Goal: Task Accomplishment & Management: Manage account settings

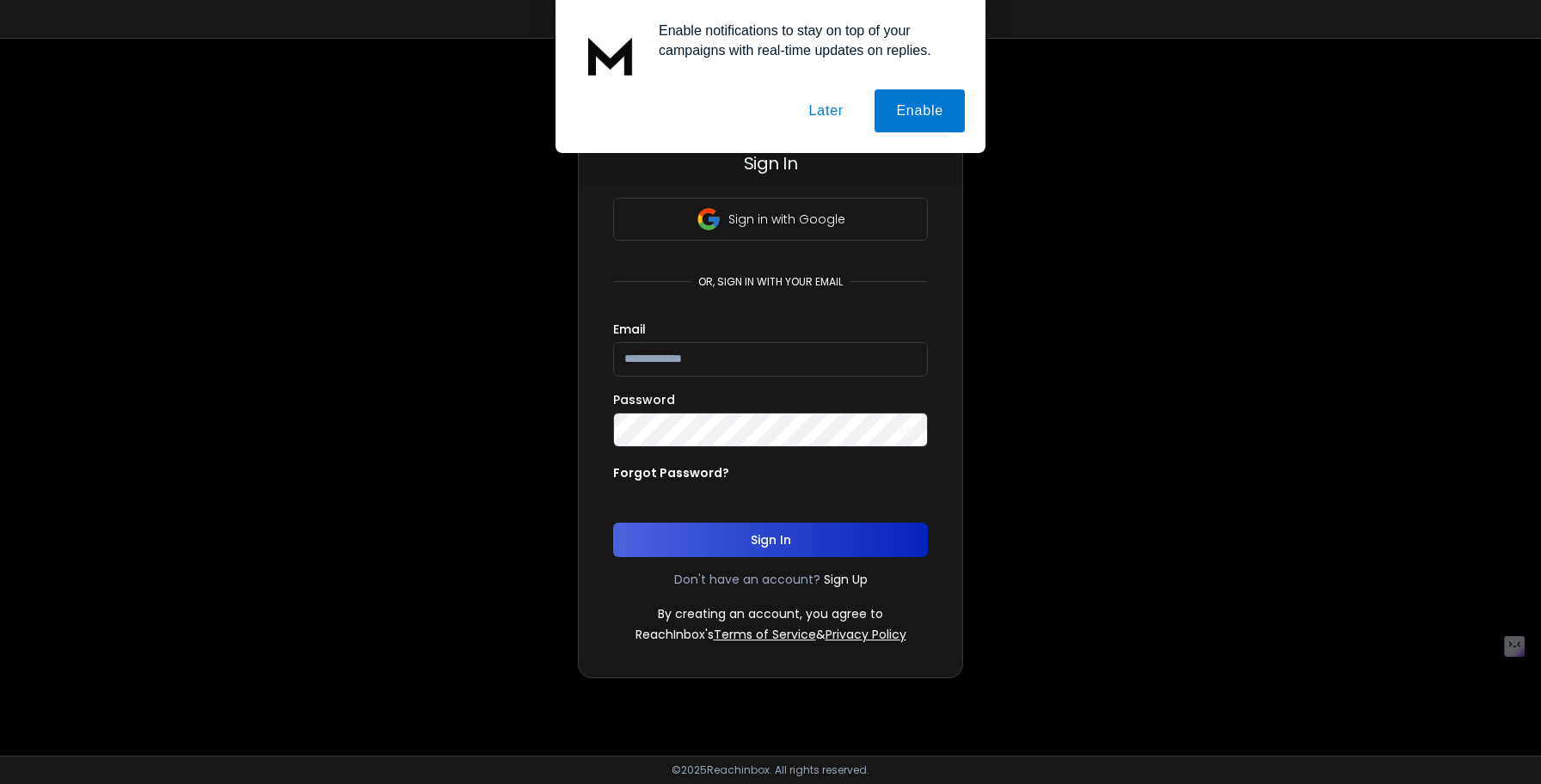
click at [745, 362] on input "email" at bounding box center [770, 360] width 315 height 35
type input "**********"
click at [773, 542] on button "Sign In" at bounding box center [770, 540] width 315 height 35
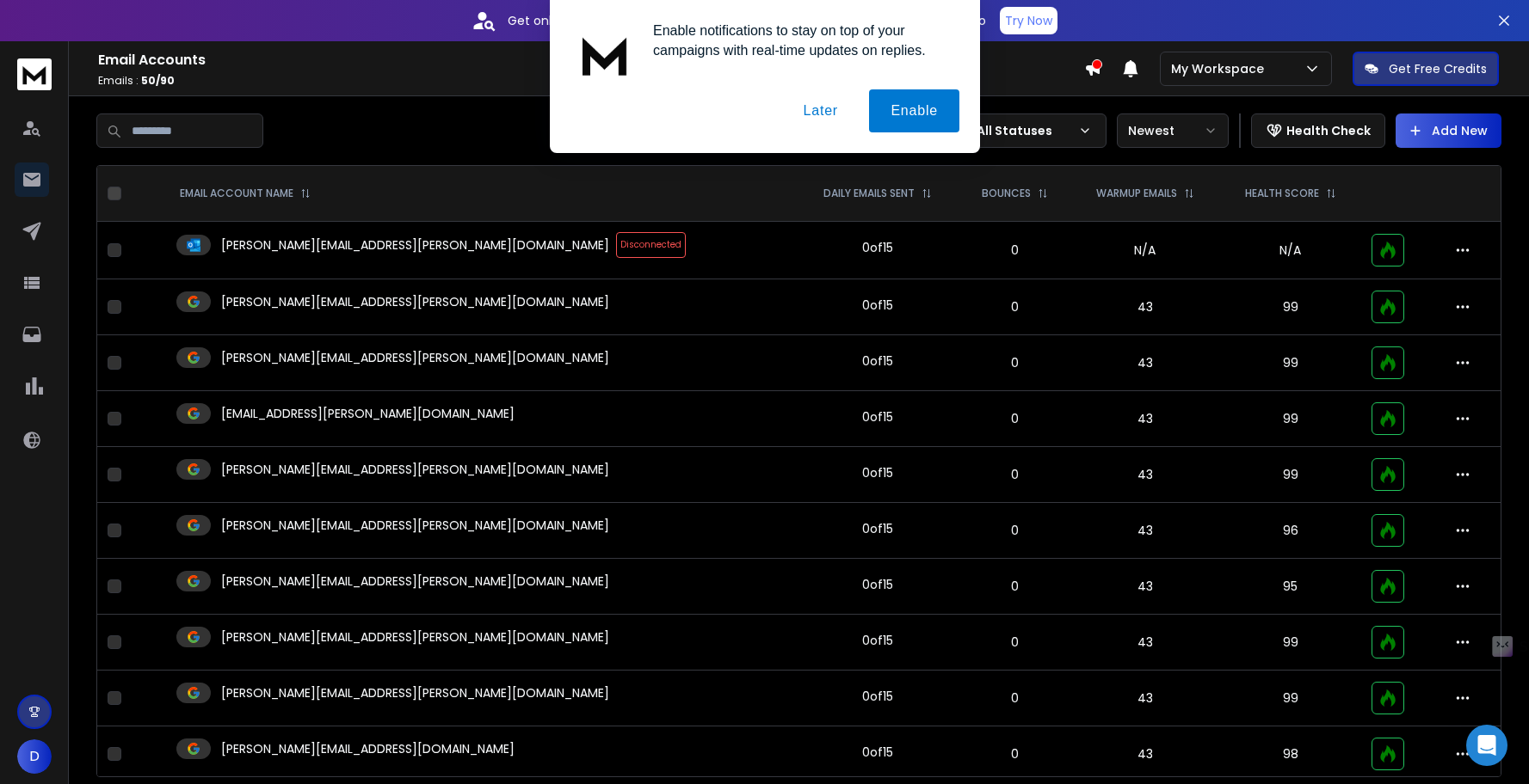
click at [835, 111] on button "Later" at bounding box center [819, 111] width 77 height 43
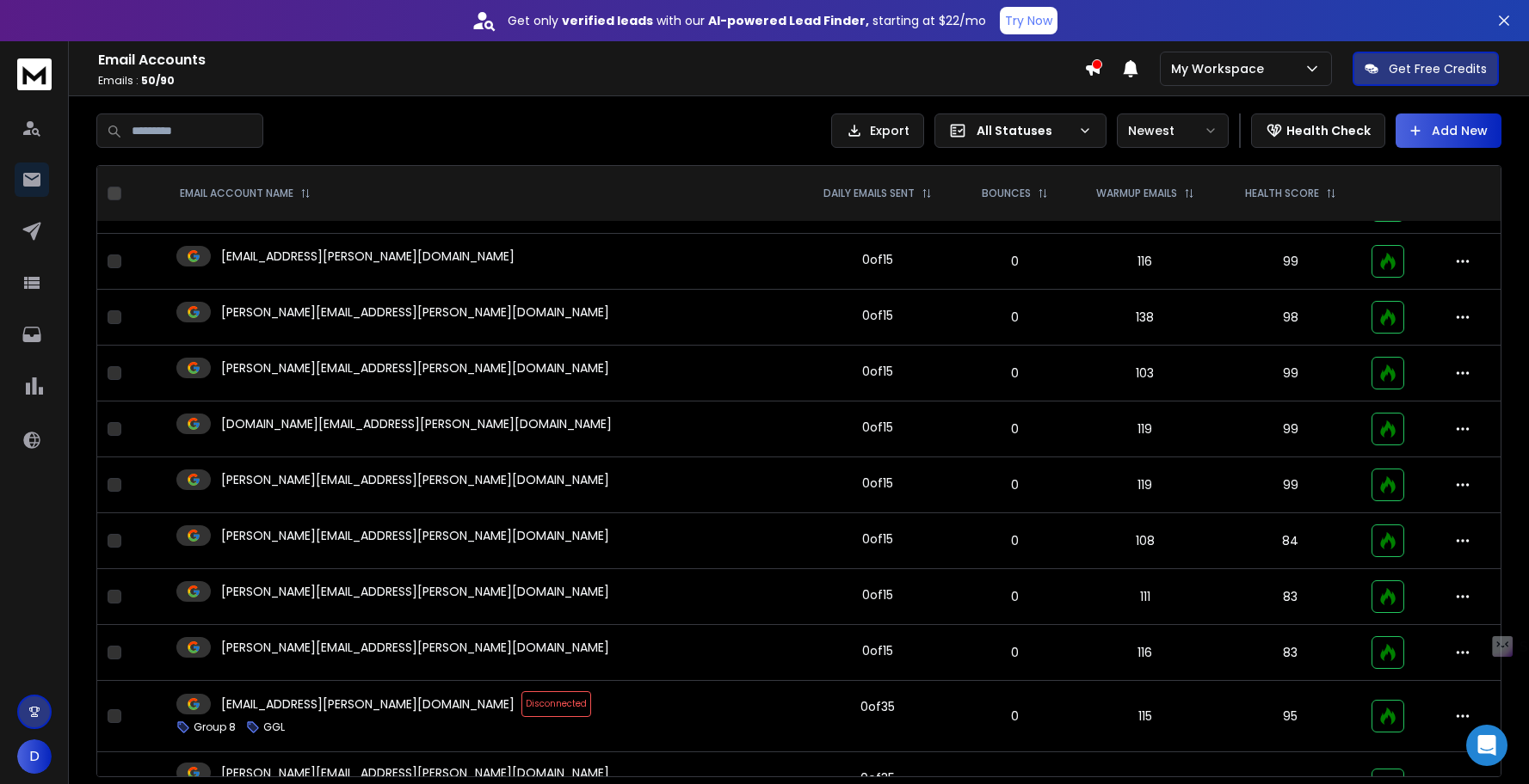
scroll to position [2399, 0]
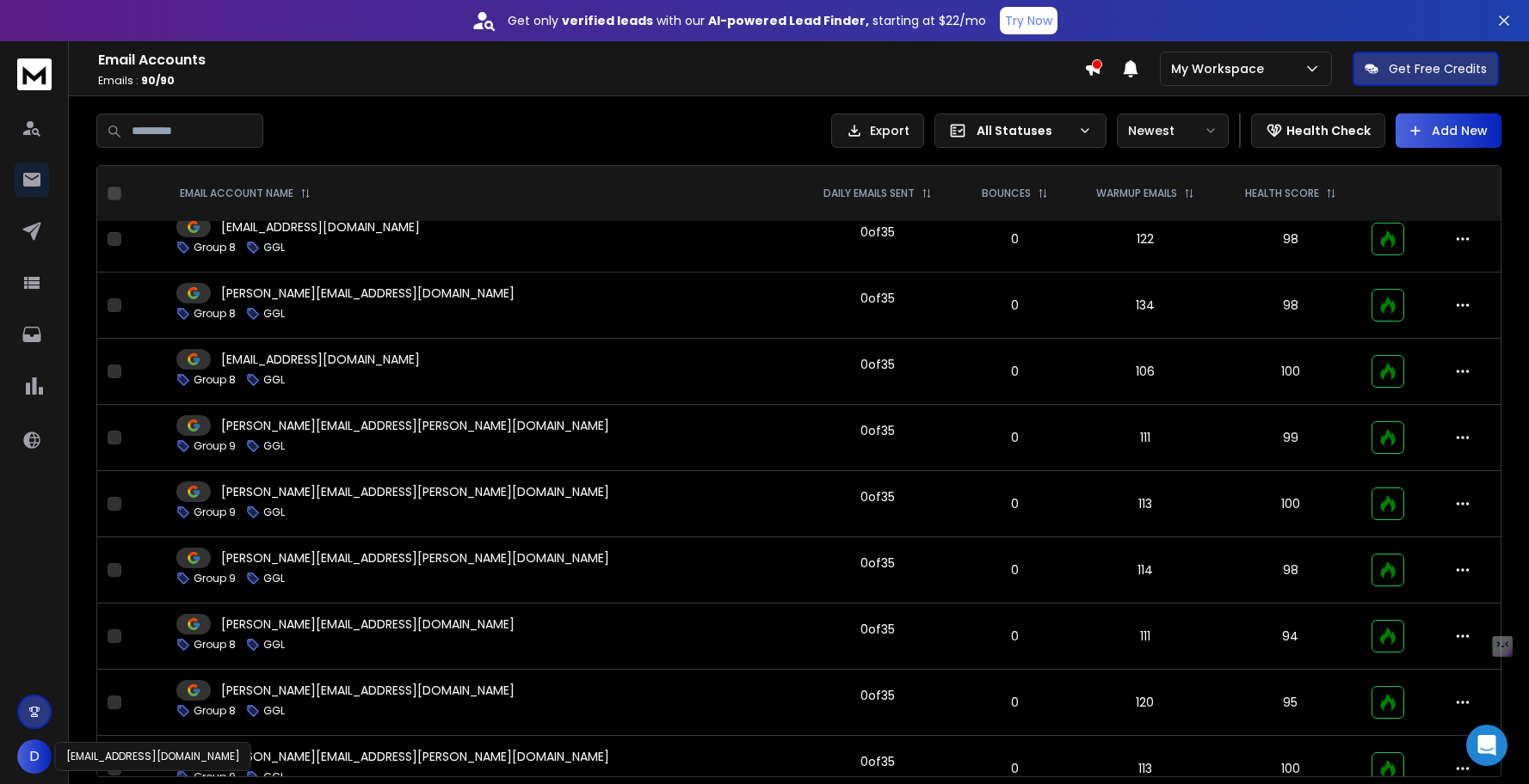
click at [32, 768] on span "D" at bounding box center [35, 757] width 35 height 35
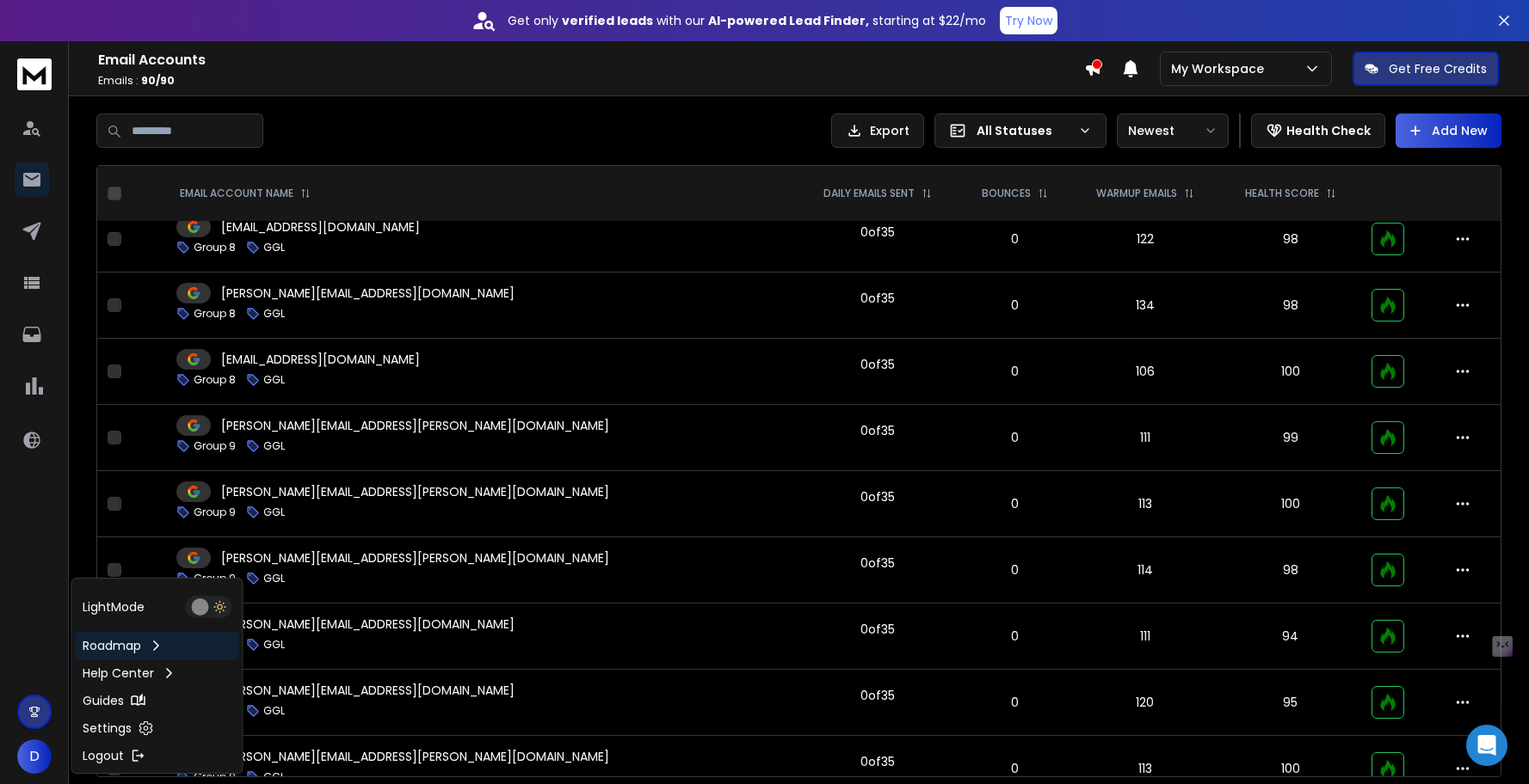
click at [200, 615] on button "button" at bounding box center [209, 607] width 47 height 23
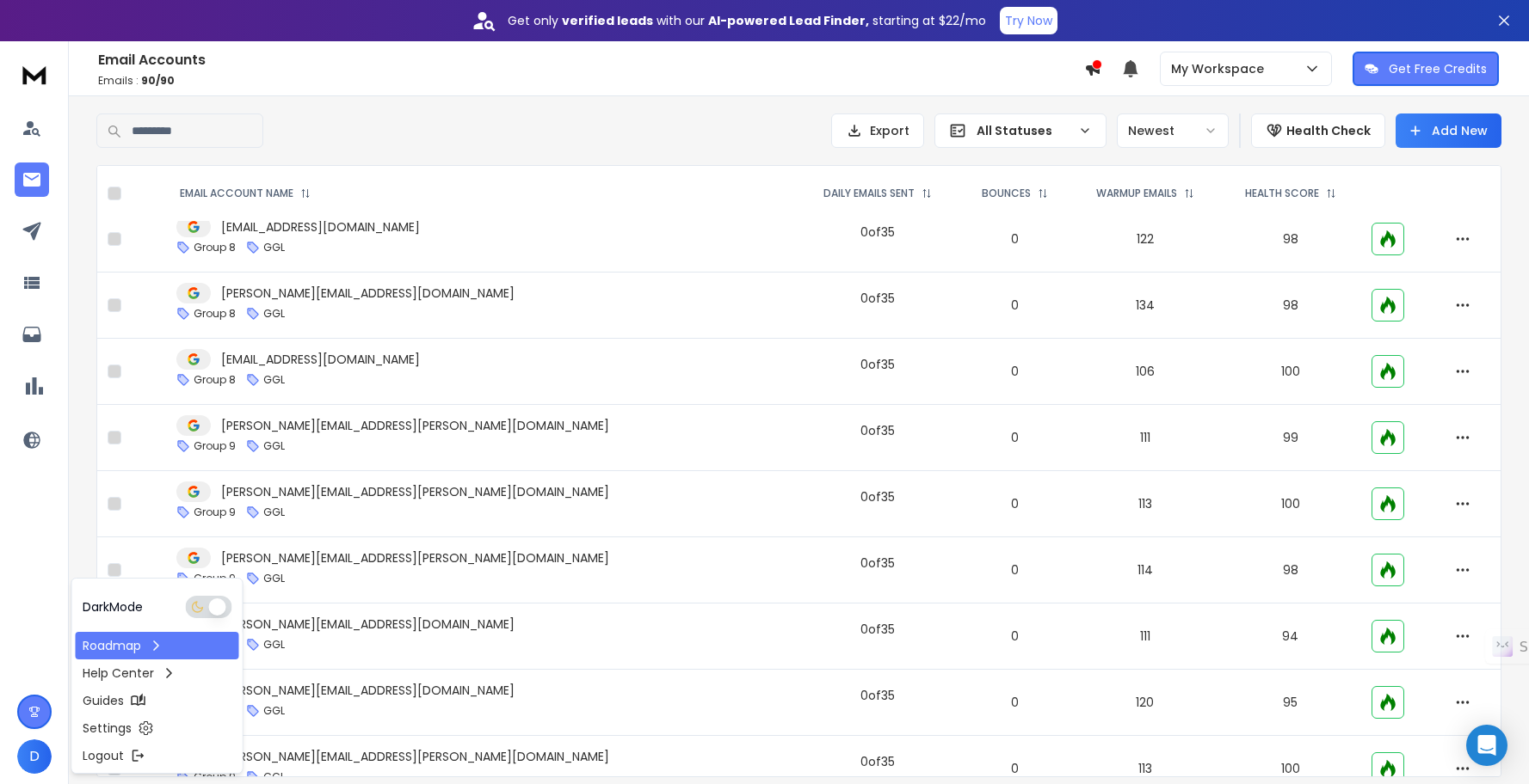
click at [52, 590] on div "D" at bounding box center [34, 416] width 69 height 749
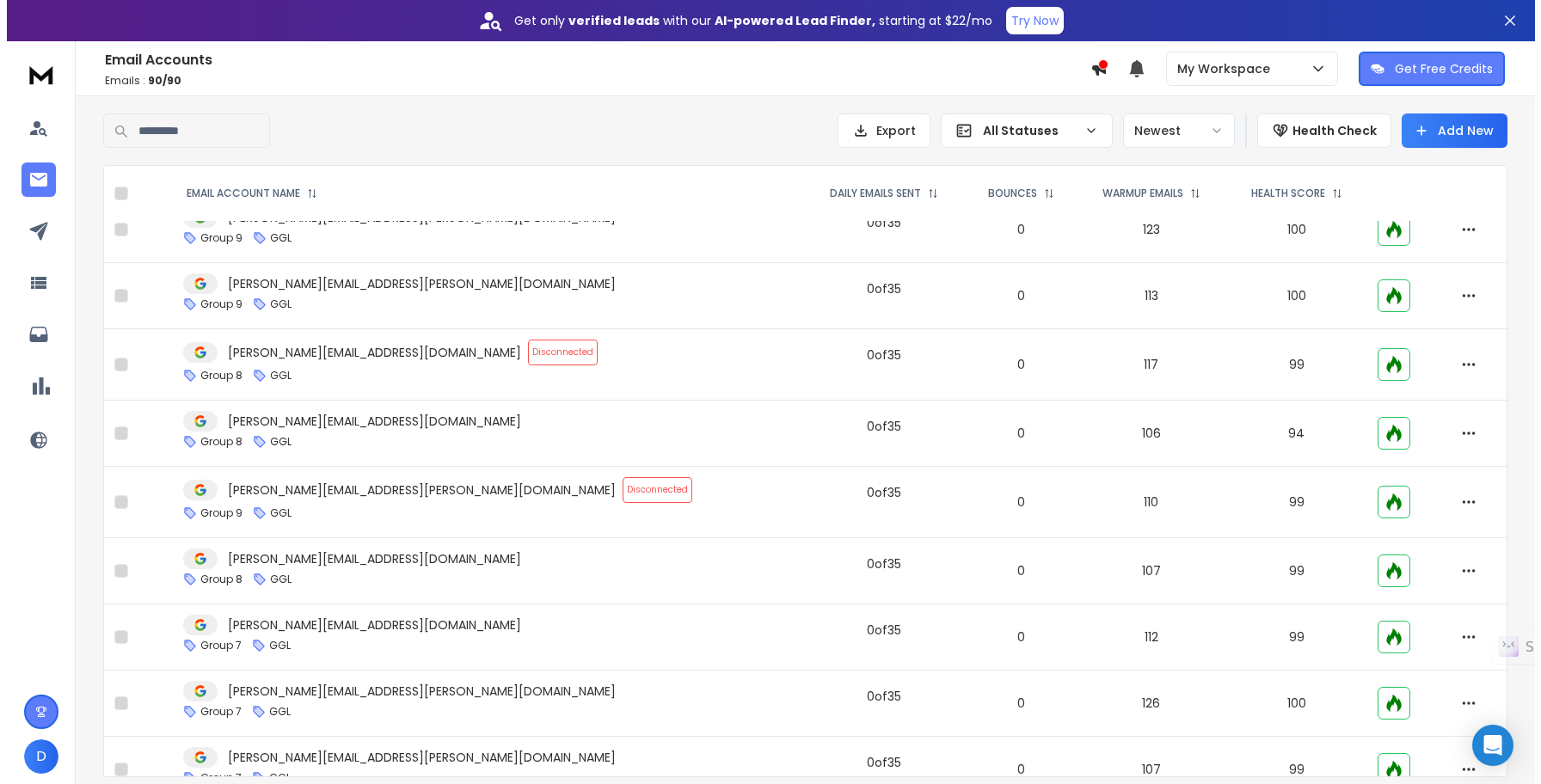
scroll to position [3201, 0]
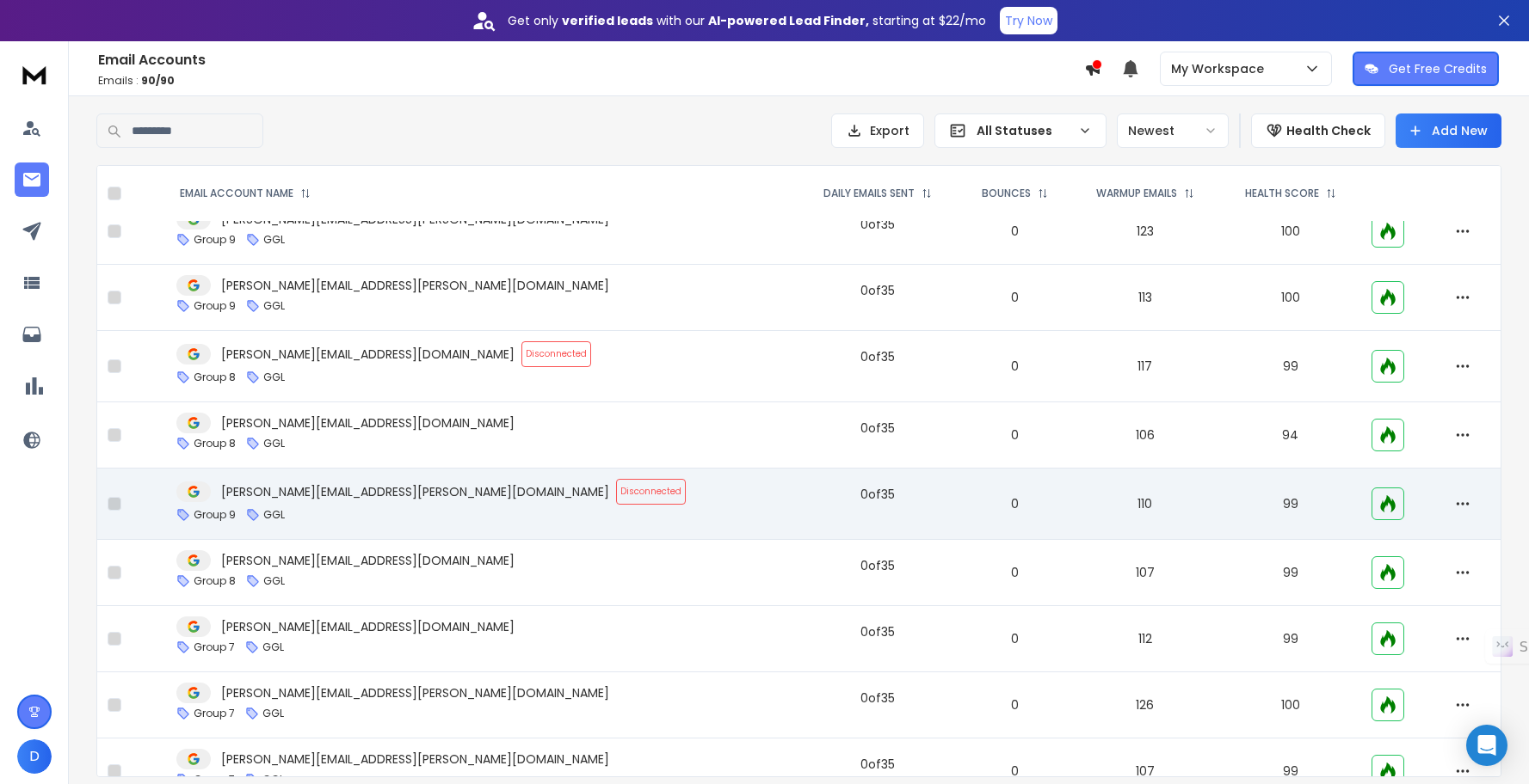
click at [373, 494] on p "sean.clark@yourgrowthpartnership.com" at bounding box center [415, 492] width 388 height 17
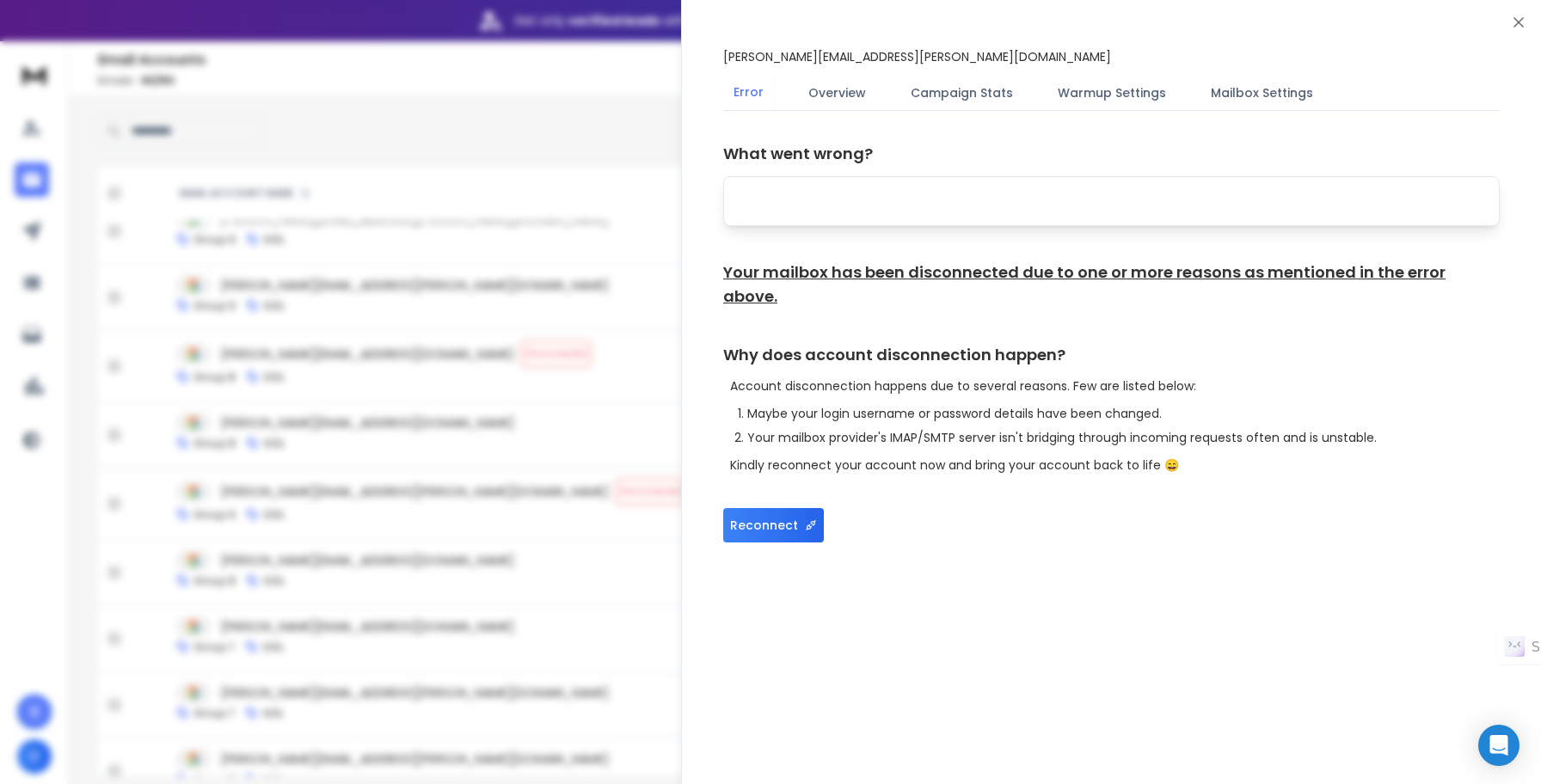
click at [783, 508] on button "Reconnect" at bounding box center [774, 526] width 101 height 35
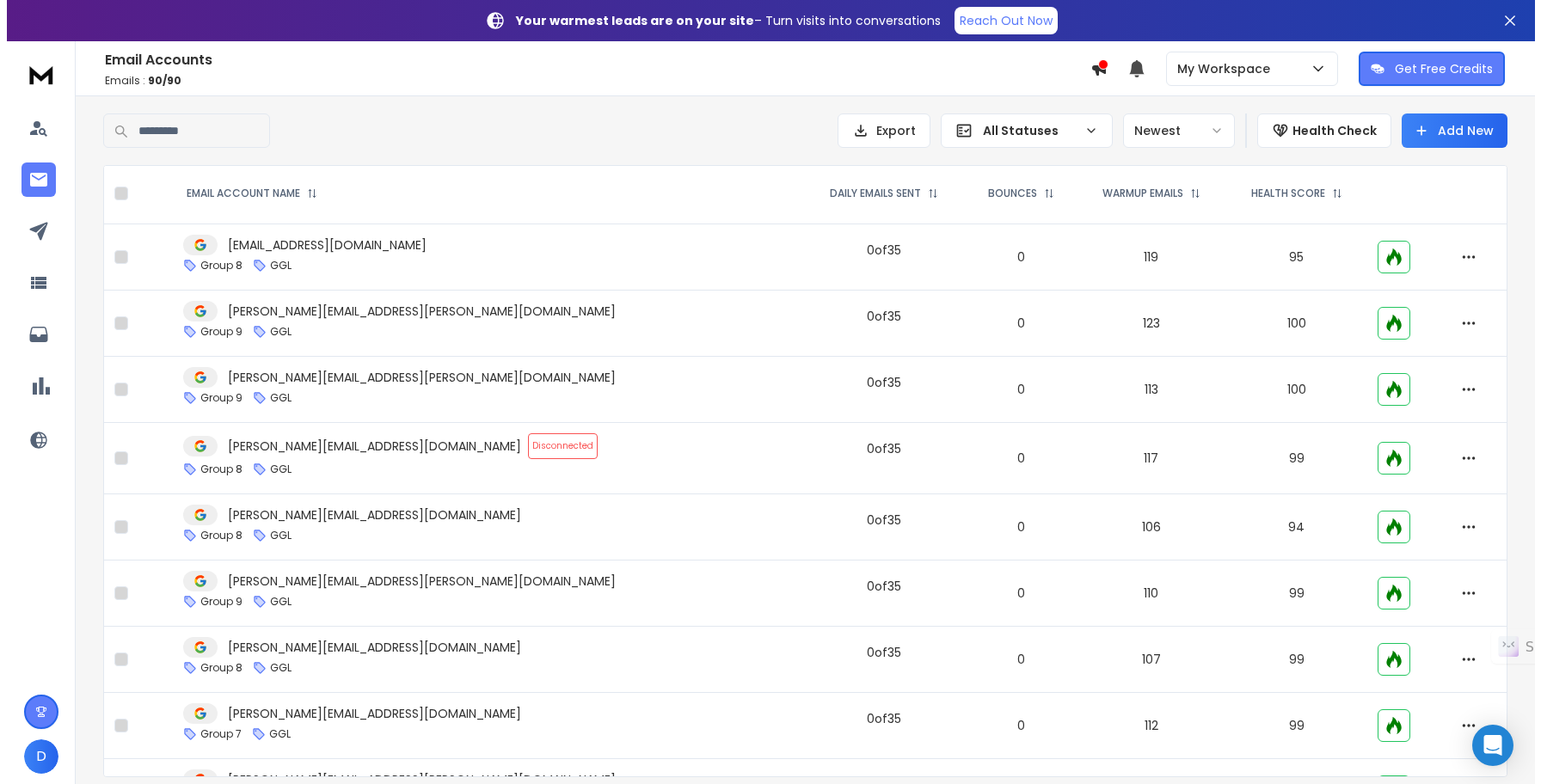
scroll to position [3101, 0]
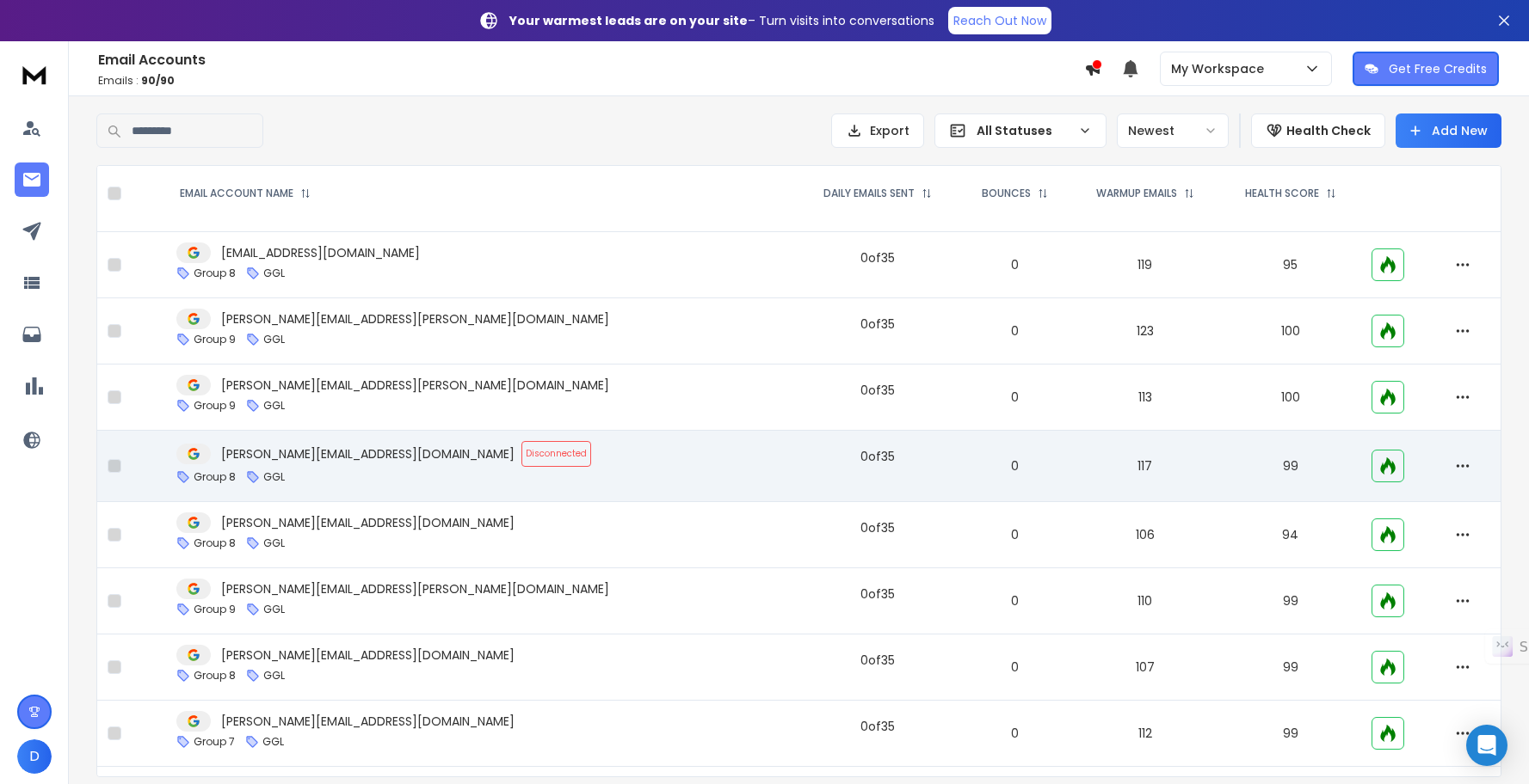
click at [364, 454] on p "[PERSON_NAME][EMAIL_ADDRESS][DOMAIN_NAME]" at bounding box center [368, 454] width 293 height 17
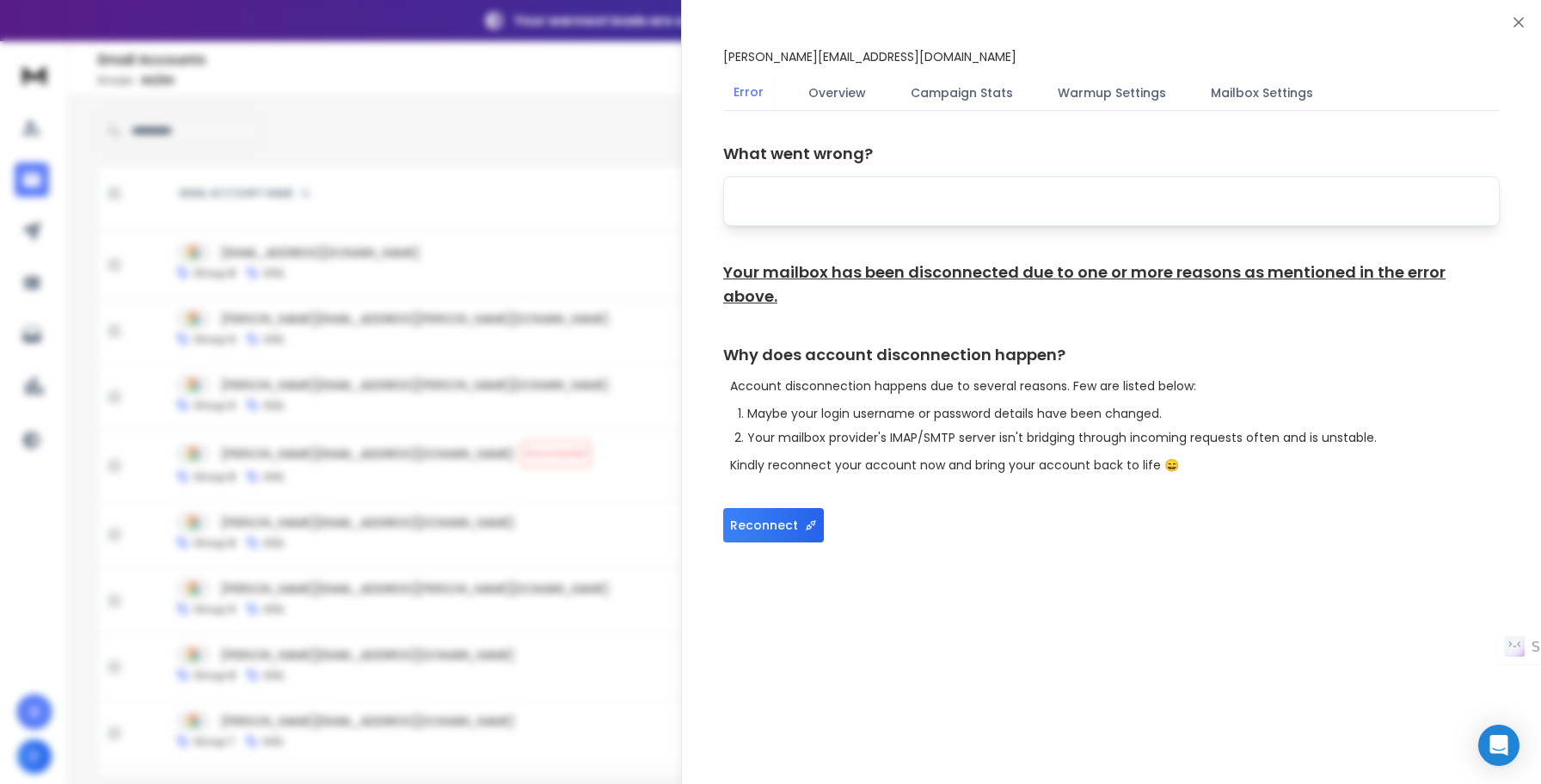
click at [869, 49] on p "[PERSON_NAME][EMAIL_ADDRESS][DOMAIN_NAME]" at bounding box center [870, 57] width 293 height 17
copy p "[PERSON_NAME][EMAIL_ADDRESS][DOMAIN_NAME]"
click at [790, 508] on button "Reconnect" at bounding box center [774, 526] width 101 height 35
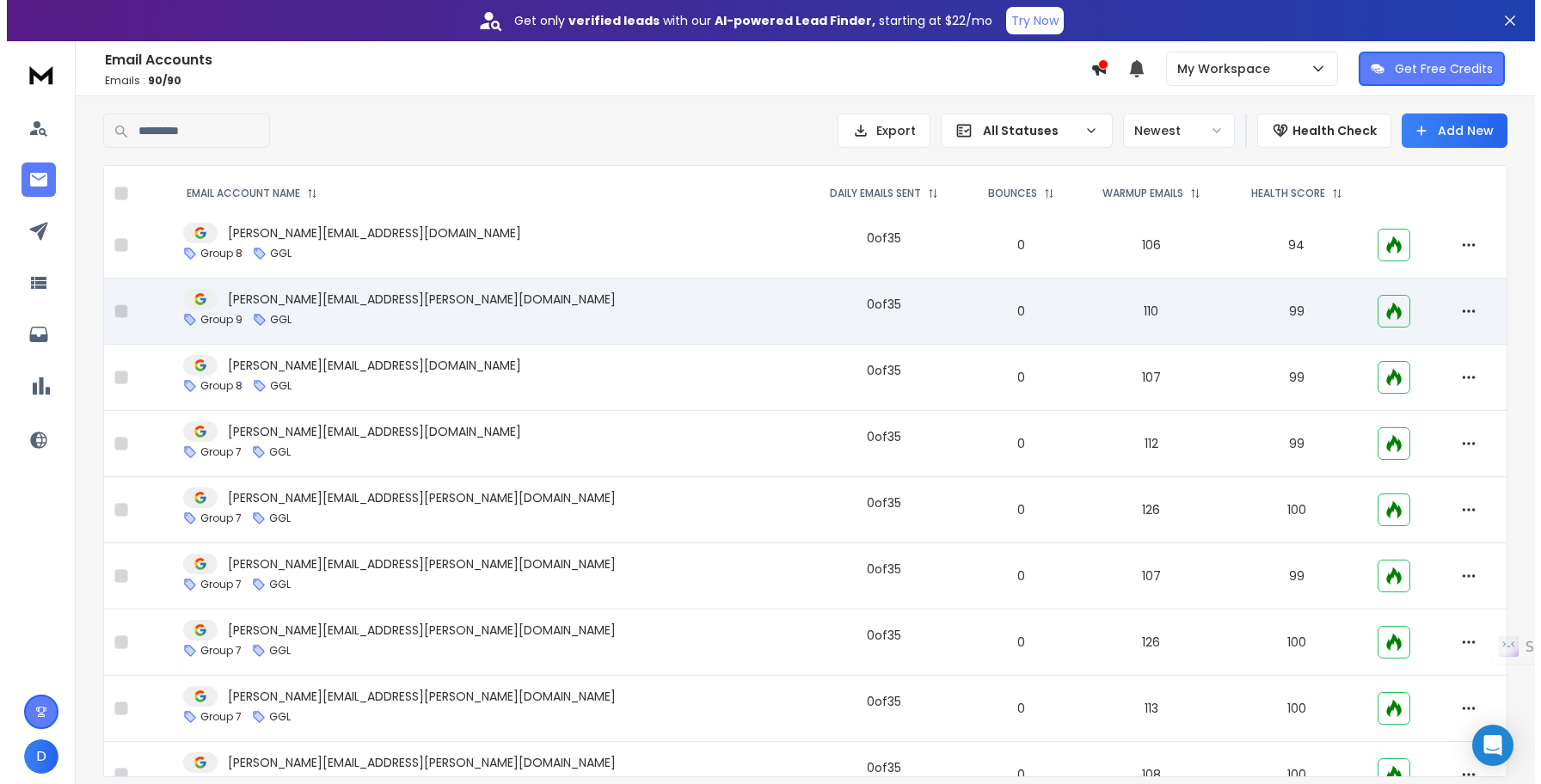
scroll to position [3385, 0]
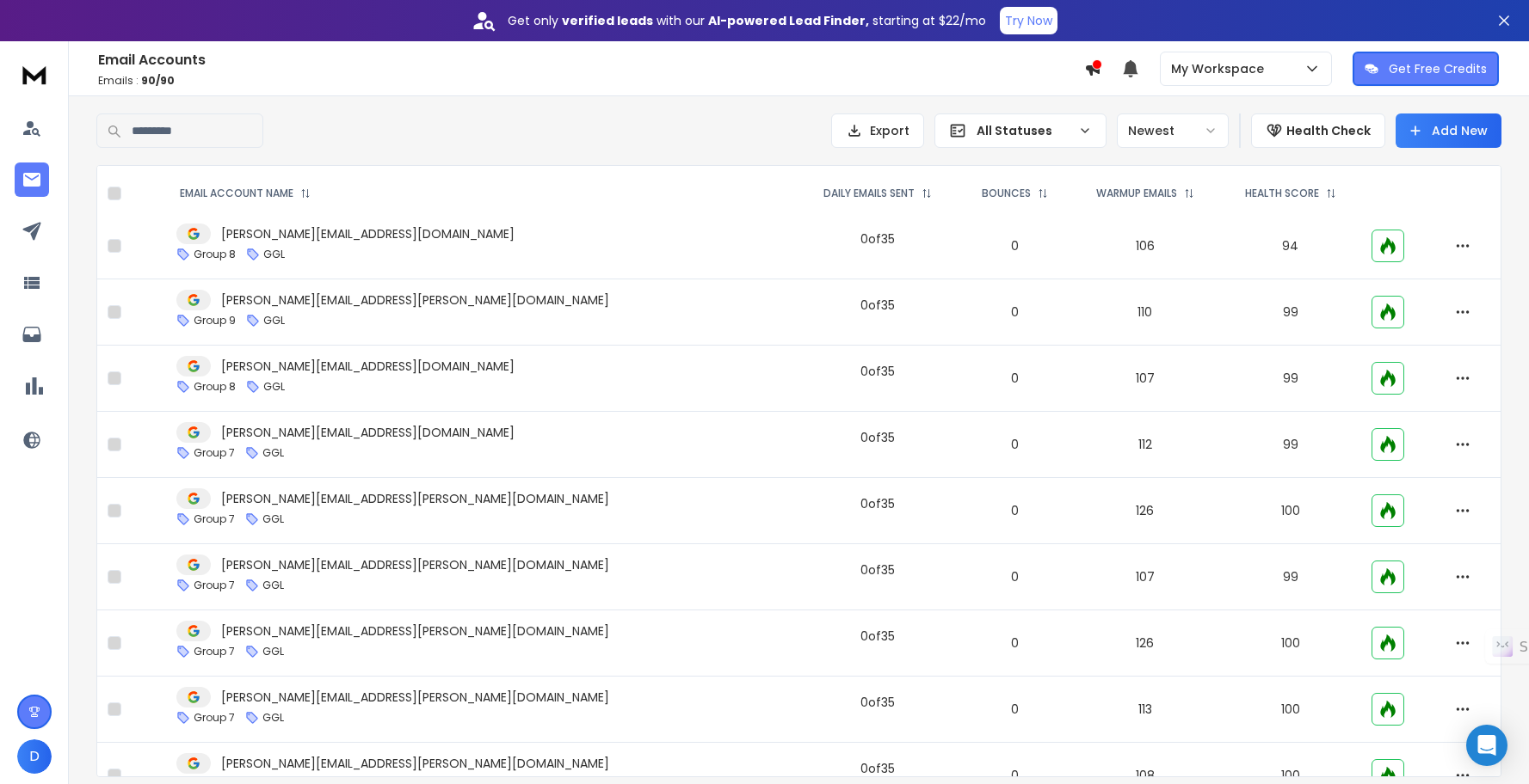
click at [1057, 127] on p "All Statuses" at bounding box center [1023, 131] width 95 height 17
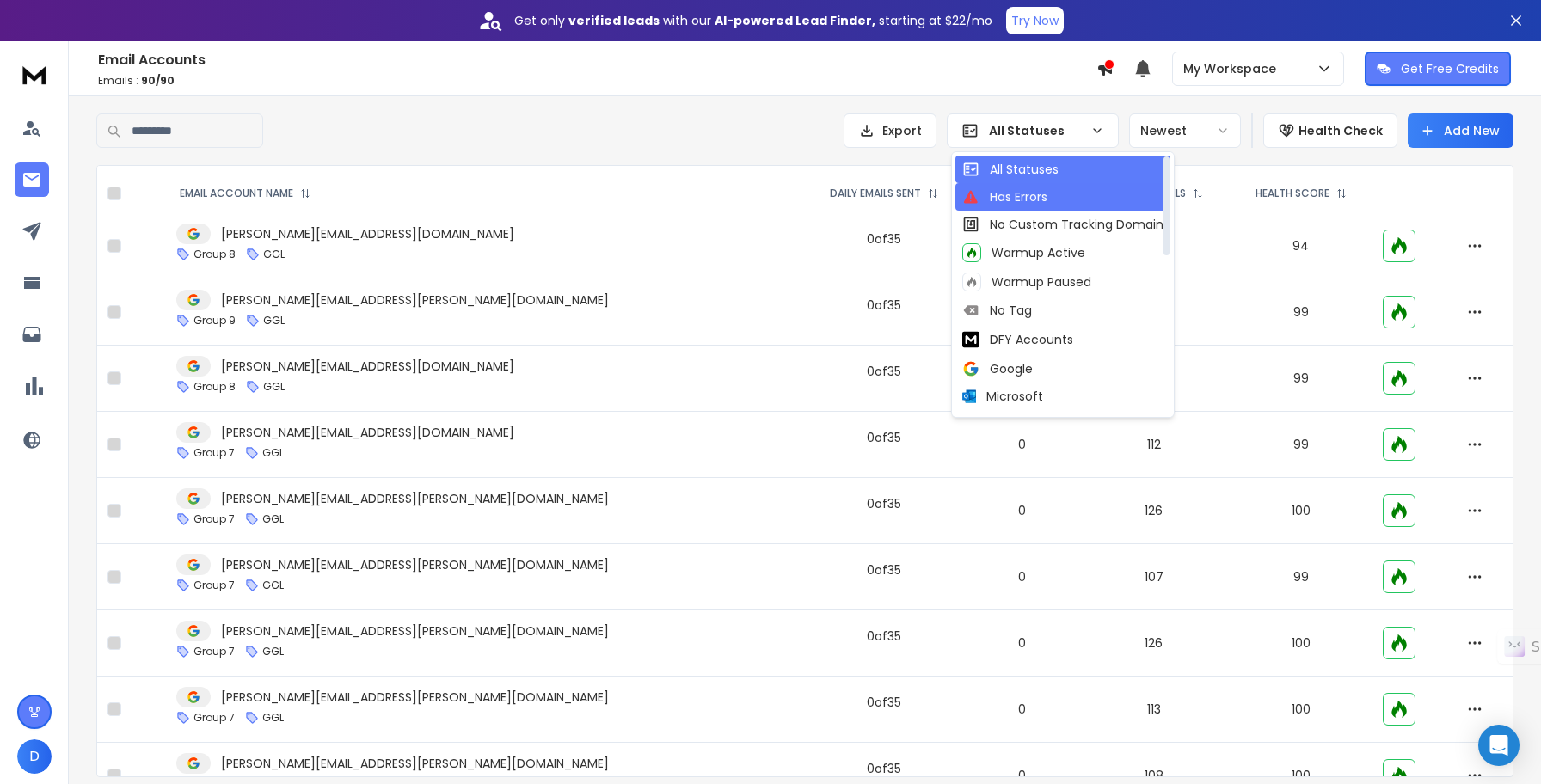
click at [1037, 191] on div "Has Errors" at bounding box center [1005, 197] width 85 height 17
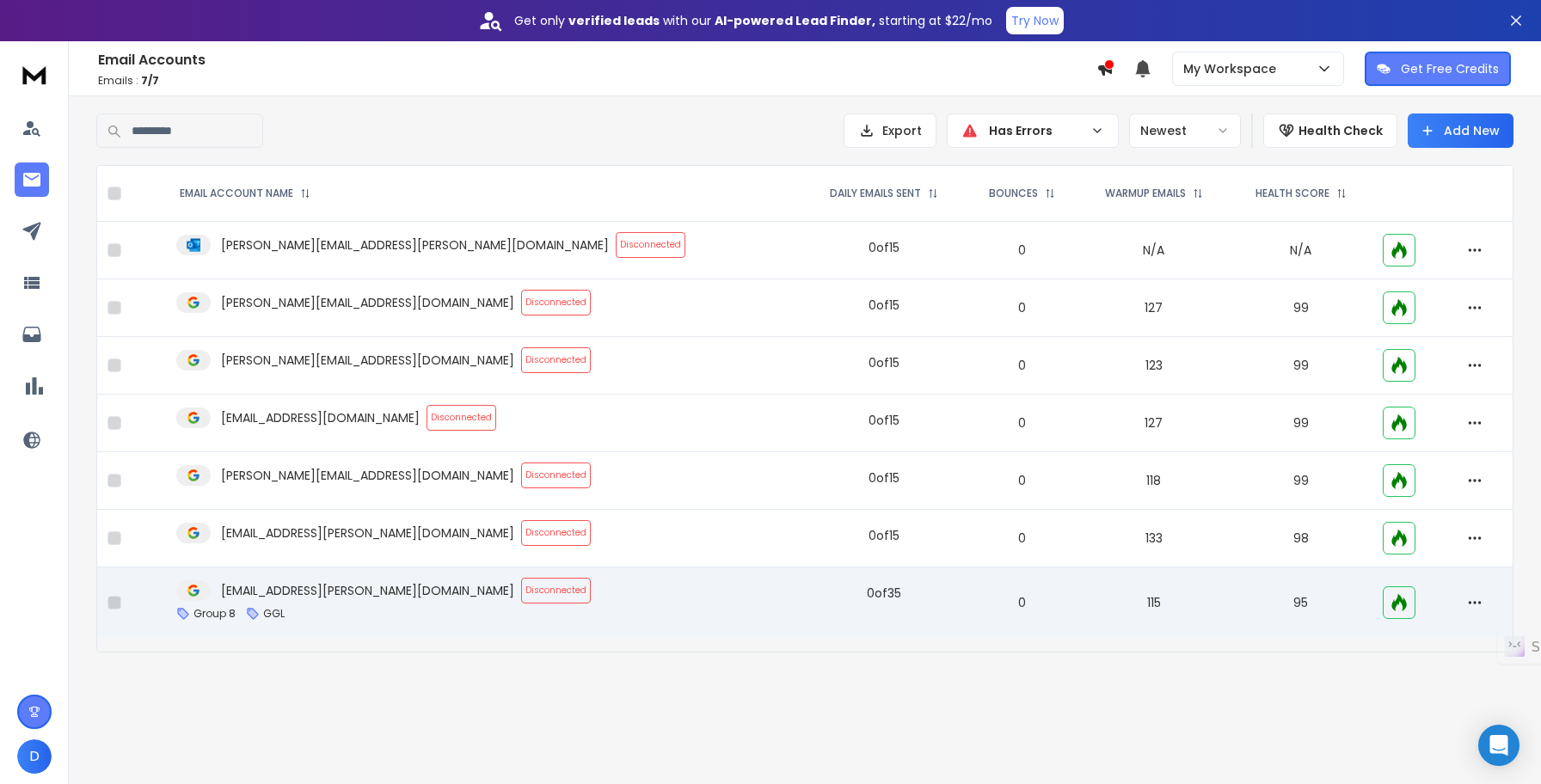
click at [393, 580] on div "[EMAIL_ADDRESS][PERSON_NAME][DOMAIN_NAME]" at bounding box center [345, 591] width 338 height 21
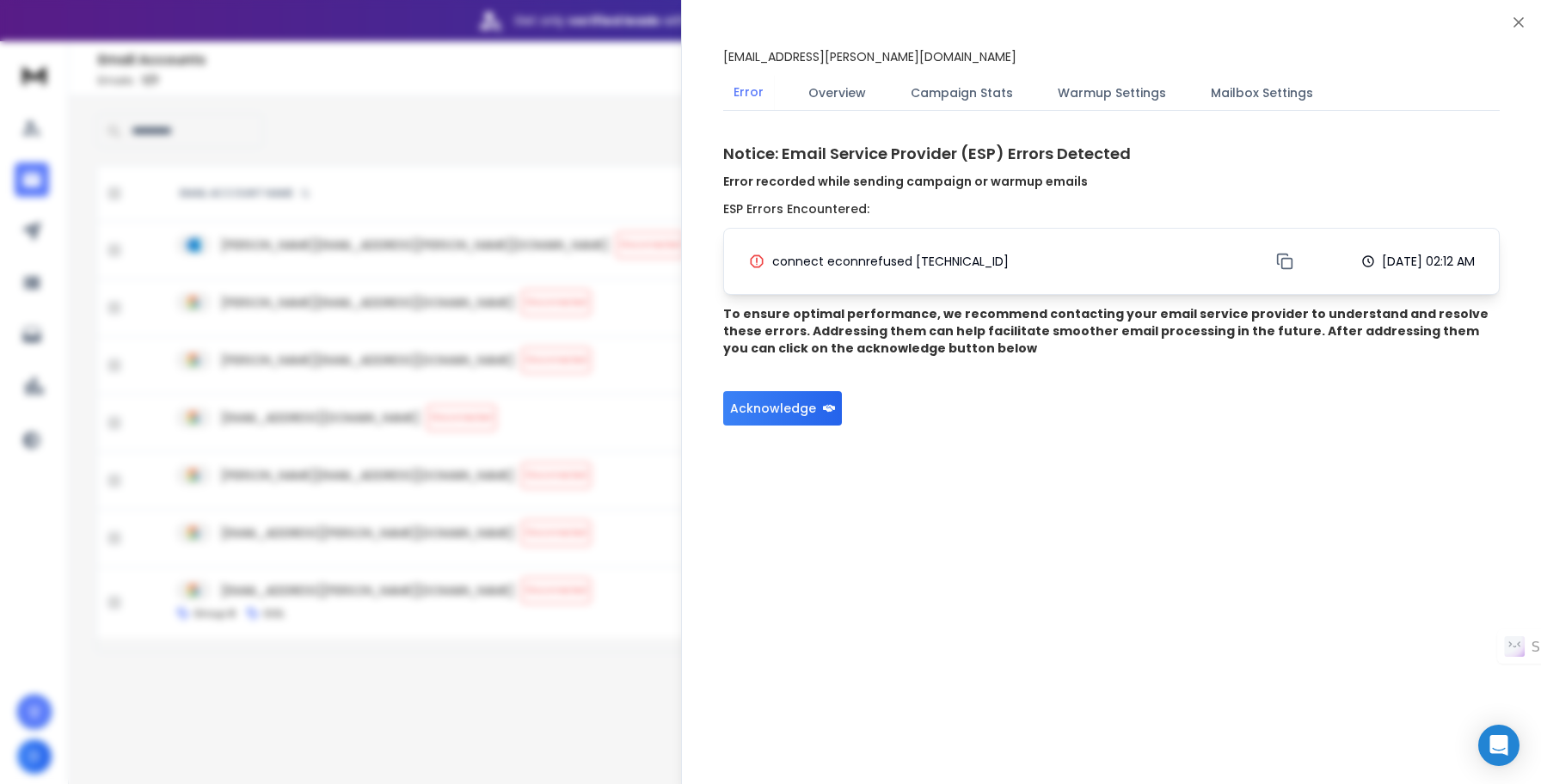
click at [900, 56] on p "[EMAIL_ADDRESS][PERSON_NAME][DOMAIN_NAME]" at bounding box center [870, 57] width 293 height 17
copy p "[EMAIL_ADDRESS][PERSON_NAME][DOMAIN_NAME]"
click at [792, 414] on button "Acknowledge" at bounding box center [783, 408] width 119 height 35
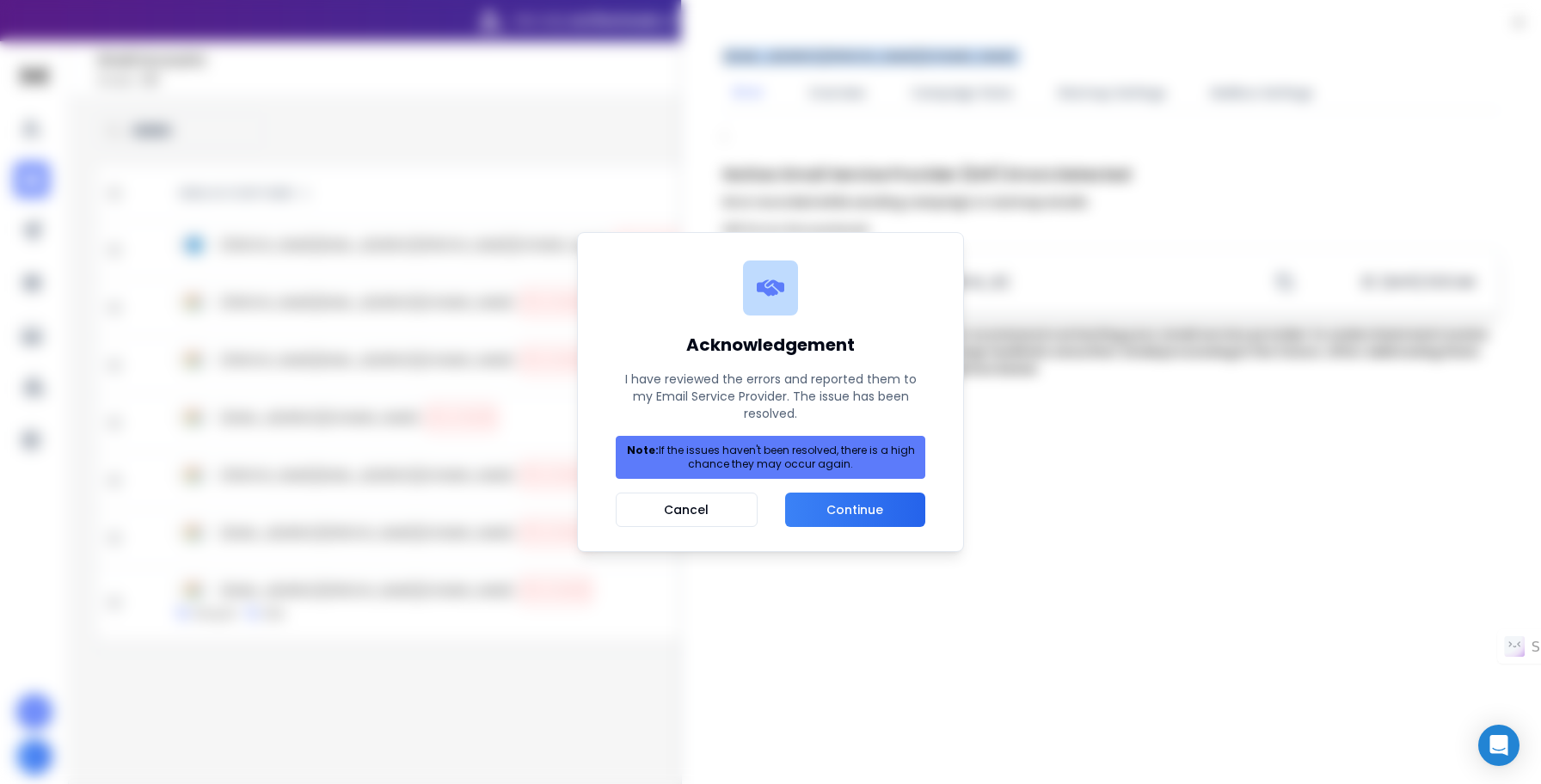
click at [811, 500] on button "Continue" at bounding box center [856, 510] width 141 height 35
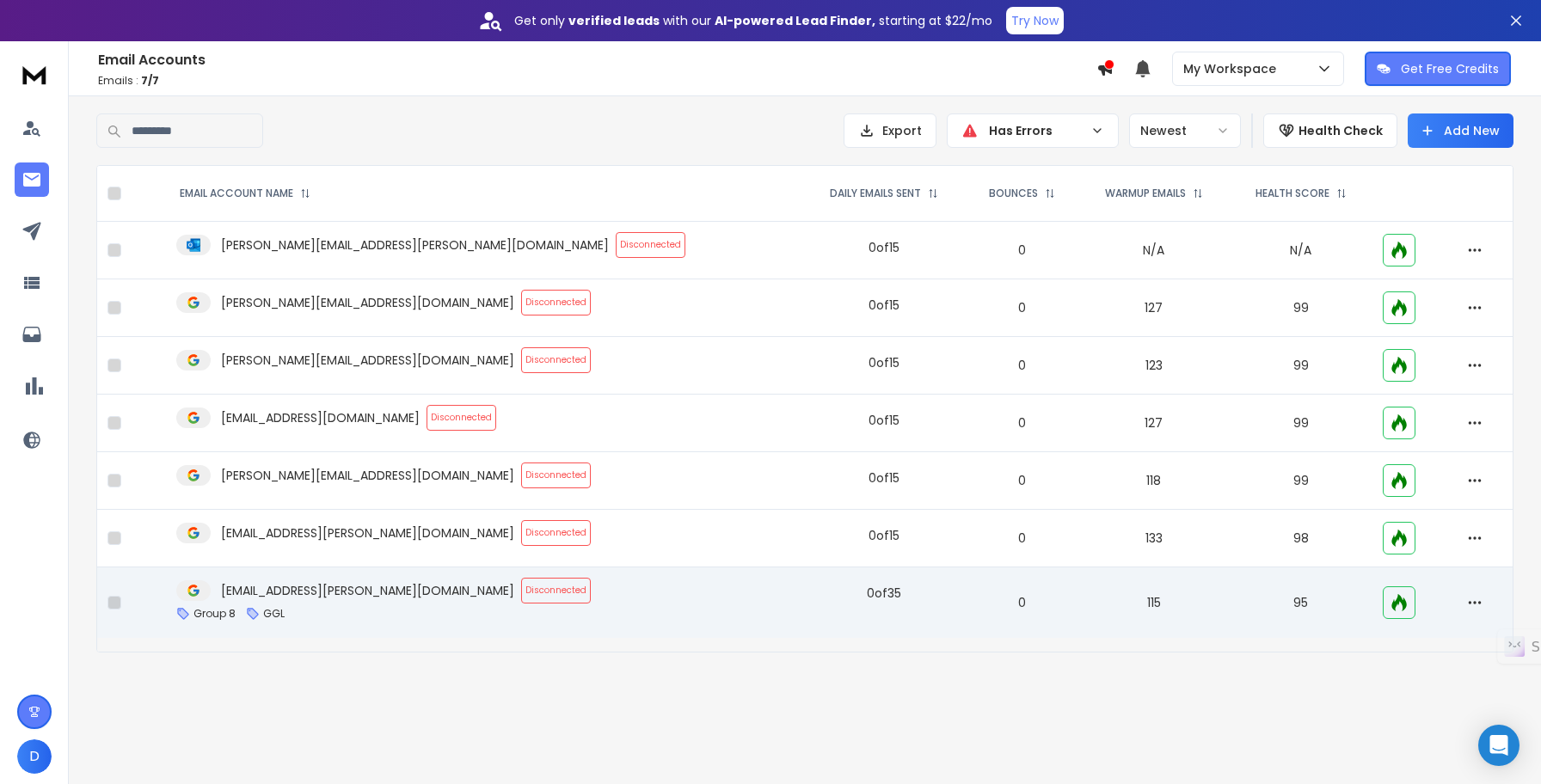
click at [429, 593] on p "hockley.david@getgrowthpartnerships.com" at bounding box center [368, 591] width 293 height 17
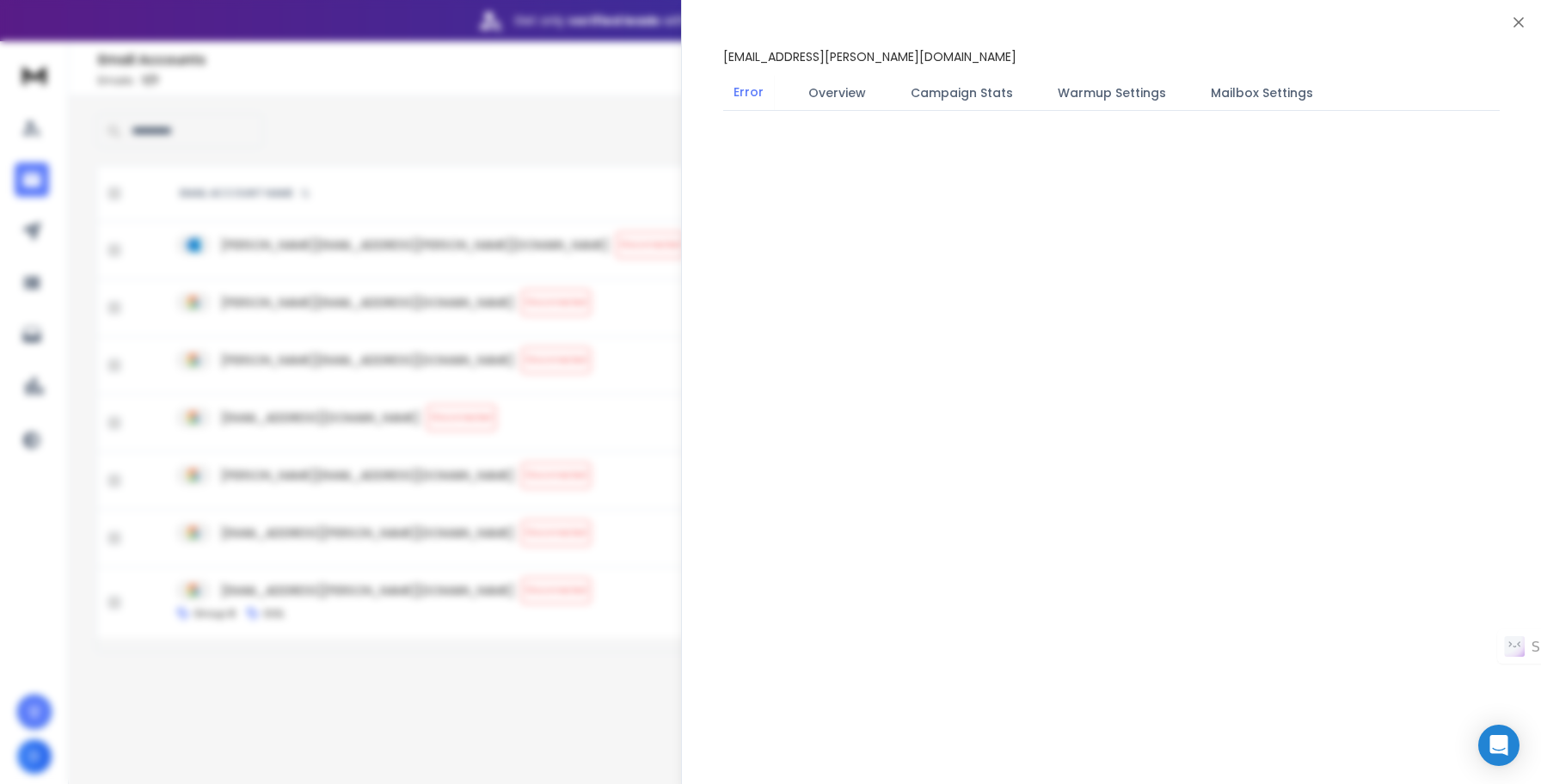
click at [830, 83] on button "Overview" at bounding box center [837, 93] width 78 height 38
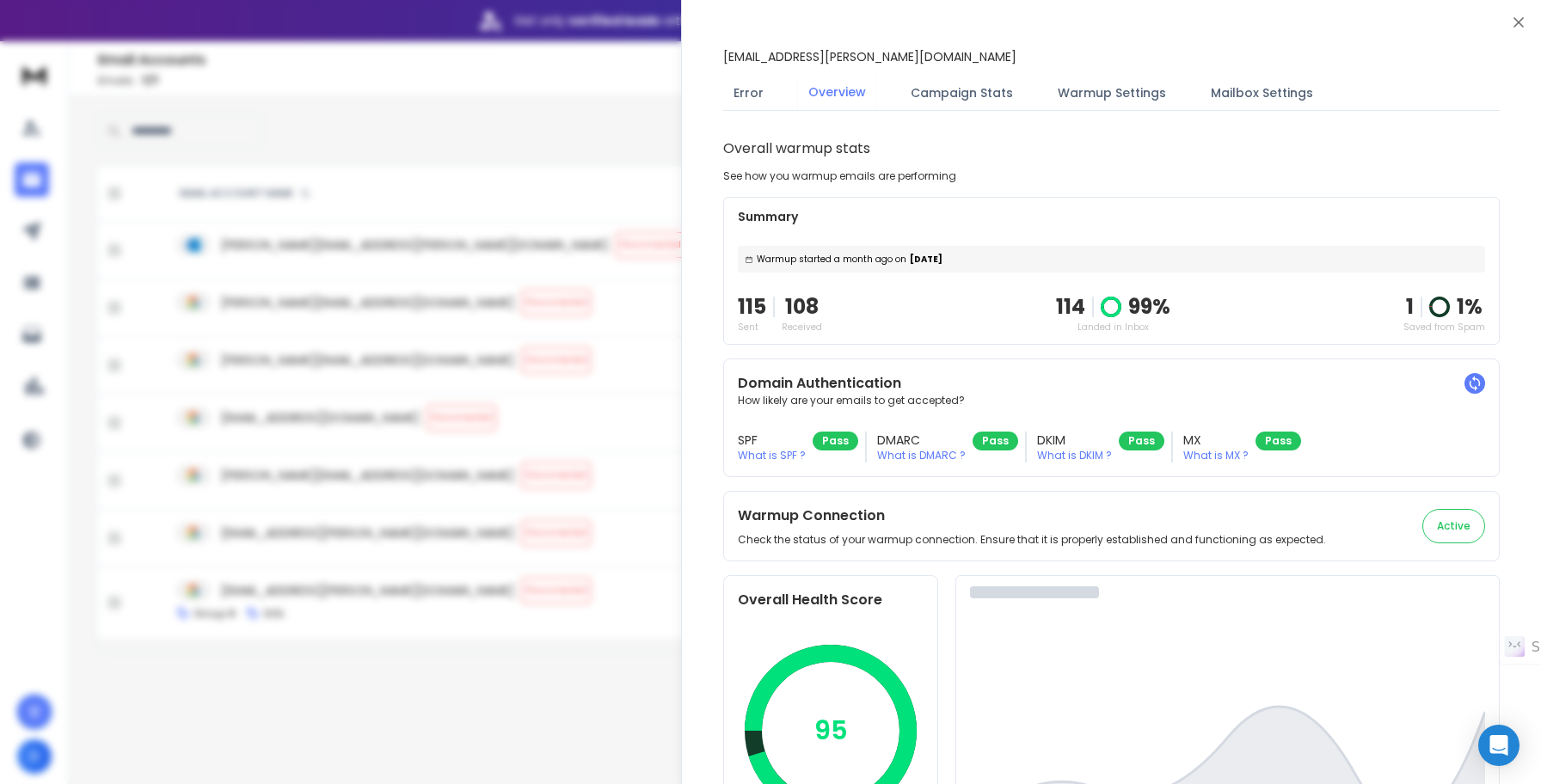
click at [739, 80] on button "Error" at bounding box center [749, 93] width 50 height 38
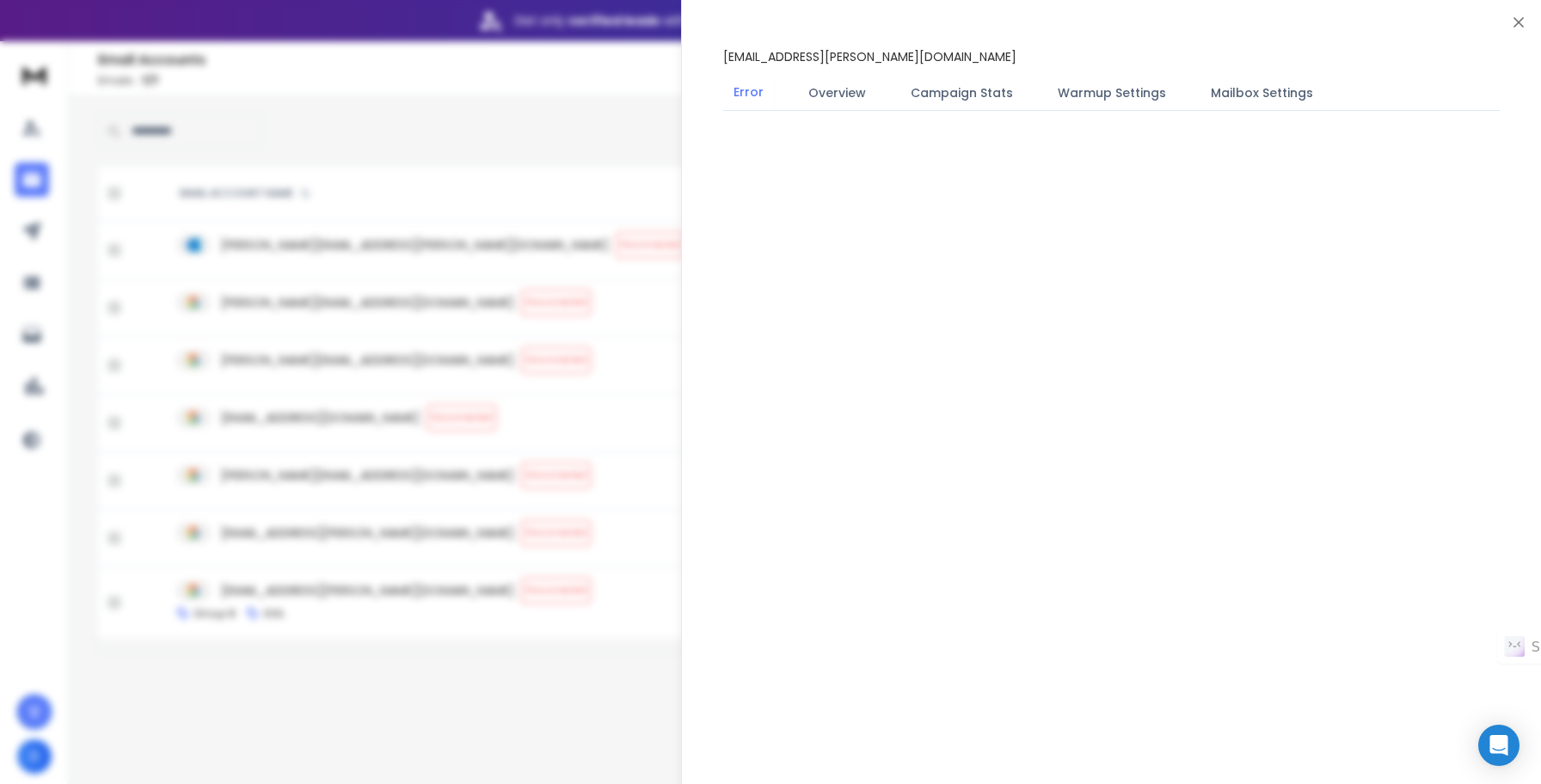
click at [1239, 81] on button "Mailbox Settings" at bounding box center [1262, 93] width 123 height 38
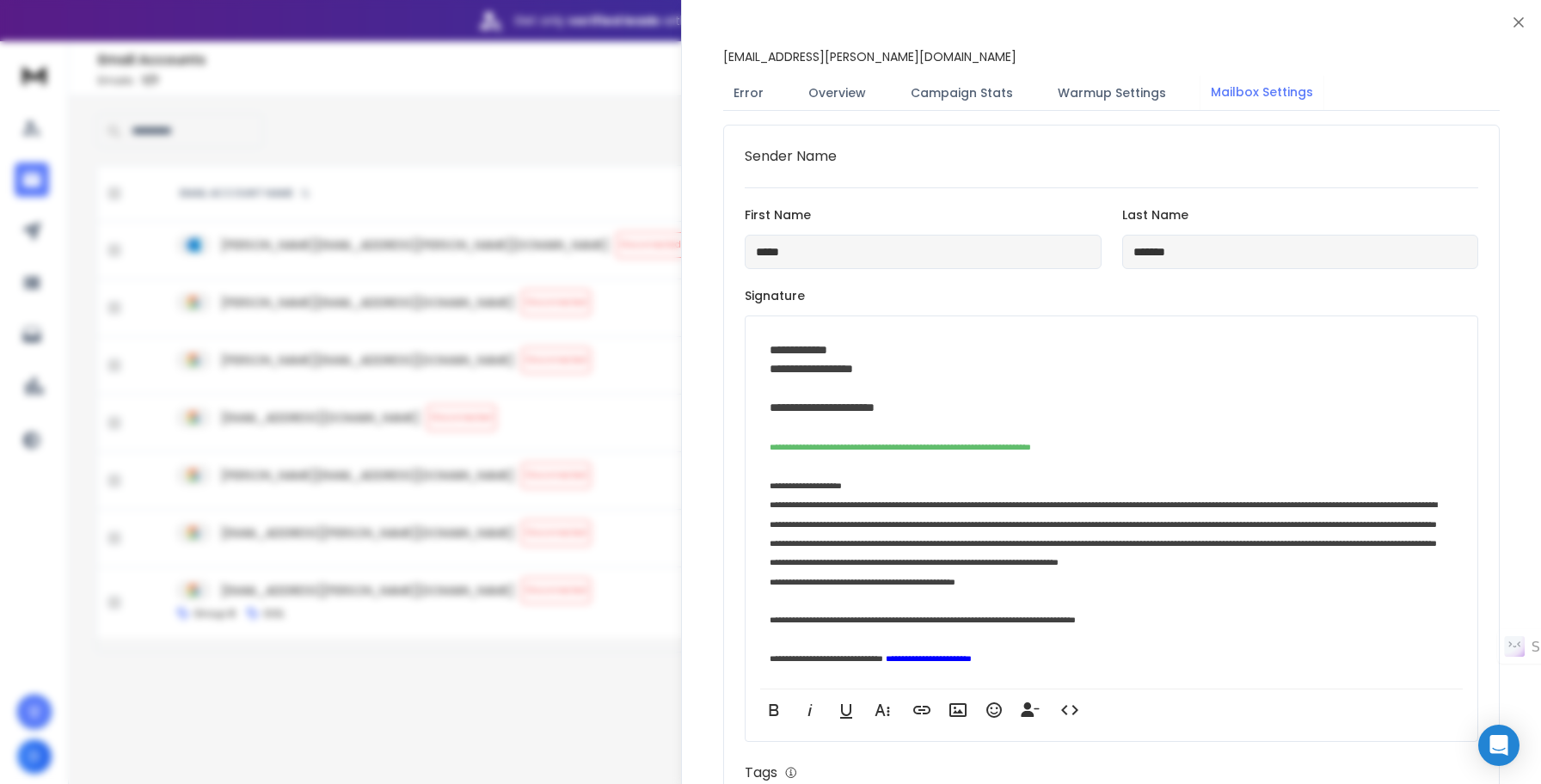
click at [739, 87] on button "Error" at bounding box center [749, 93] width 50 height 38
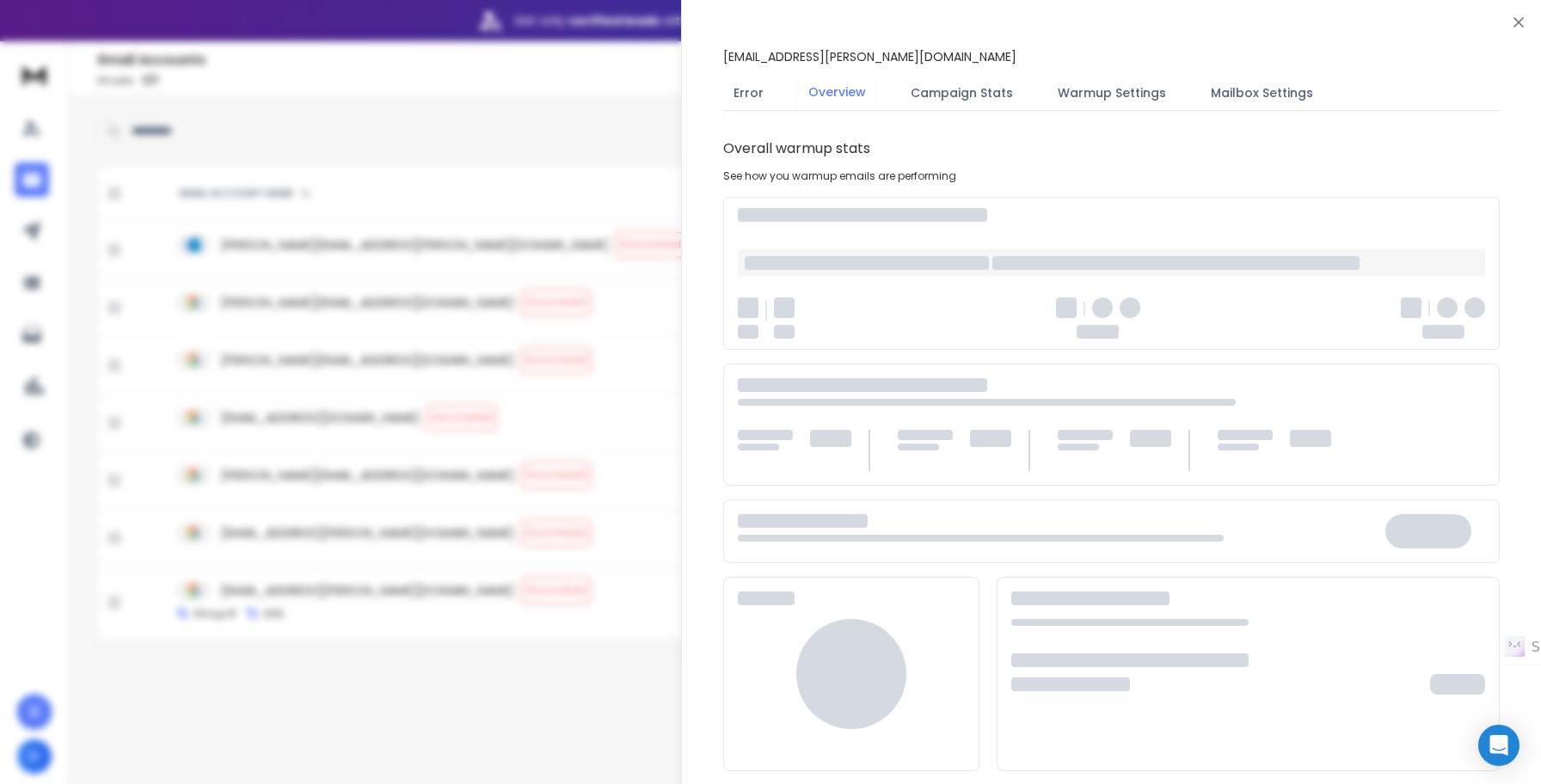
click at [500, 482] on div at bounding box center [770, 392] width 1541 height 784
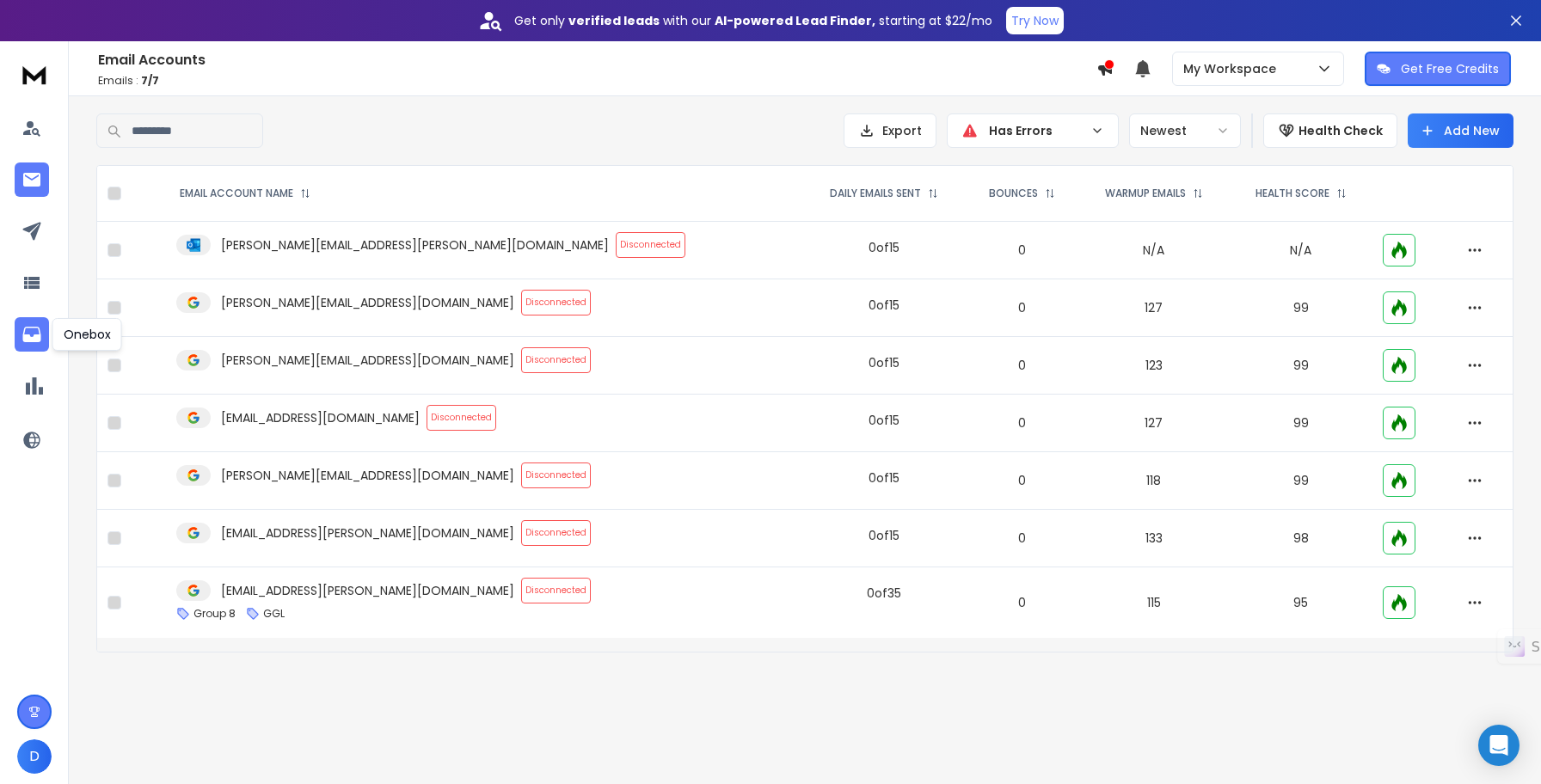
click at [31, 337] on icon at bounding box center [31, 335] width 18 height 16
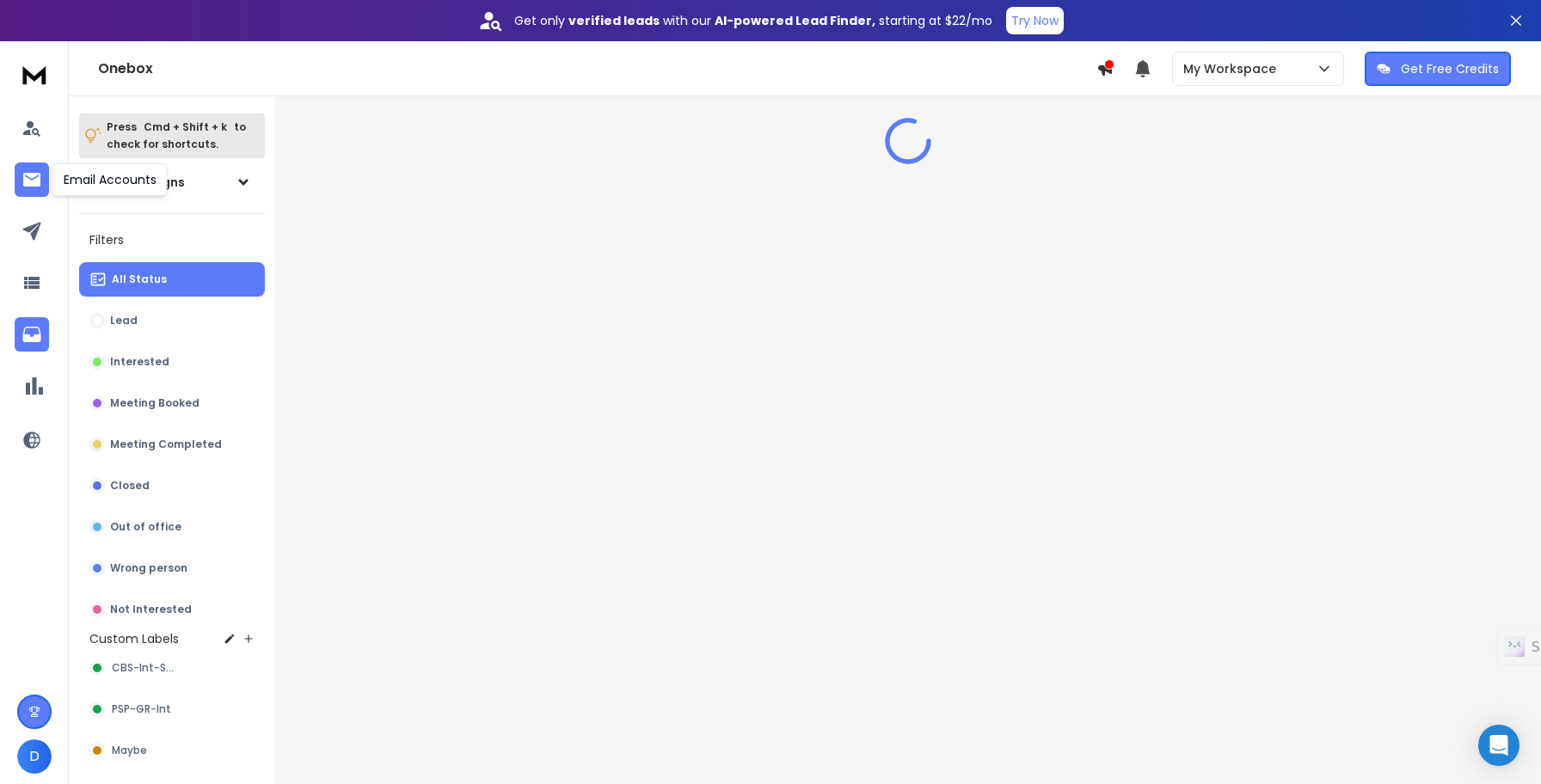
click at [41, 187] on icon at bounding box center [32, 180] width 21 height 21
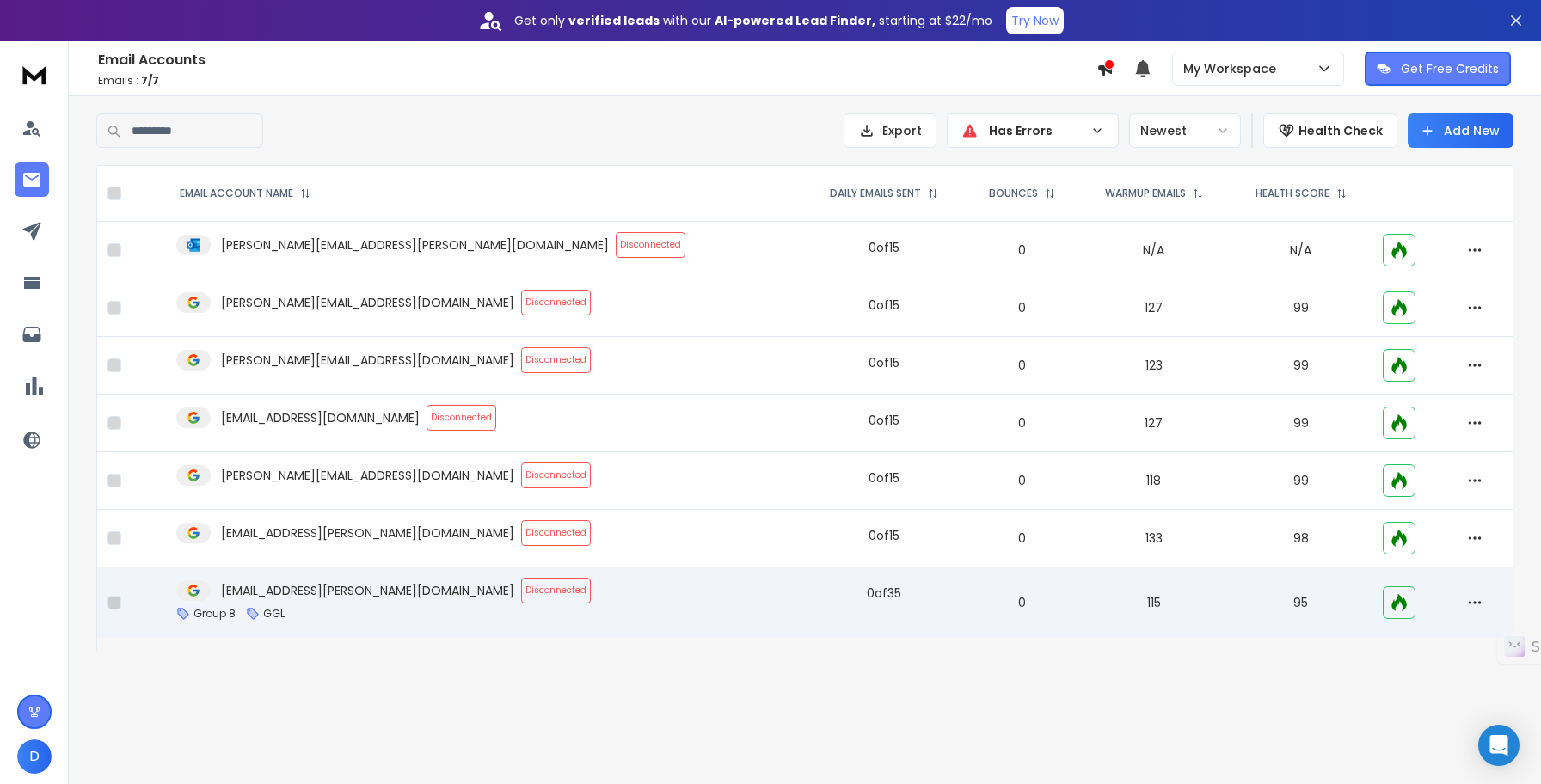
click at [358, 587] on p "[EMAIL_ADDRESS][PERSON_NAME][DOMAIN_NAME]" at bounding box center [368, 591] width 293 height 17
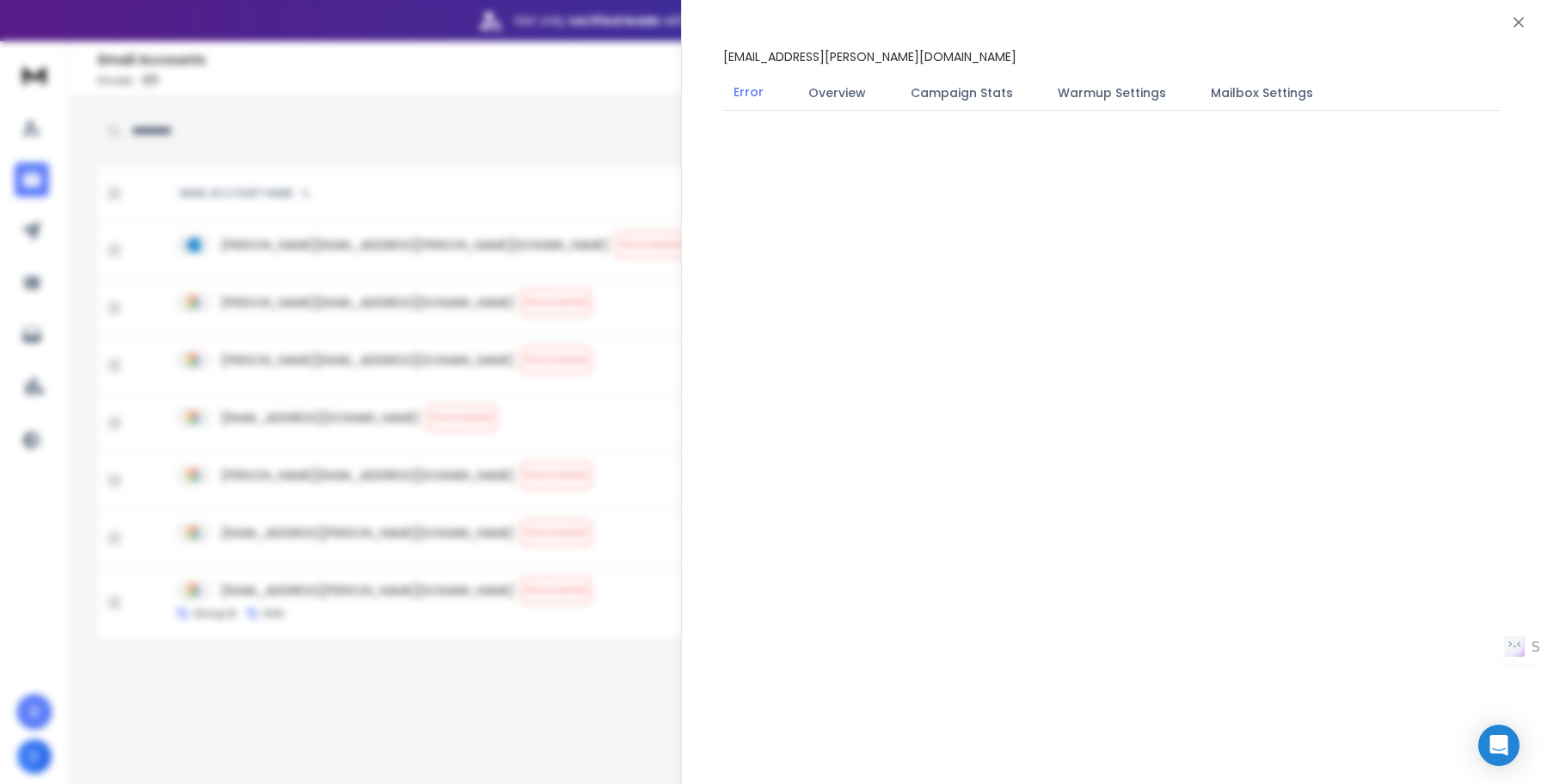
click at [330, 562] on div at bounding box center [770, 392] width 1541 height 784
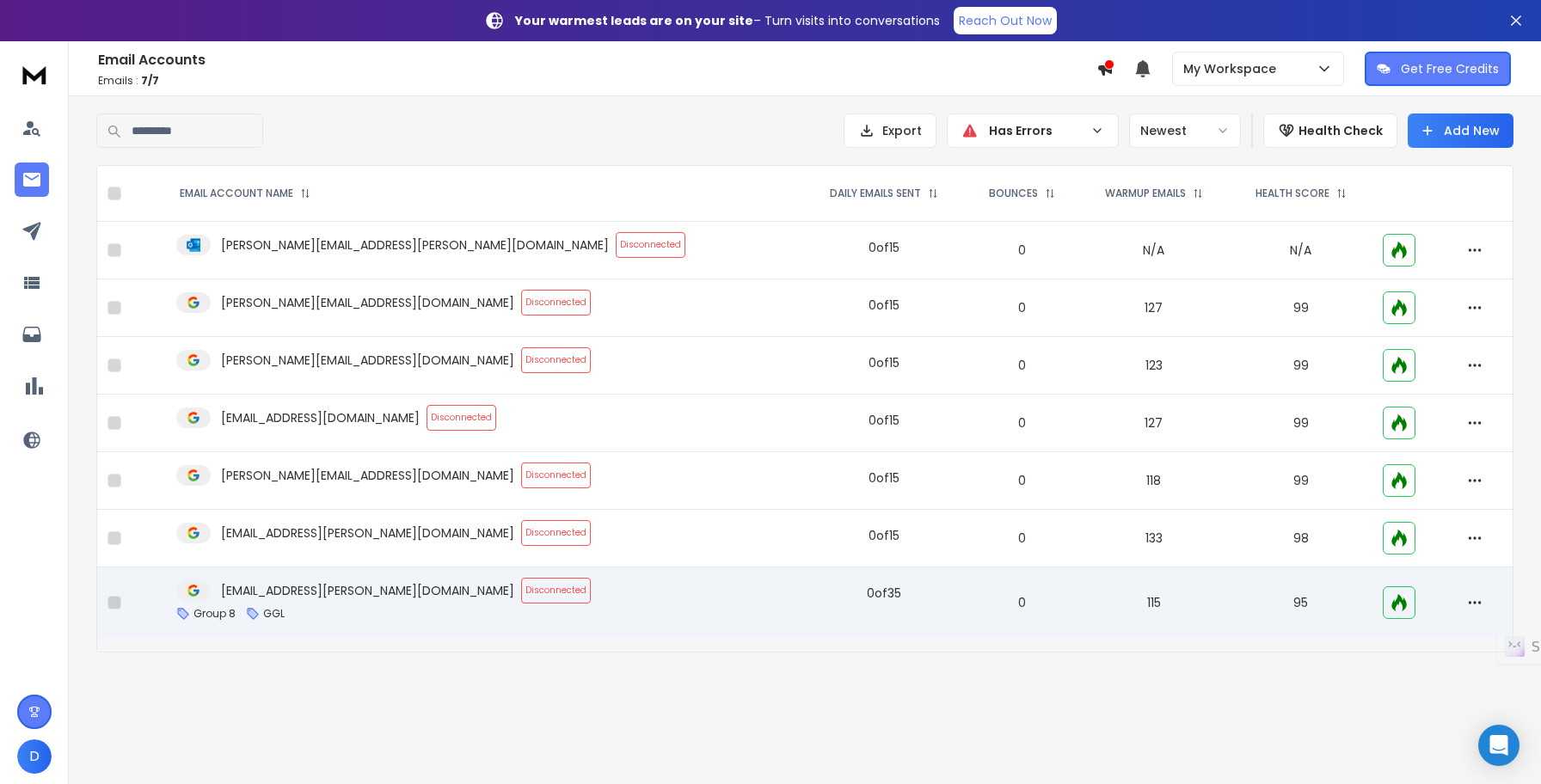
click at [234, 591] on p "[EMAIL_ADDRESS][PERSON_NAME][DOMAIN_NAME]" at bounding box center [368, 591] width 293 height 17
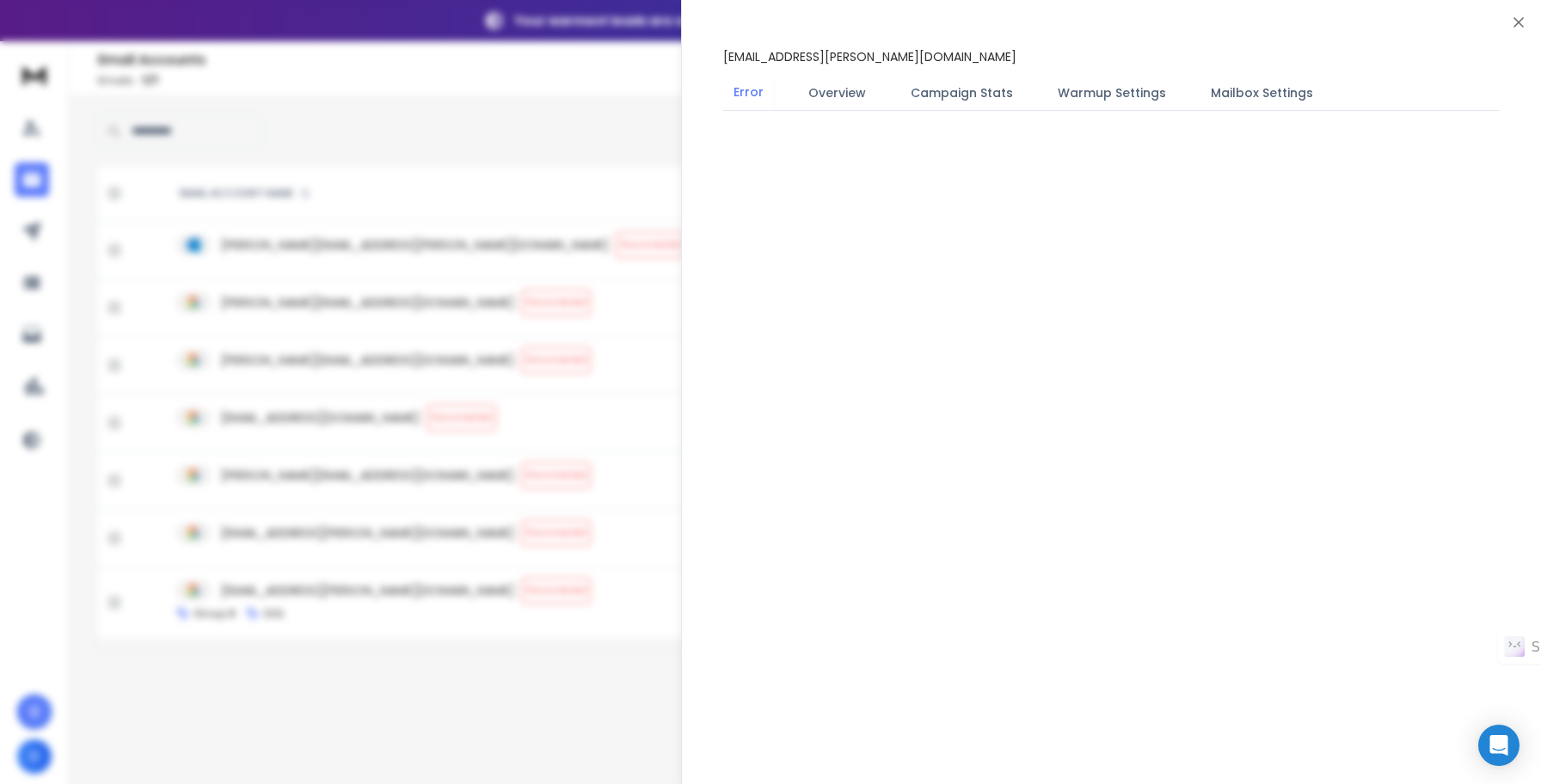
click at [837, 84] on button "Overview" at bounding box center [837, 93] width 78 height 38
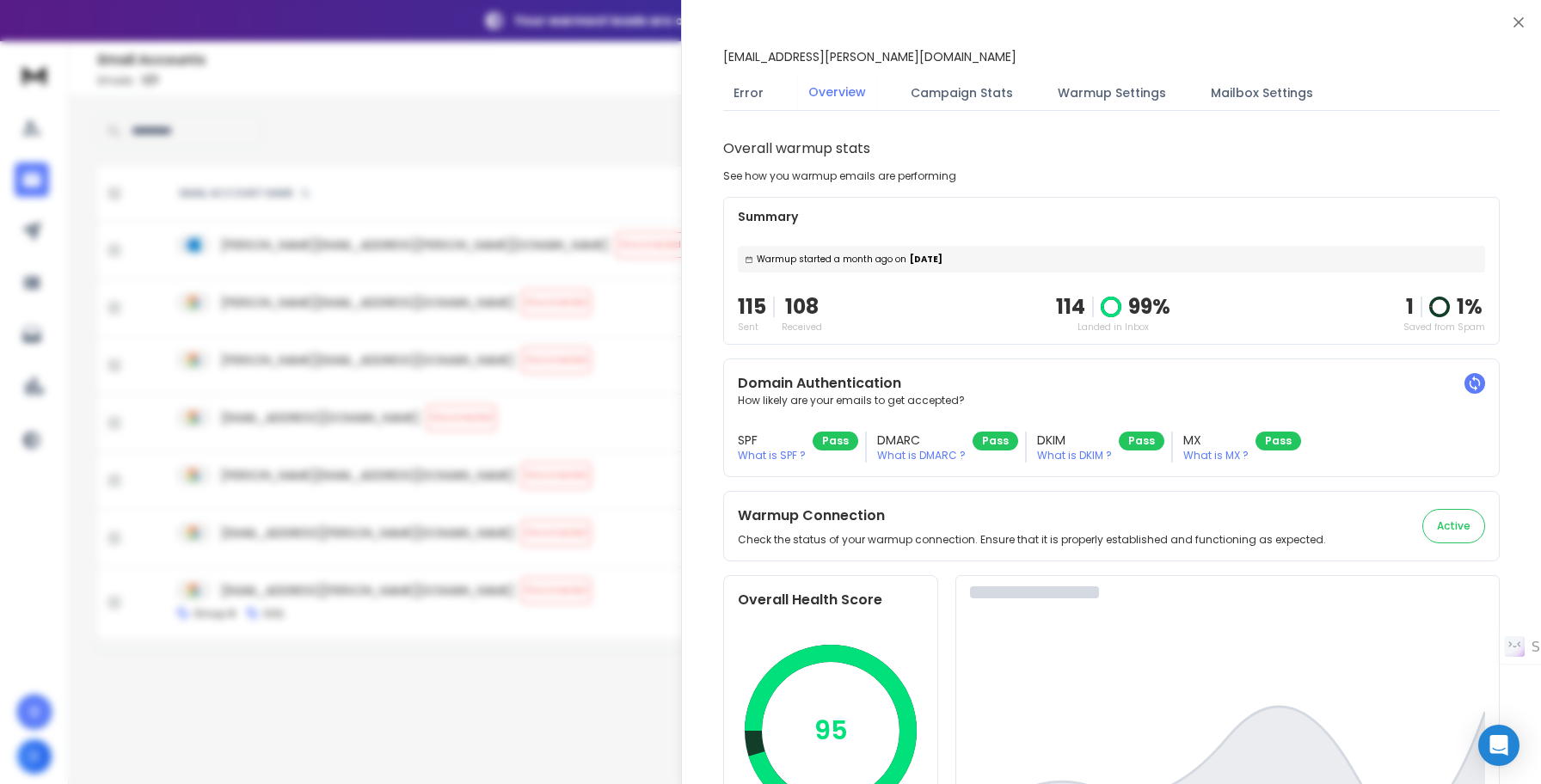
click at [511, 341] on div at bounding box center [770, 392] width 1541 height 784
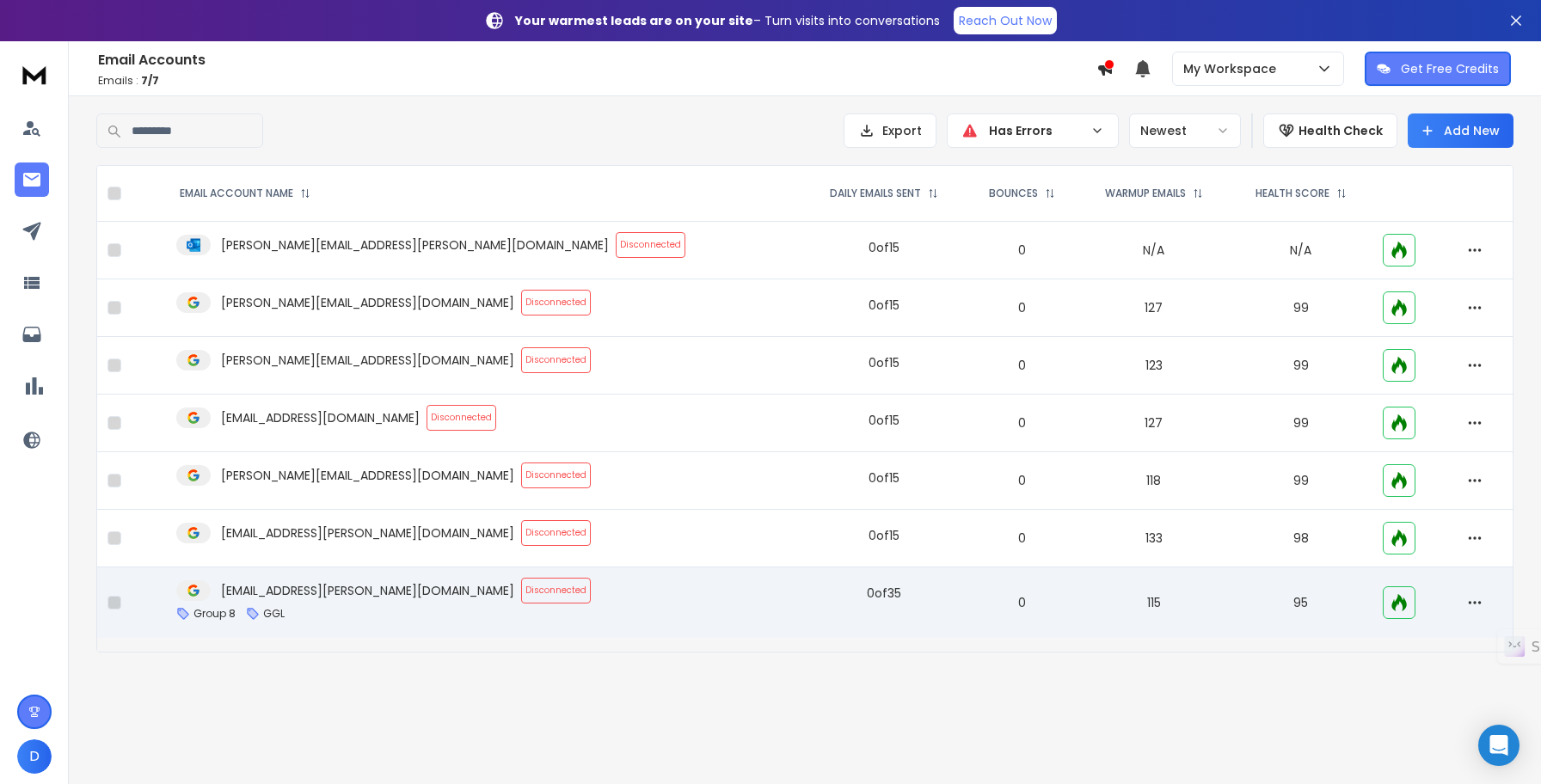
click at [1470, 595] on icon at bounding box center [1475, 603] width 16 height 16
click at [966, 618] on td "0" at bounding box center [1022, 603] width 113 height 71
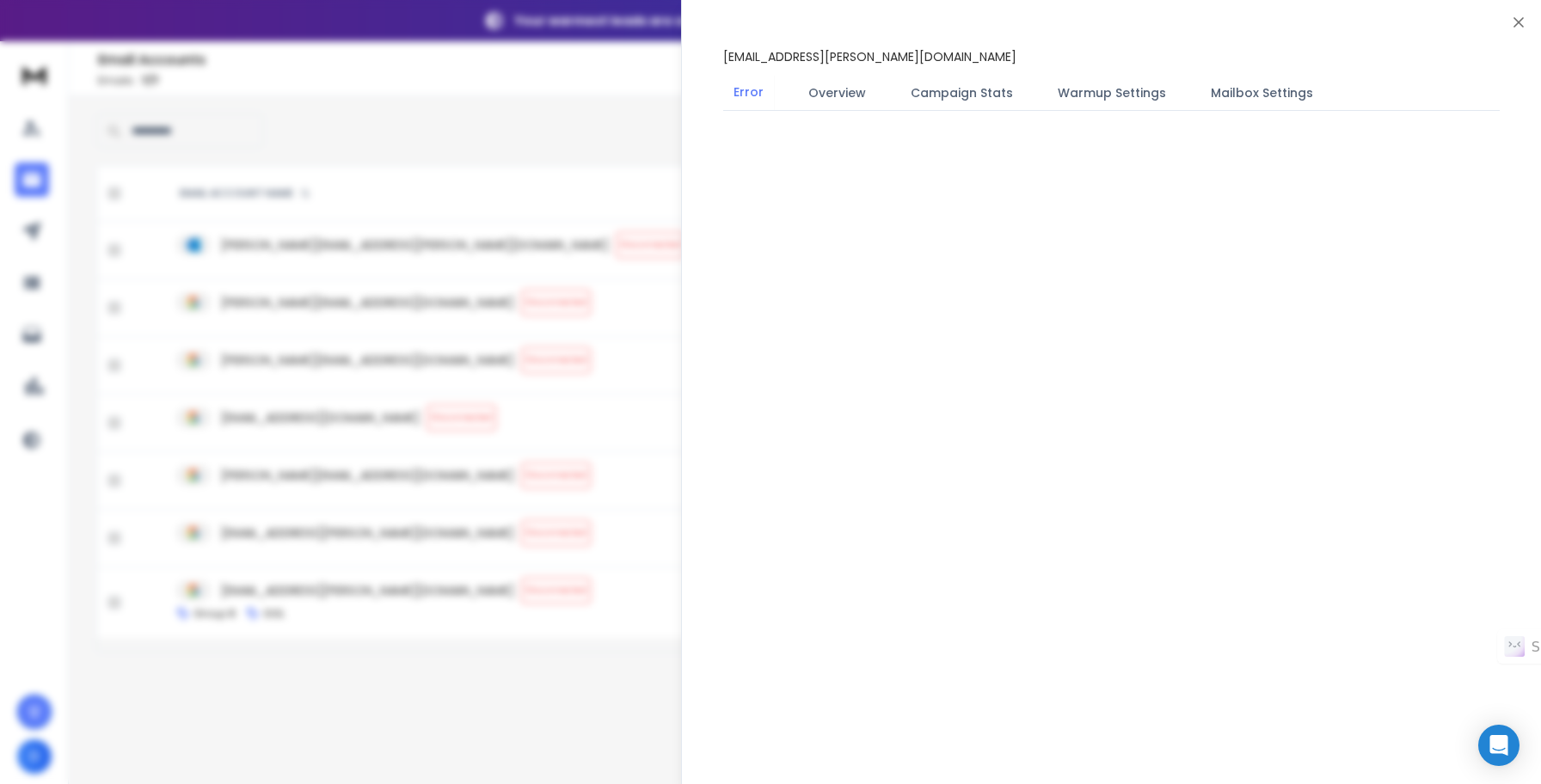
click at [847, 88] on button "Overview" at bounding box center [837, 93] width 78 height 38
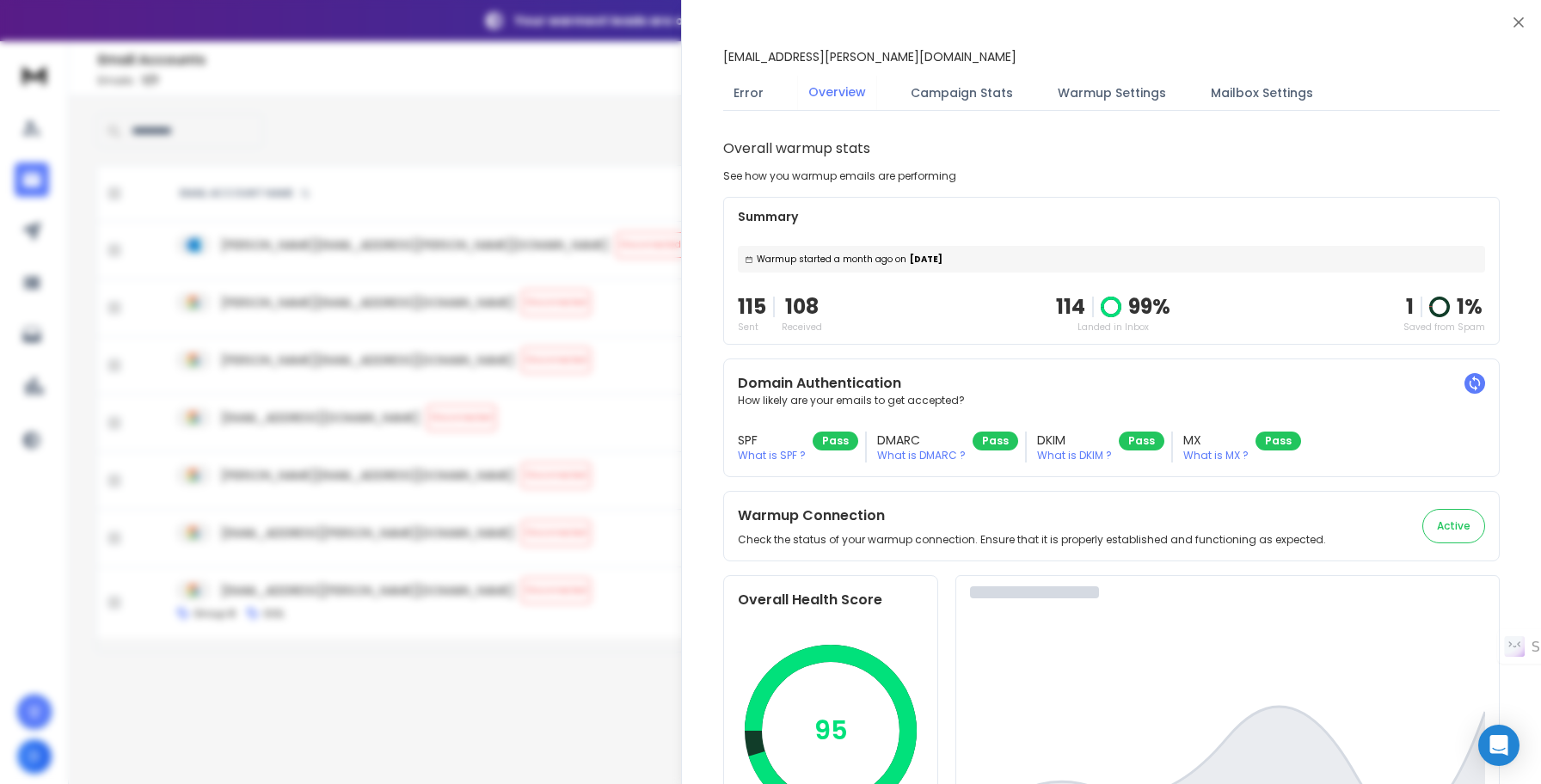
click at [948, 83] on button "Campaign Stats" at bounding box center [962, 93] width 123 height 38
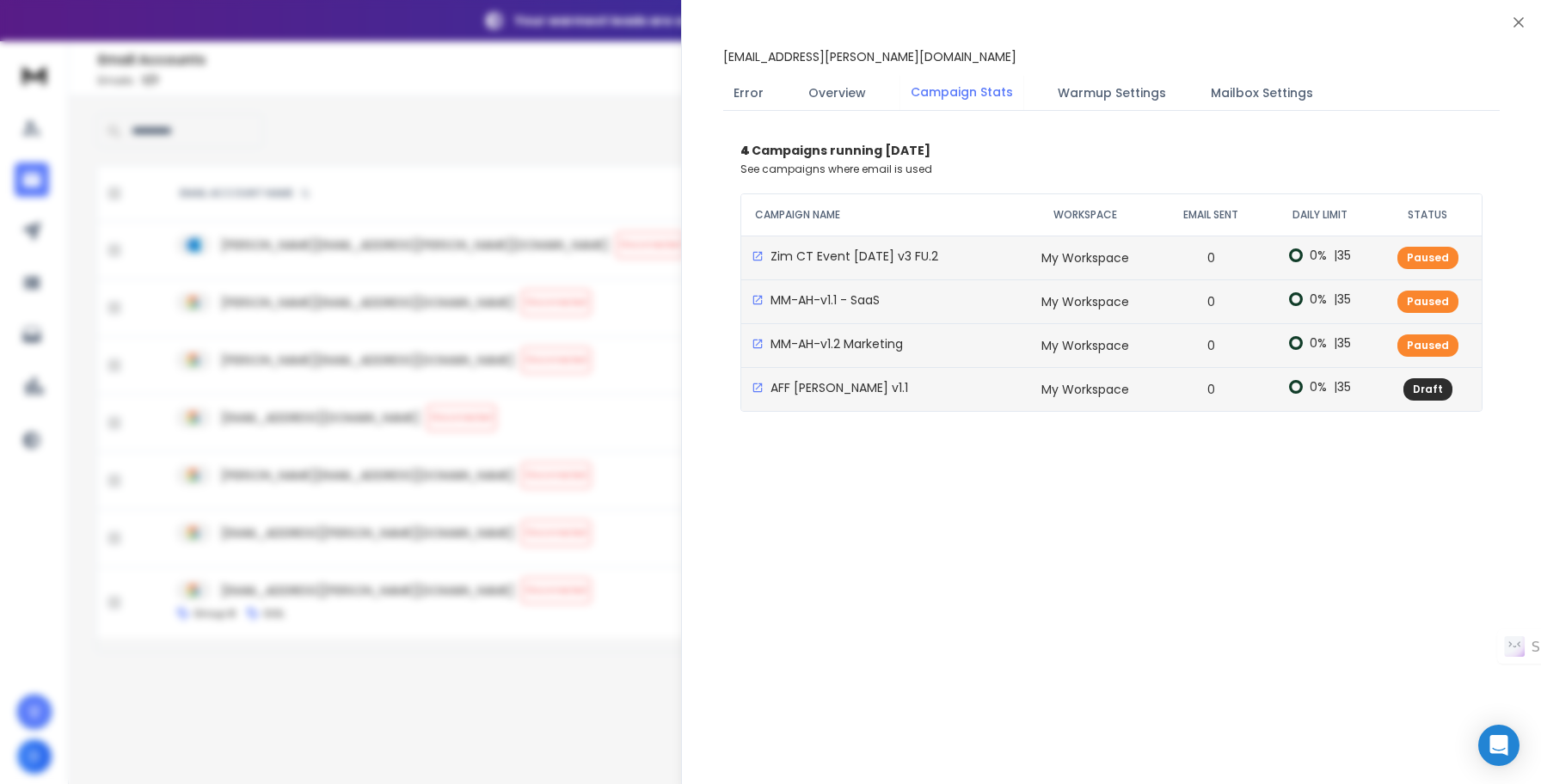
click at [1272, 87] on button "Mailbox Settings" at bounding box center [1262, 93] width 123 height 38
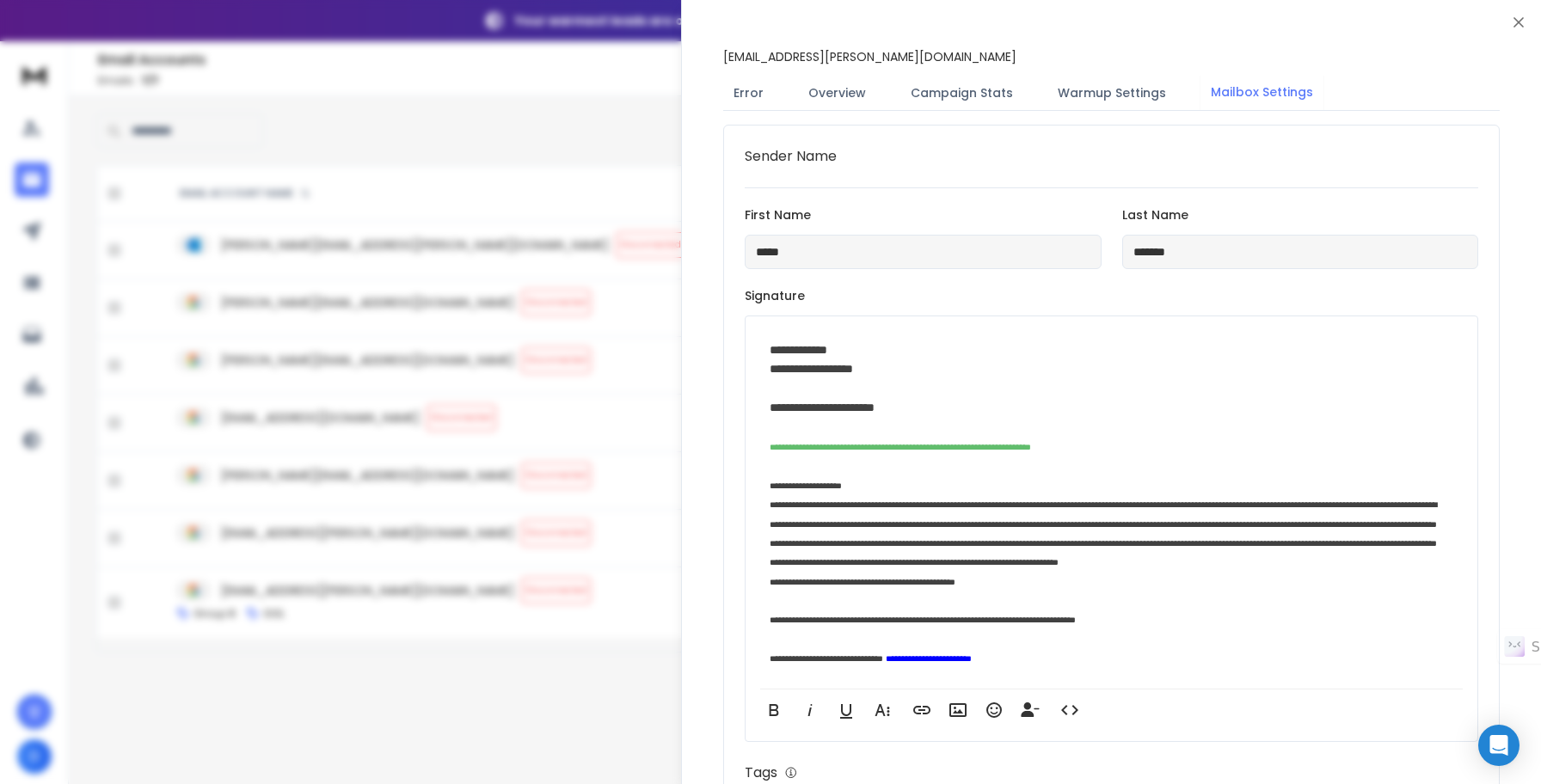
click at [949, 89] on button "Campaign Stats" at bounding box center [962, 93] width 123 height 38
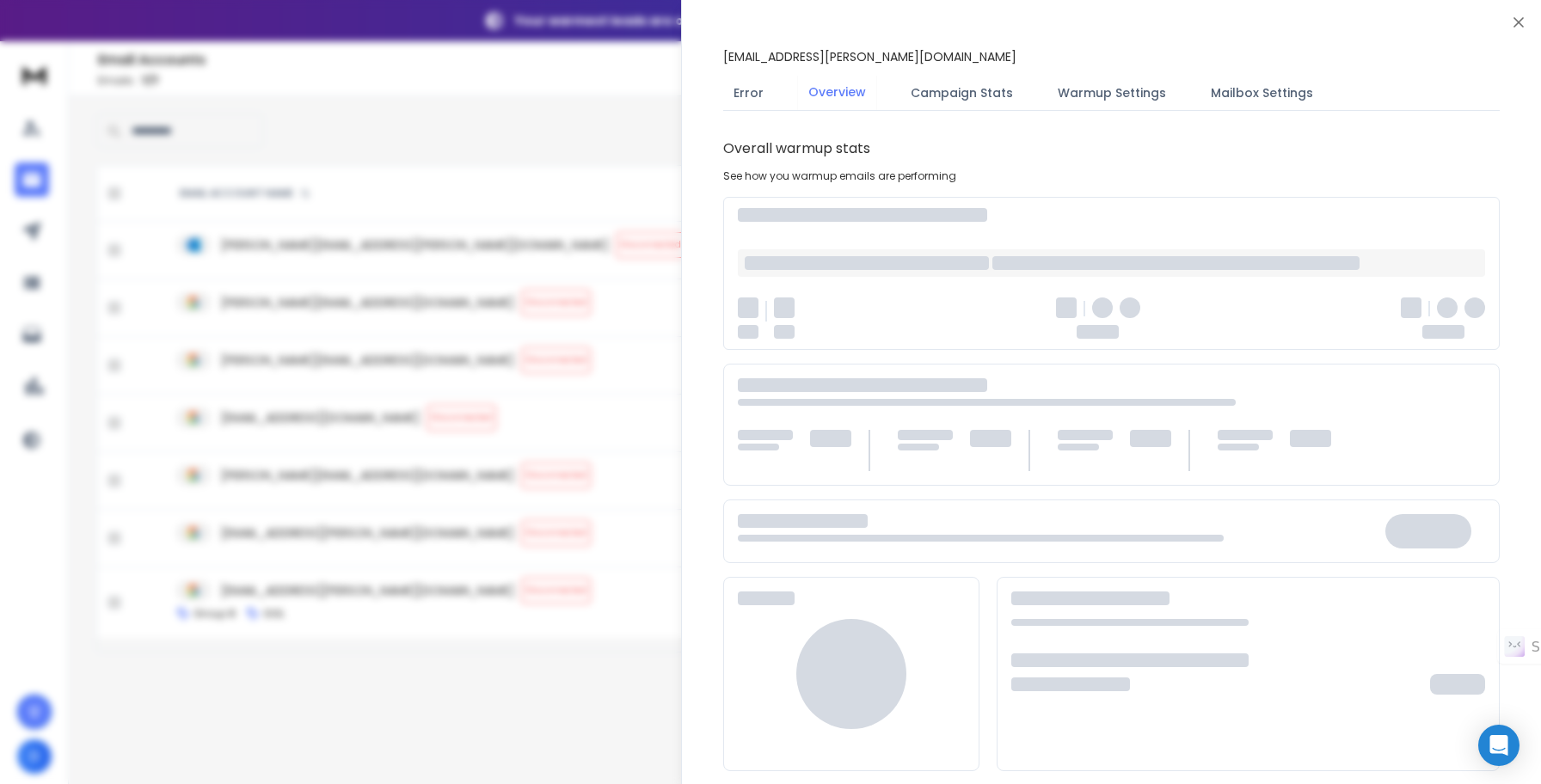
click at [589, 498] on div at bounding box center [770, 392] width 1541 height 784
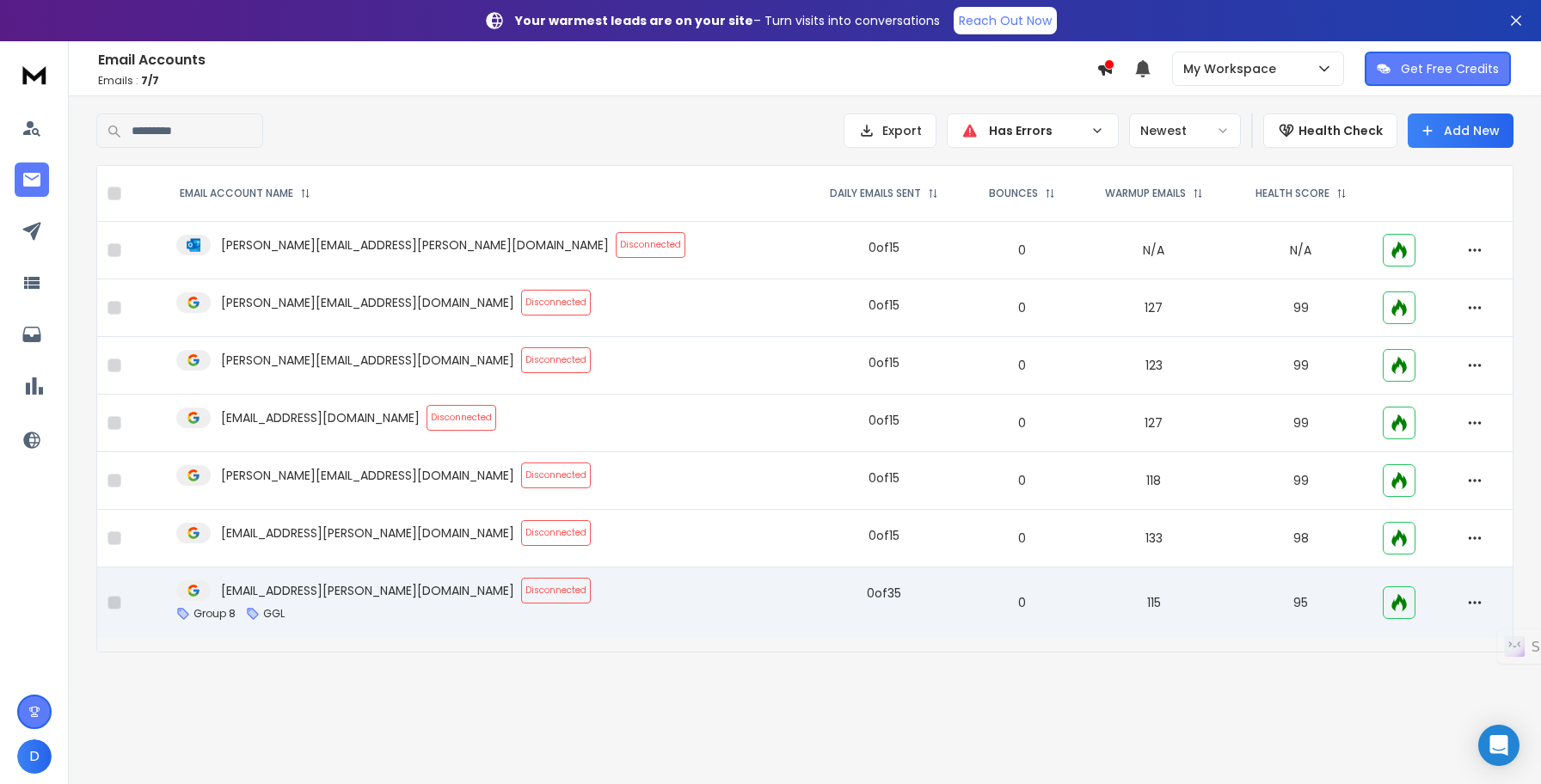
click at [458, 585] on p "[EMAIL_ADDRESS][PERSON_NAME][DOMAIN_NAME]" at bounding box center [368, 591] width 293 height 17
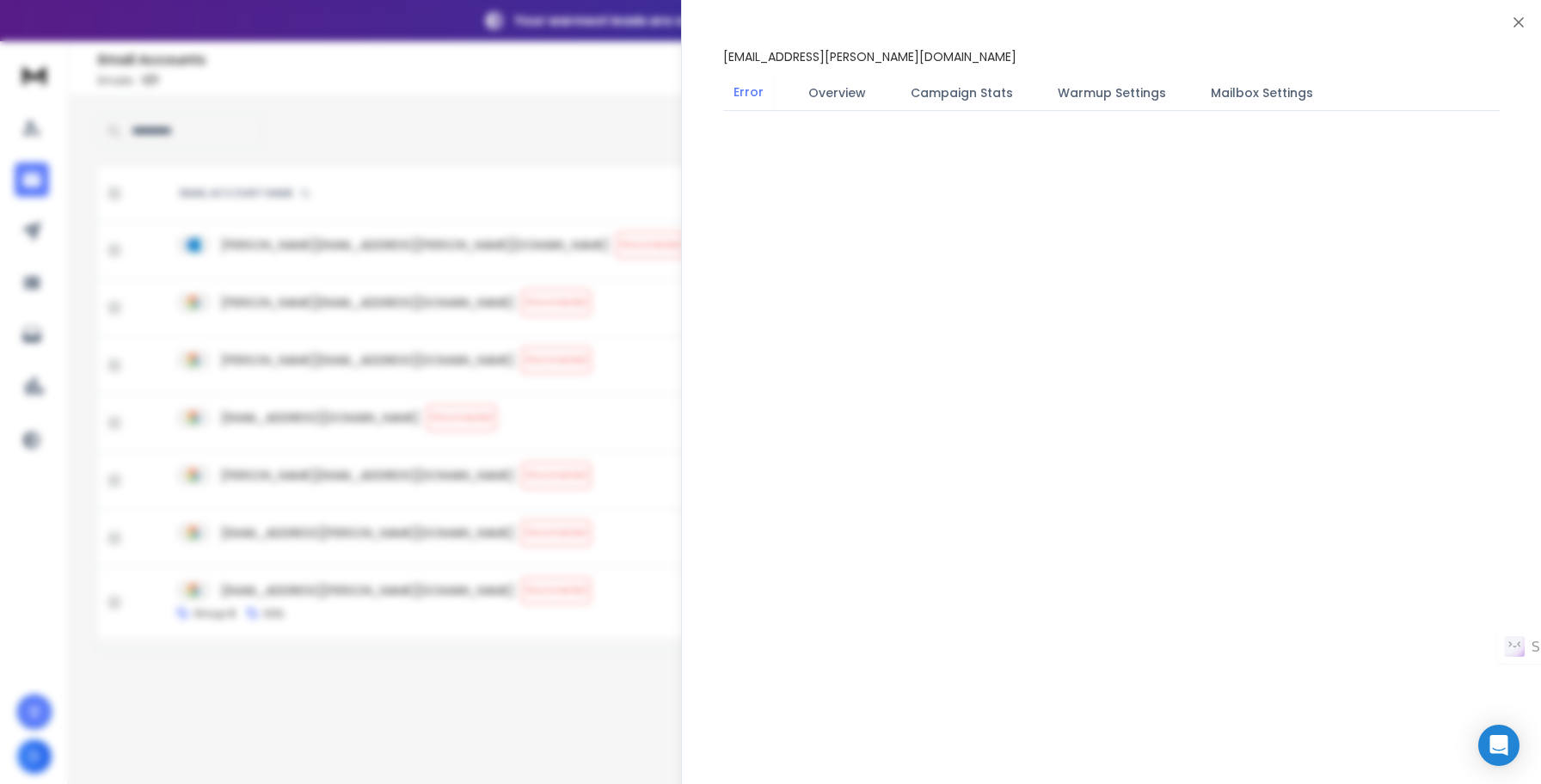
click at [1039, 387] on div "Multi Select Table Sheet hockley.david@getgrowthpartnerships.com Error Overview…" at bounding box center [1111, 392] width 860 height 784
click at [1512, 14] on icon "button" at bounding box center [1519, 23] width 17 height 17
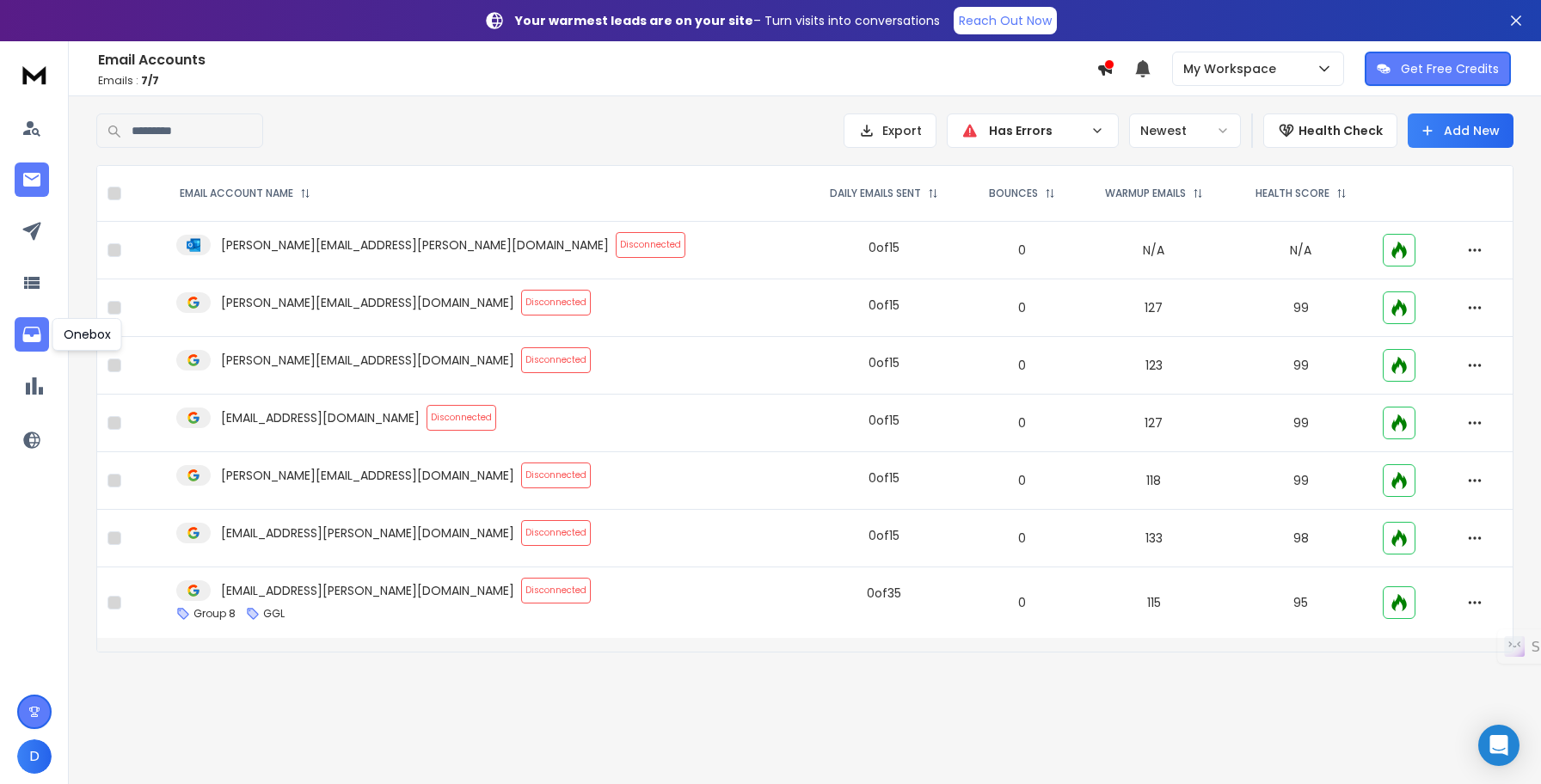
click at [42, 343] on icon at bounding box center [32, 335] width 21 height 21
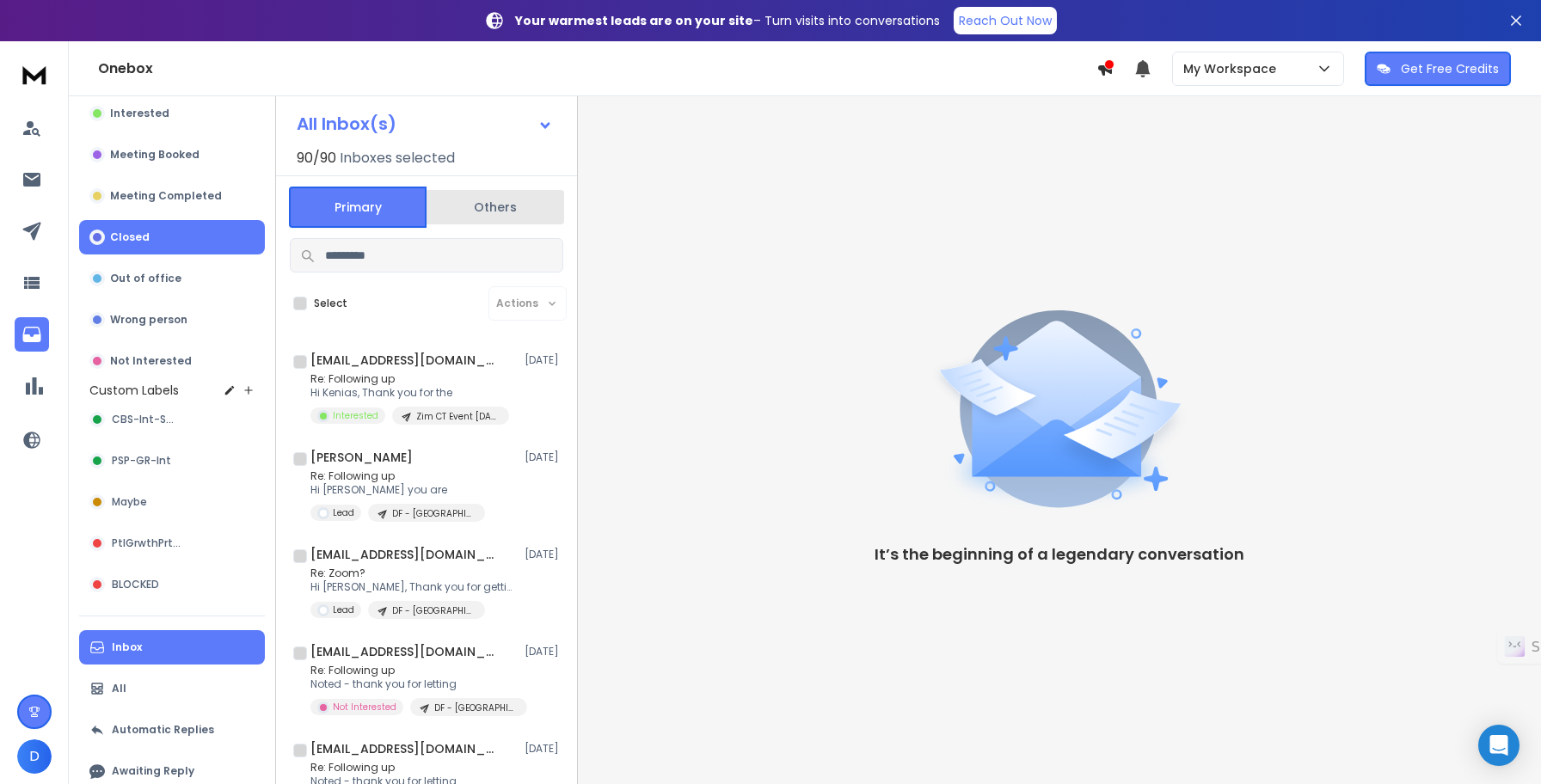
scroll to position [403, 0]
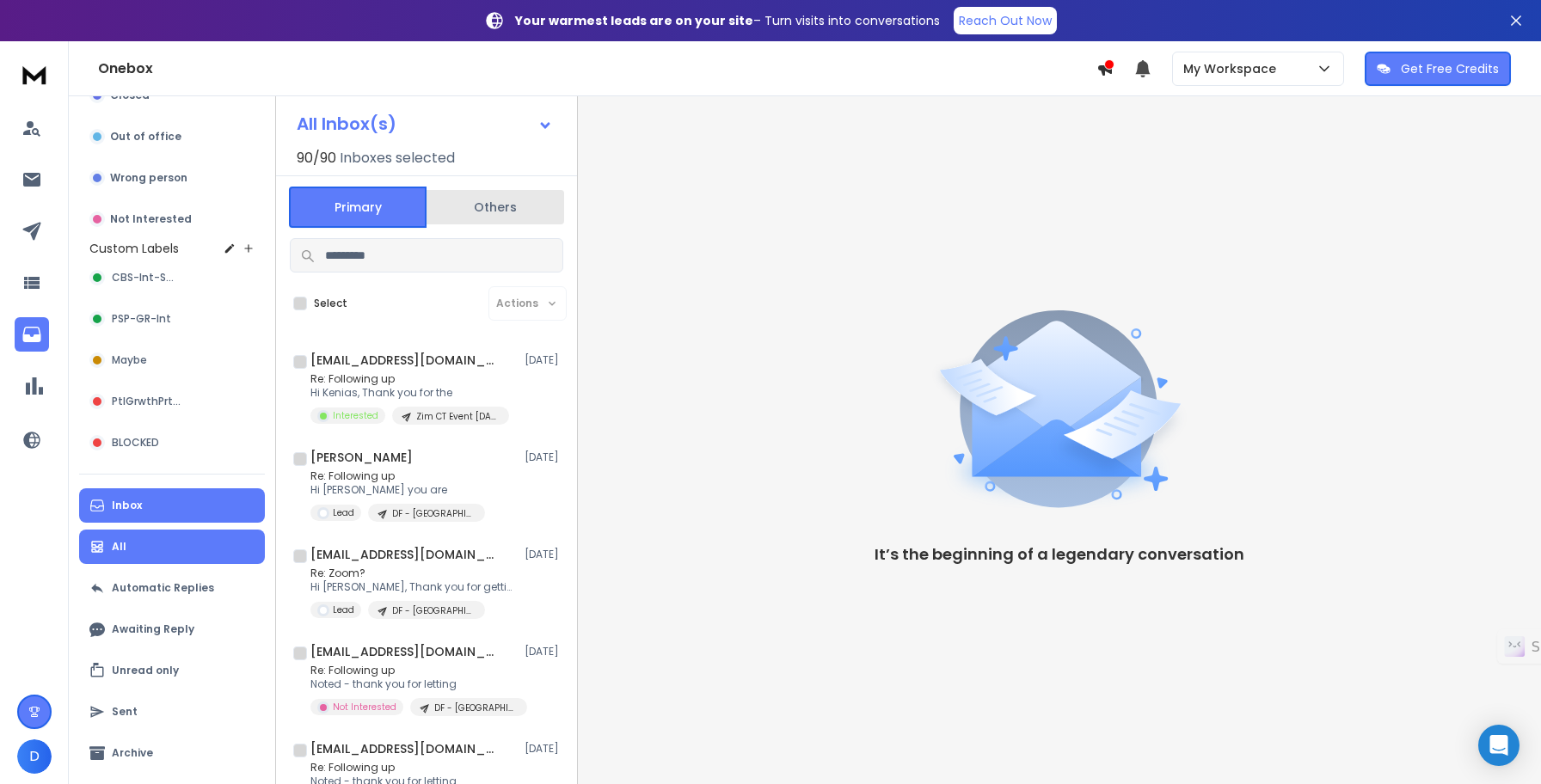
click at [124, 540] on p "All" at bounding box center [119, 547] width 15 height 14
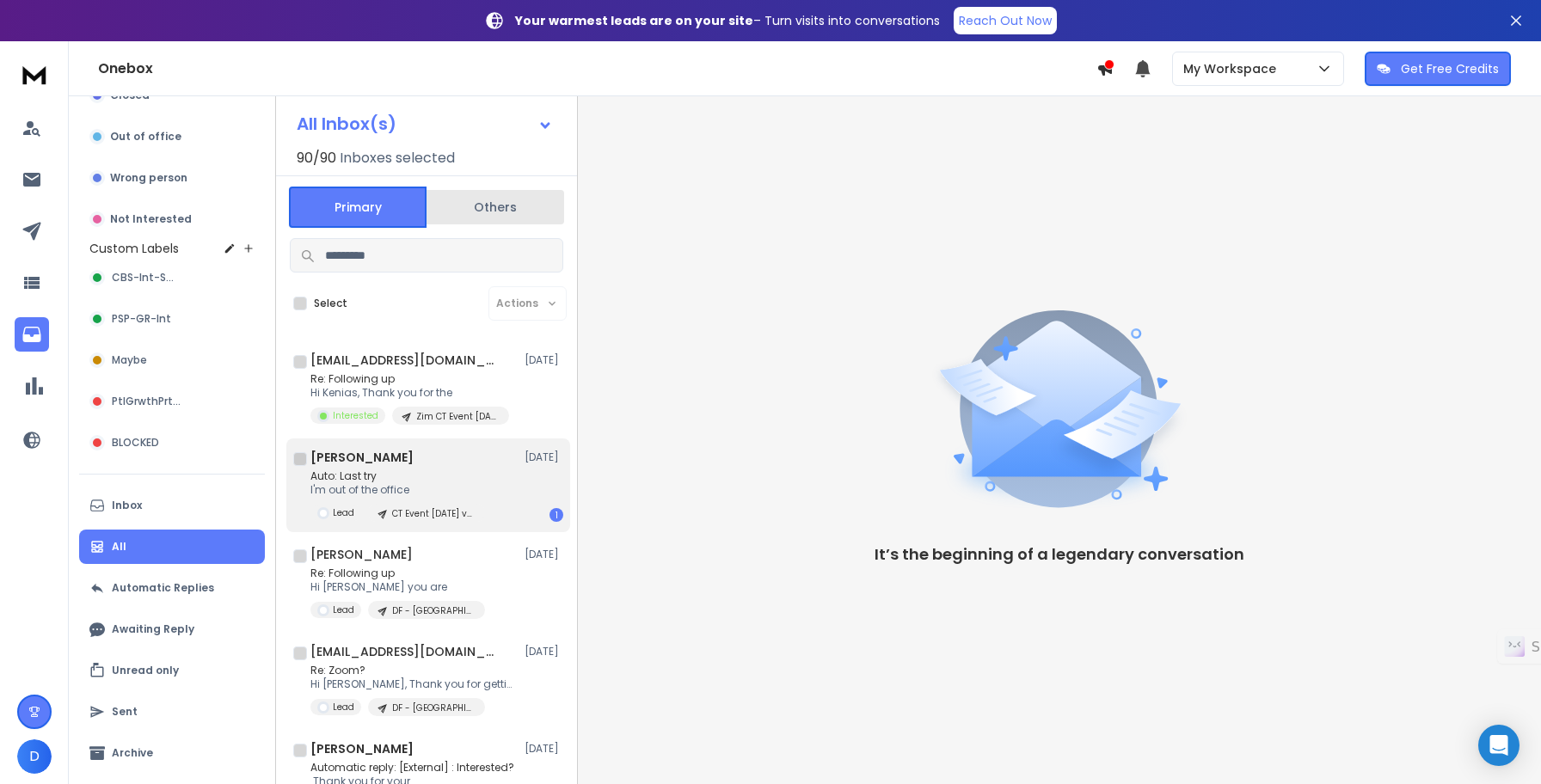
click at [383, 490] on p "I'm out of the office" at bounding box center [397, 490] width 174 height 14
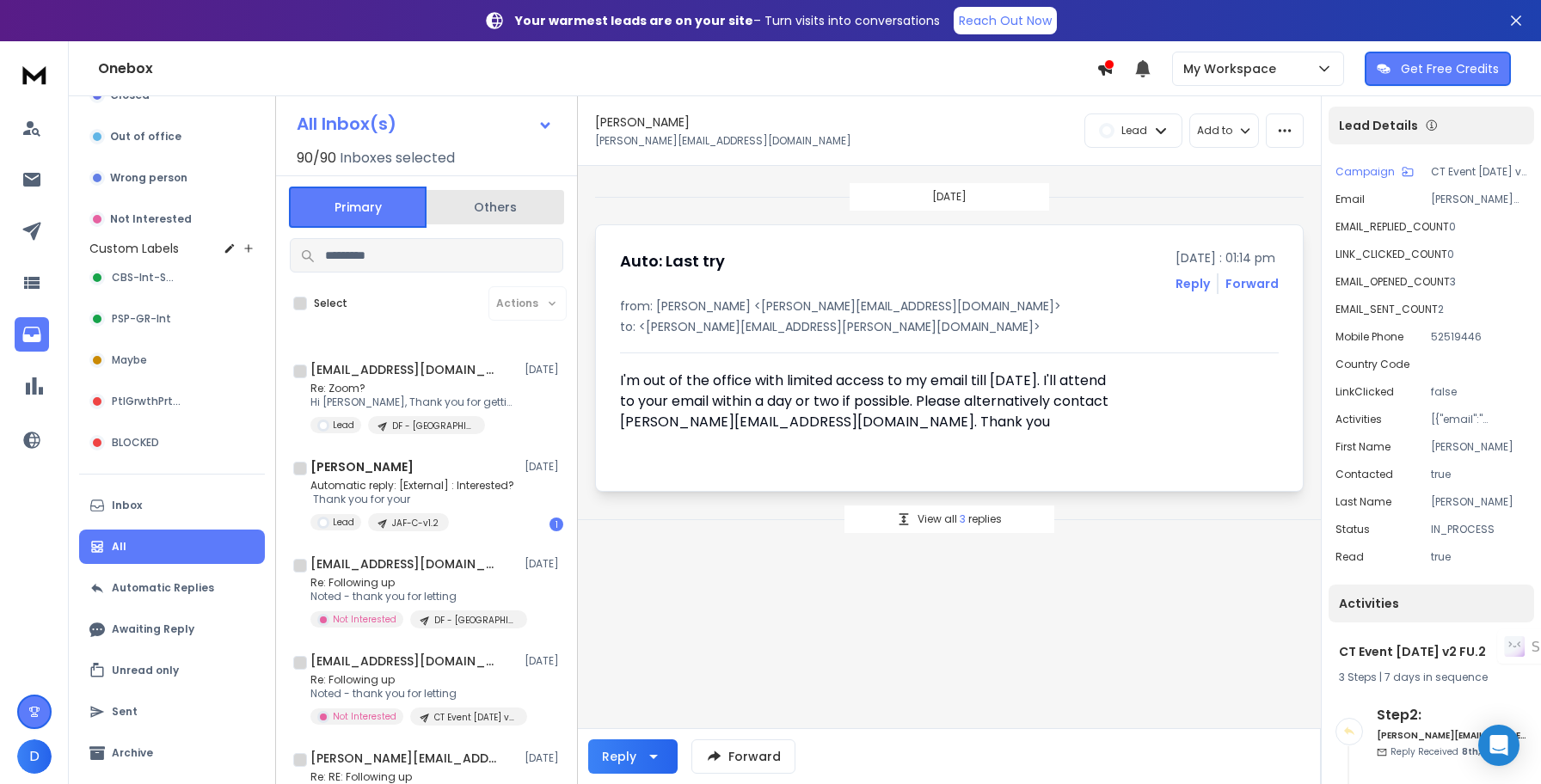
scroll to position [283, 0]
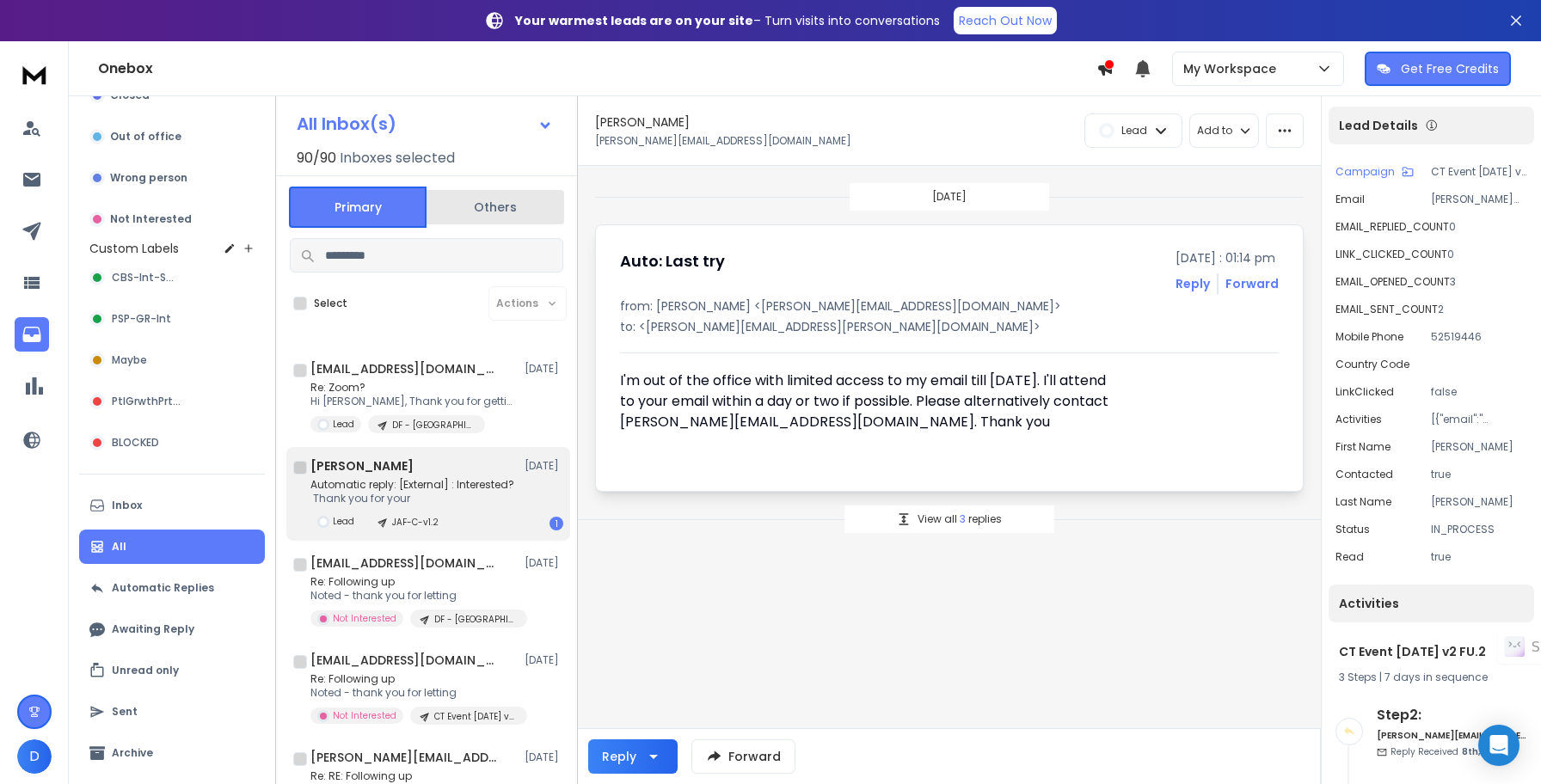
click at [441, 503] on p "﻿ Thank you for your" at bounding box center [412, 499] width 204 height 14
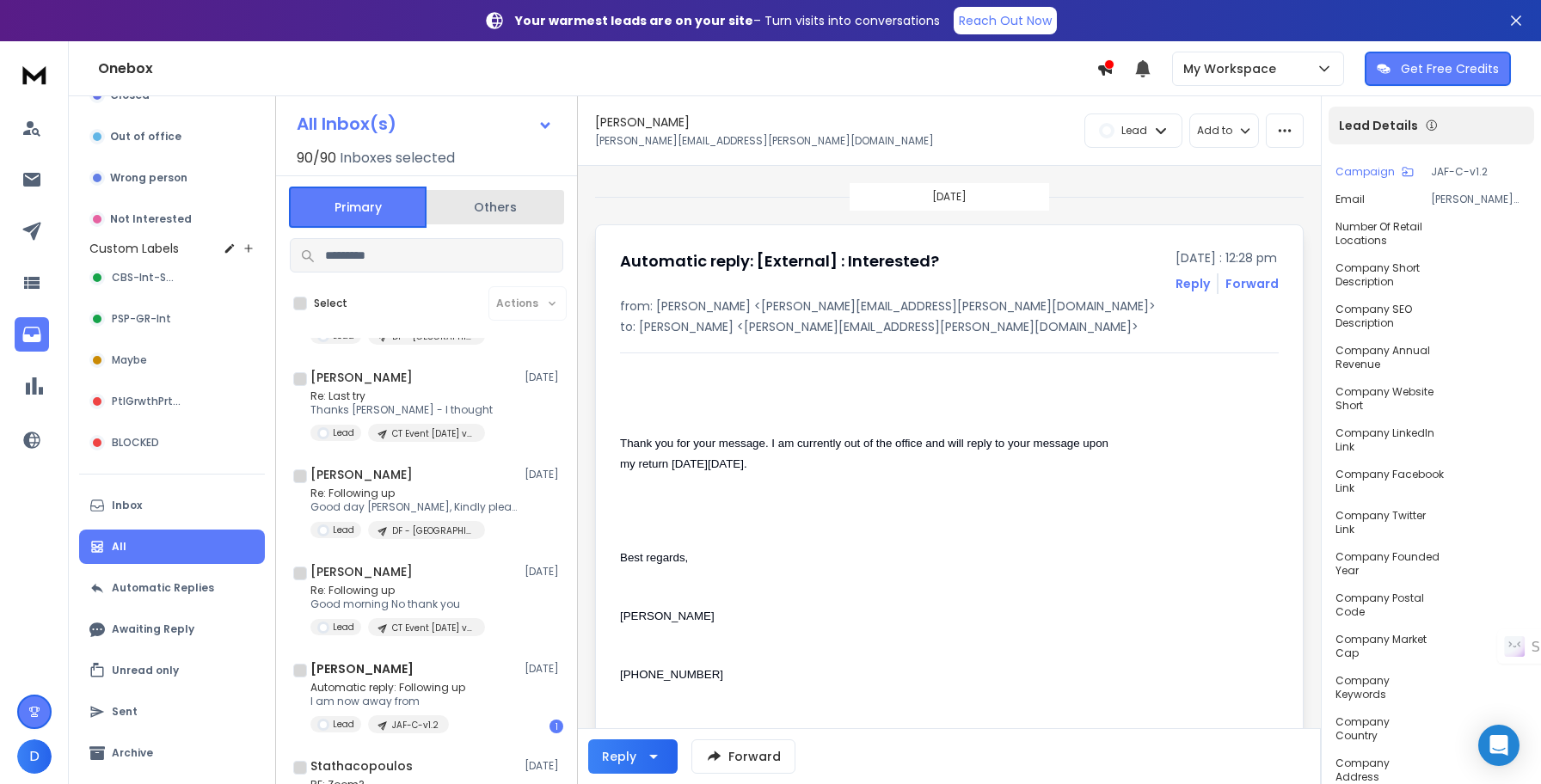
scroll to position [1041, 0]
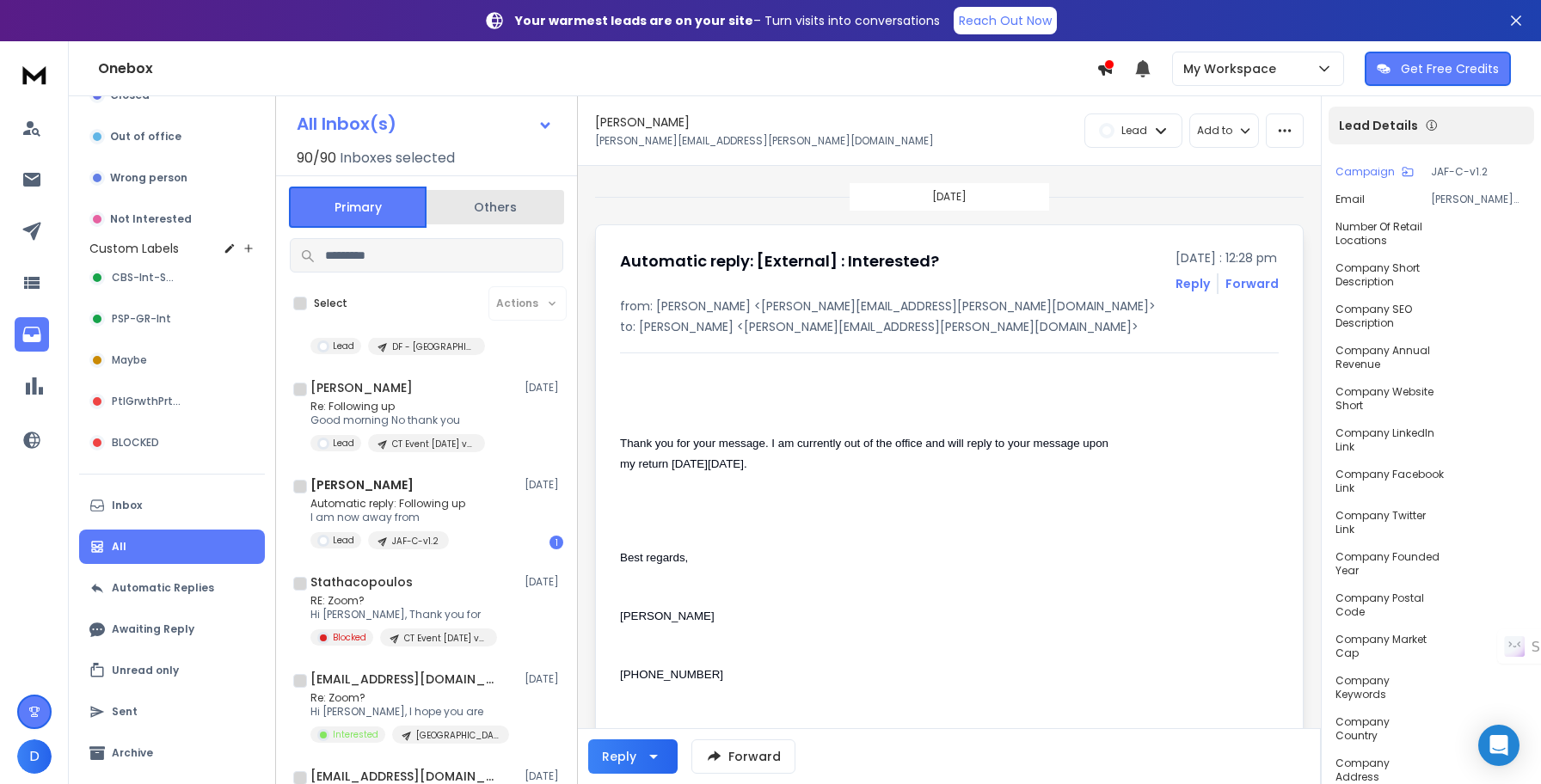
click at [441, 503] on p "Automatic reply: Following up" at bounding box center [388, 504] width 154 height 14
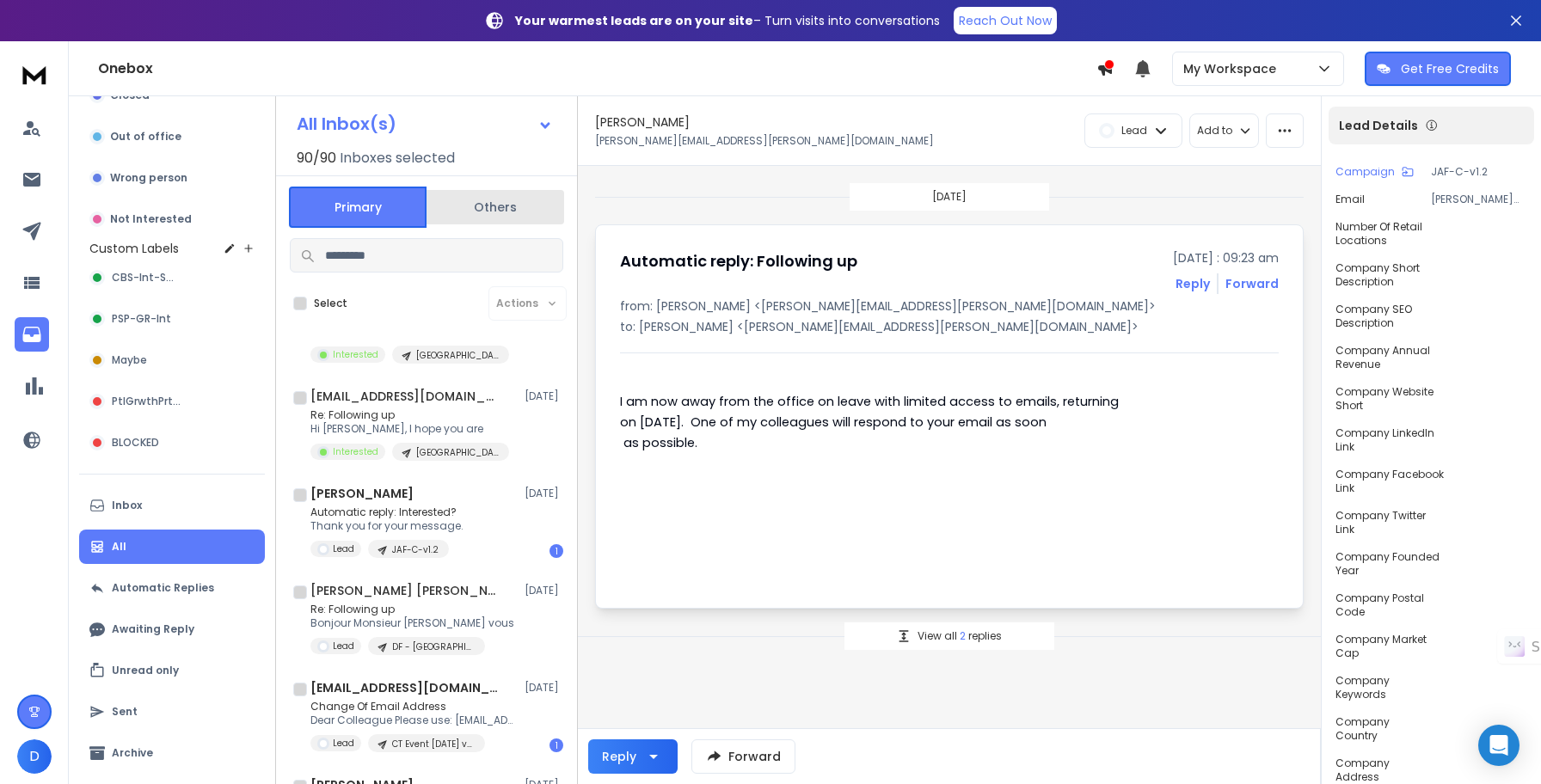
scroll to position [1521, 0]
click at [441, 503] on p "Automatic reply: Interested?" at bounding box center [387, 510] width 153 height 14
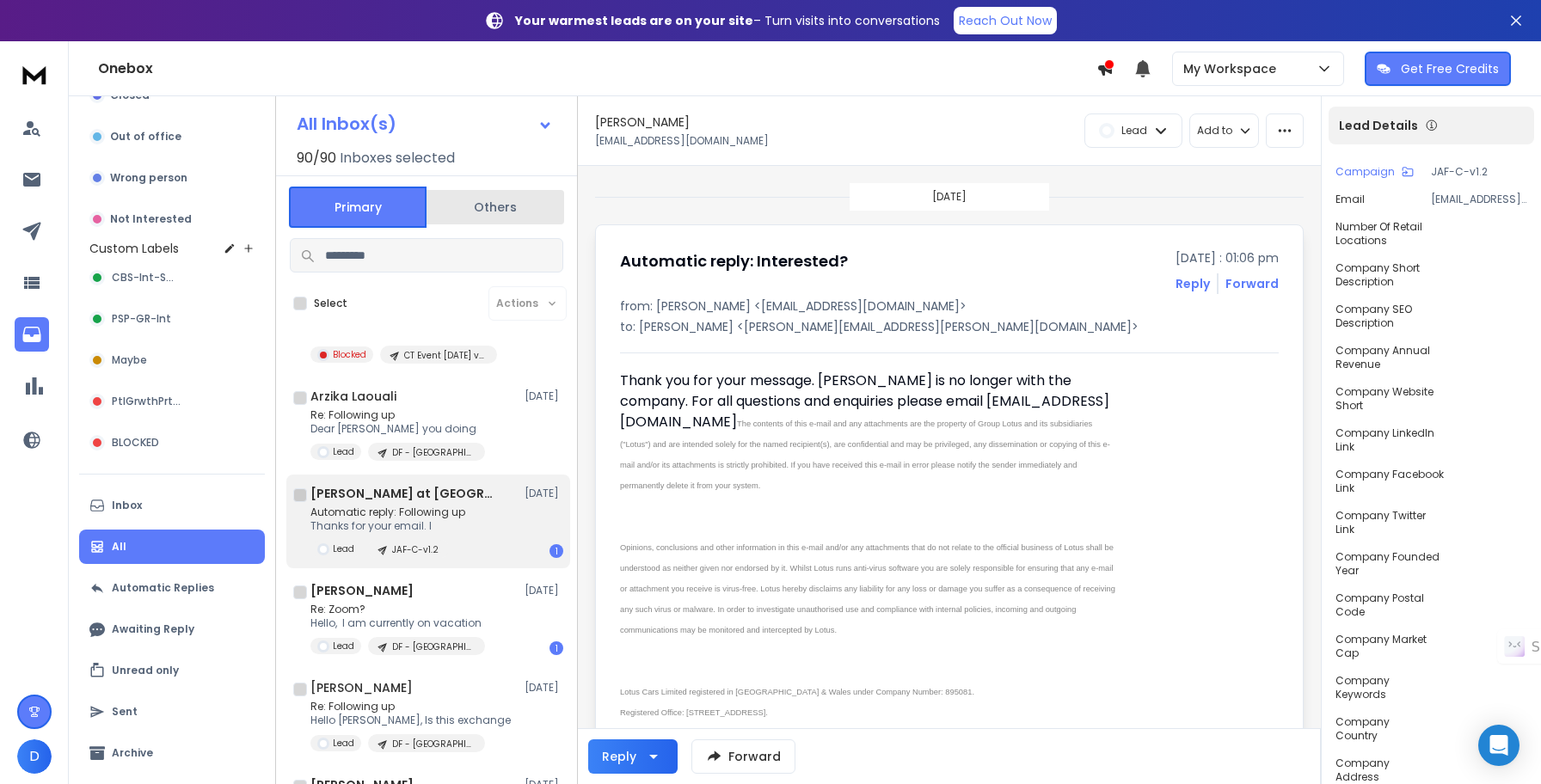
scroll to position [4045, 0]
click at [441, 532] on p "Thanks for your email. I" at bounding box center [388, 526] width 154 height 14
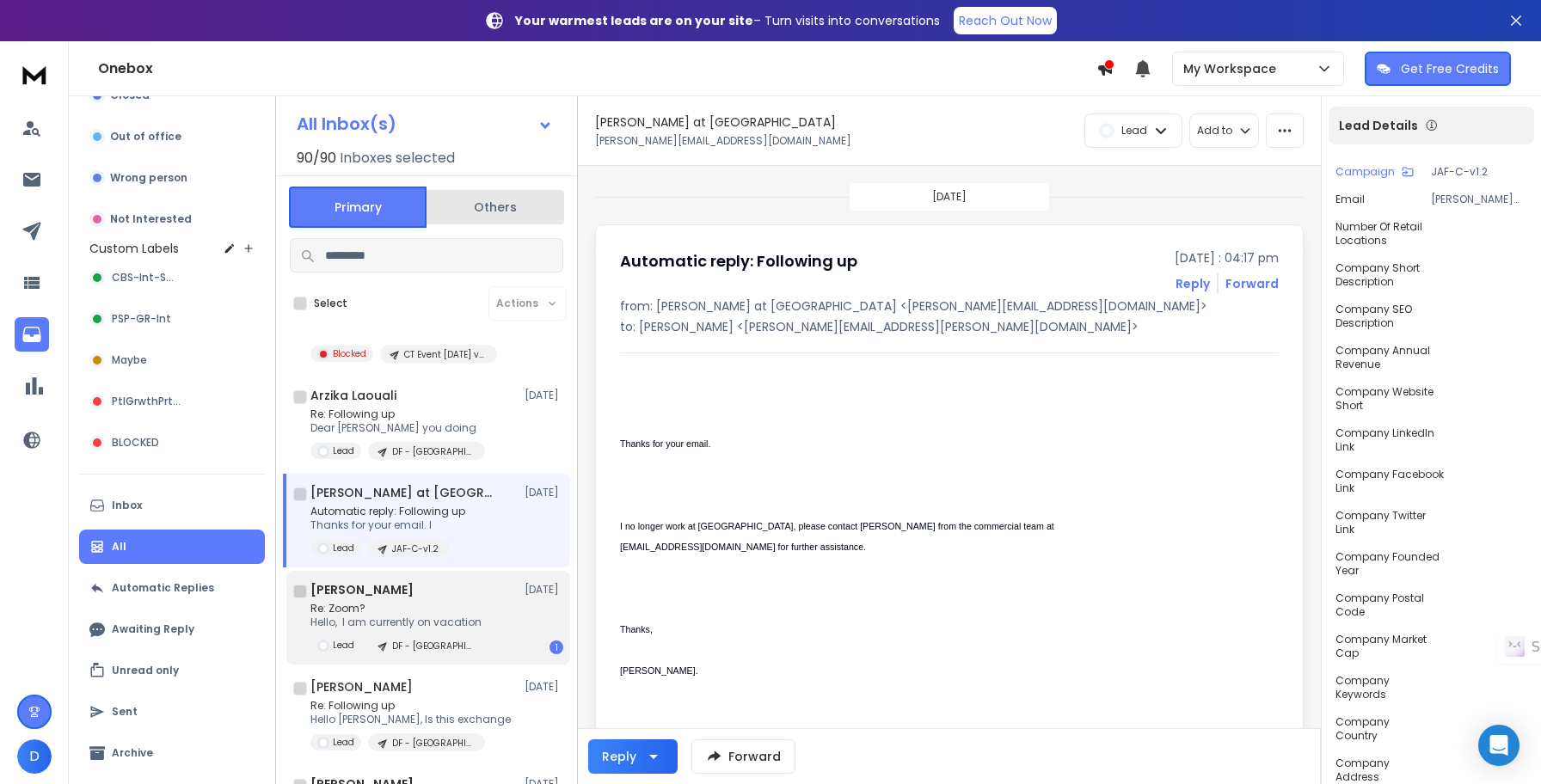
click at [438, 600] on div "Juri Kulikov 06 Aug Re: Zoom? Hello, I am currently on vacation Lead DF - Greec…" at bounding box center [436, 617] width 252 height 73
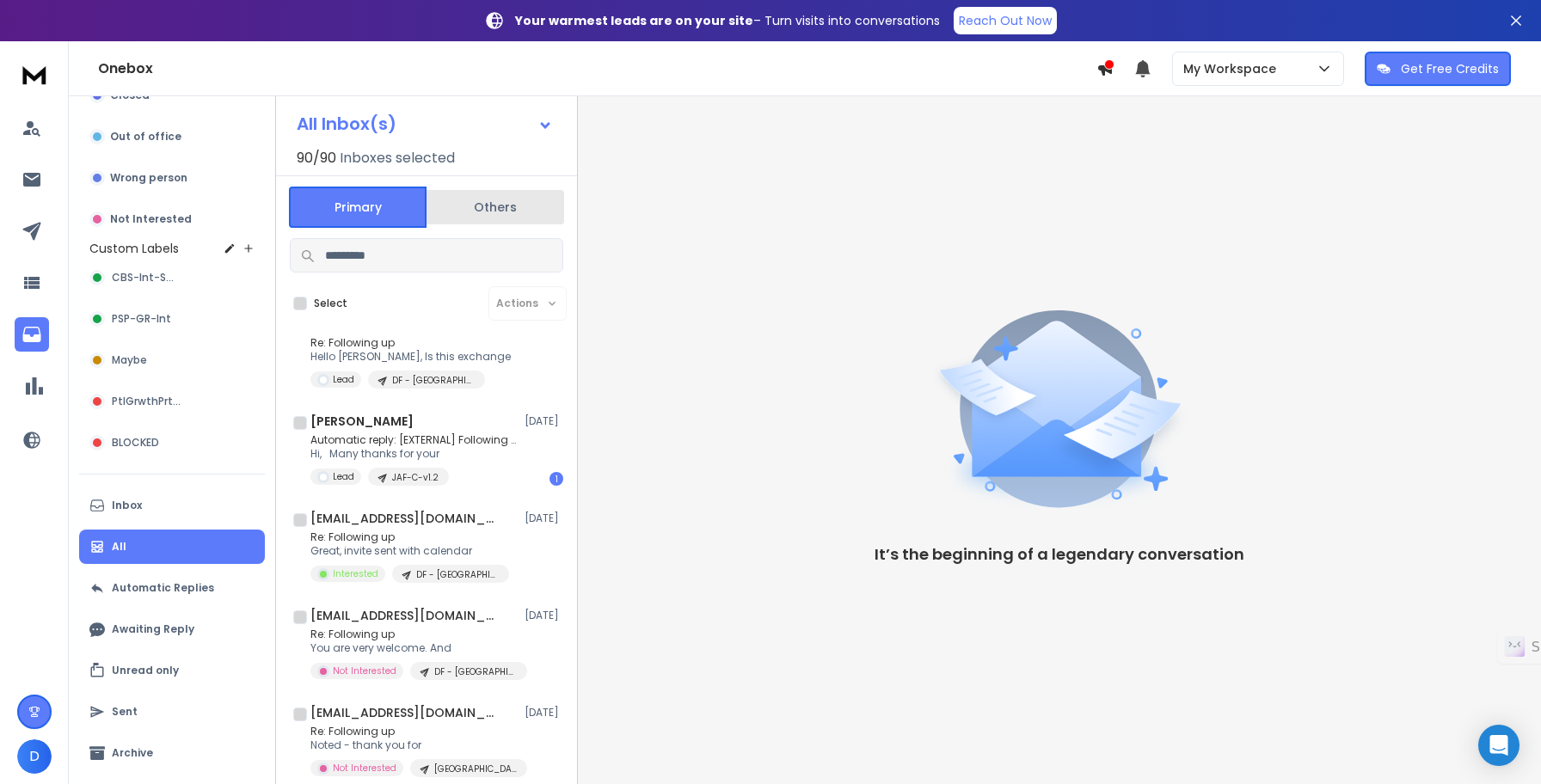
scroll to position [4400, 0]
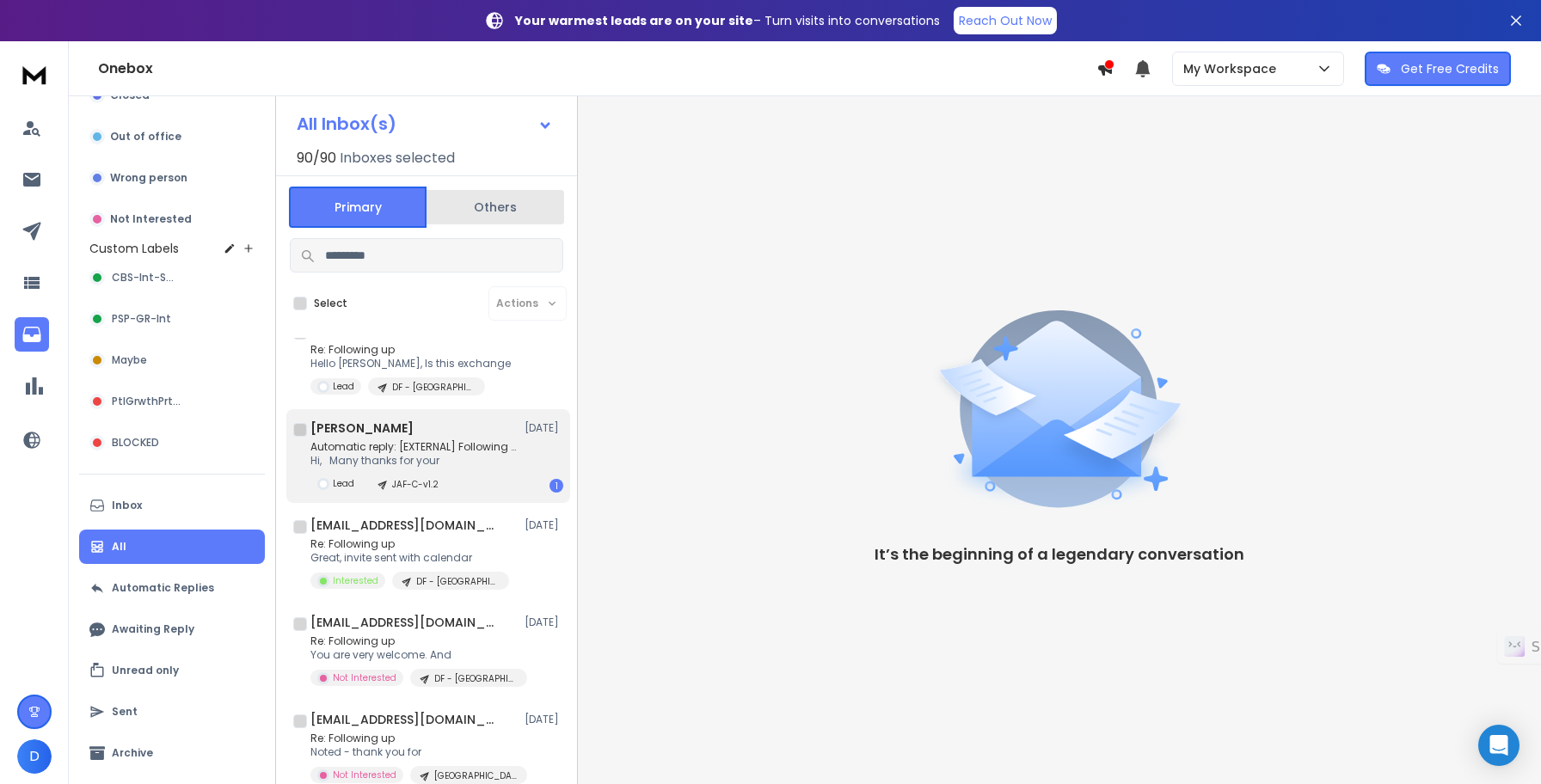
click at [450, 431] on div "Tim Andrews 06 Aug" at bounding box center [436, 428] width 252 height 17
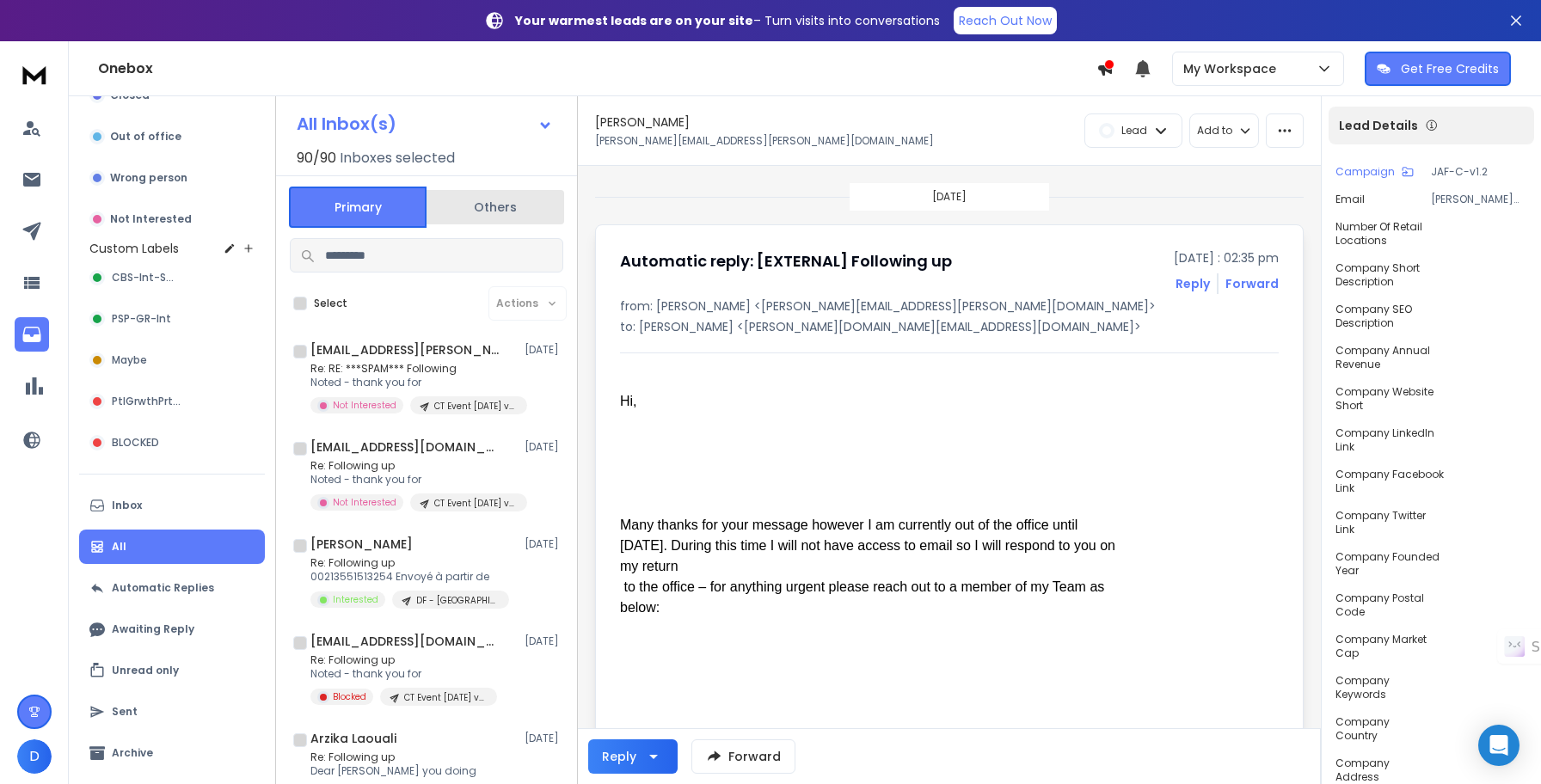
scroll to position [3695, 0]
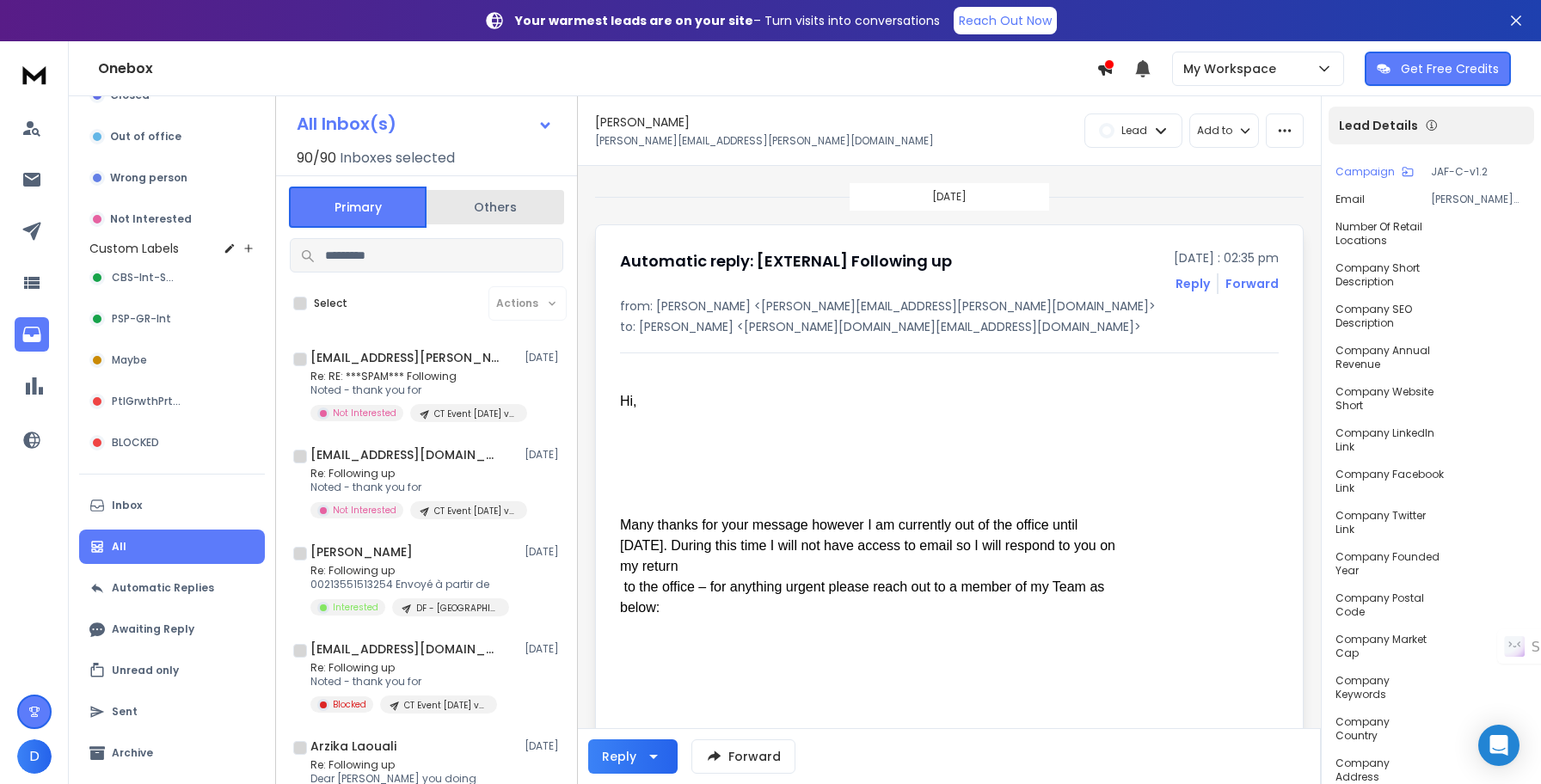
click at [500, 599] on div "DF - Greece - FU.1.2" at bounding box center [450, 607] width 117 height 18
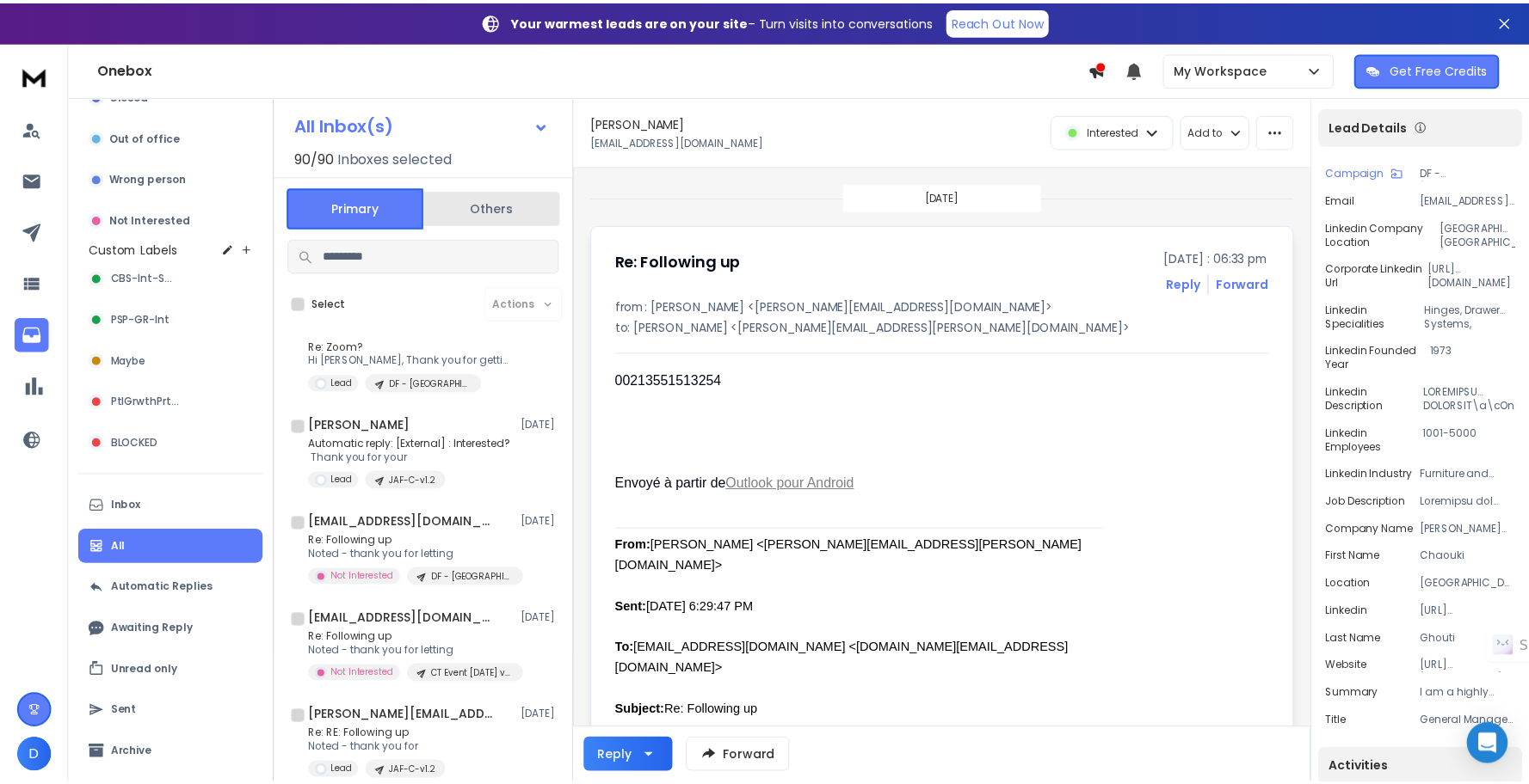
scroll to position [0, 0]
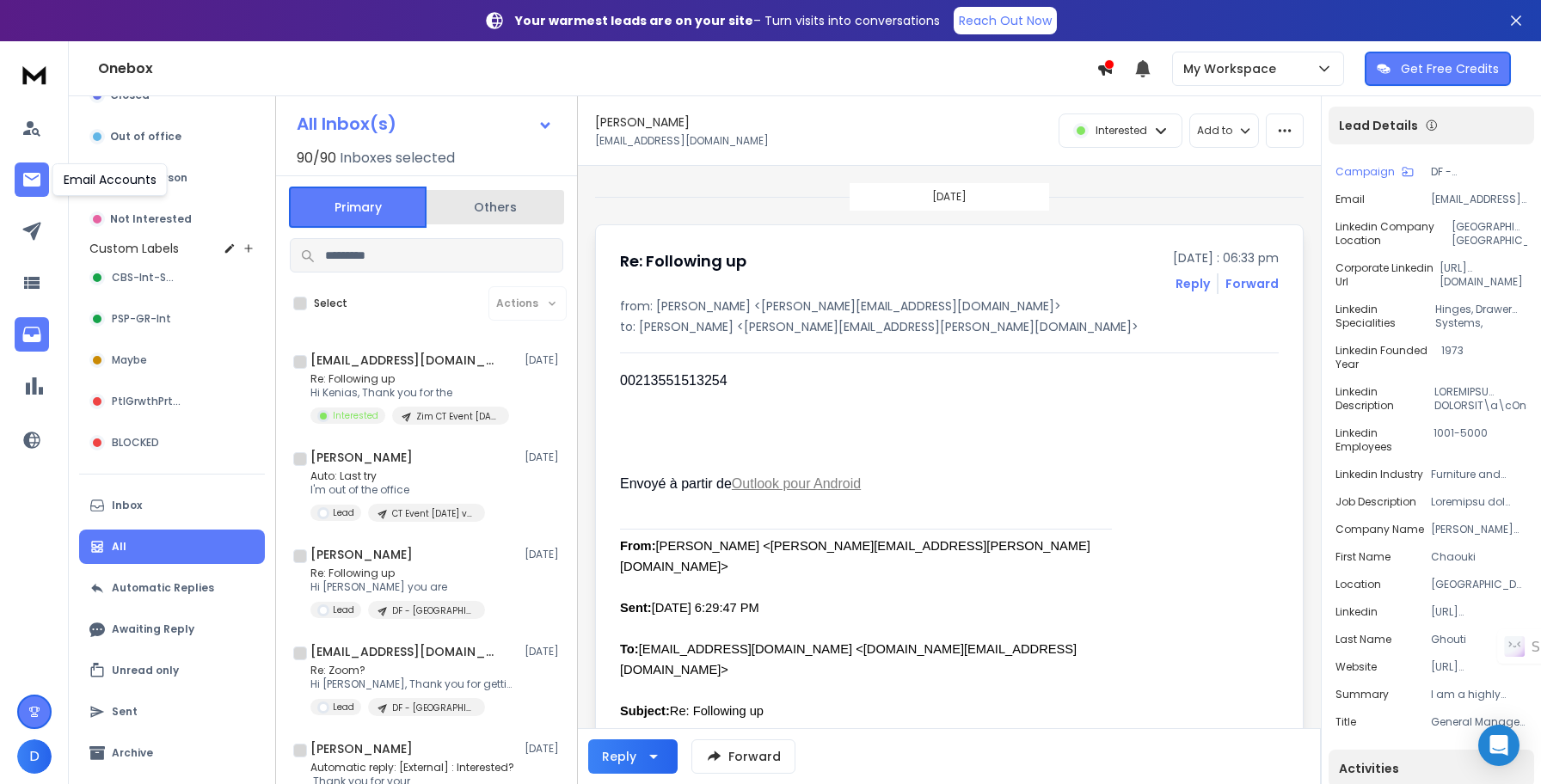
click at [36, 183] on icon at bounding box center [32, 180] width 17 height 14
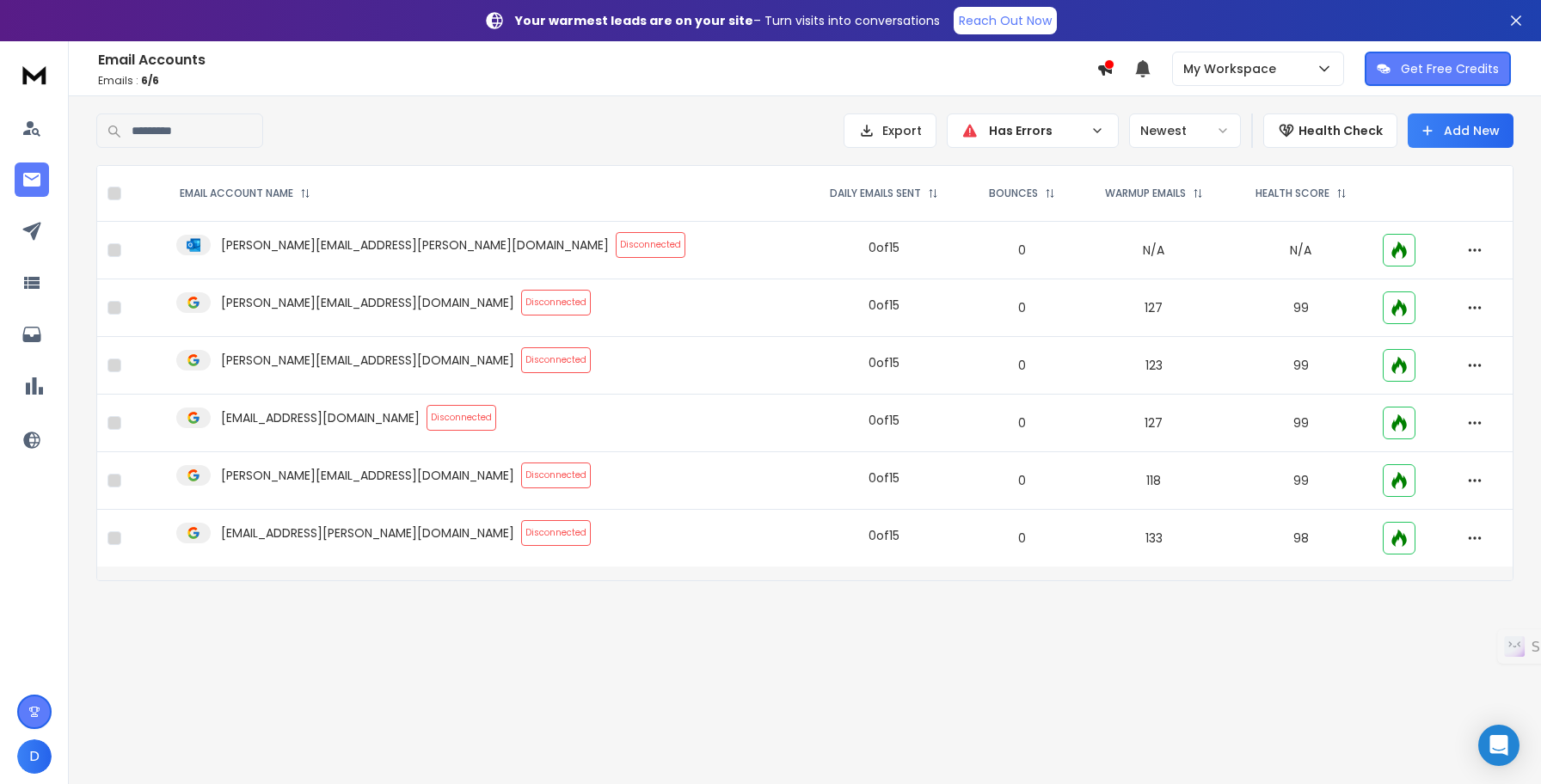
click at [1062, 128] on p "Has Errors" at bounding box center [1036, 131] width 95 height 17
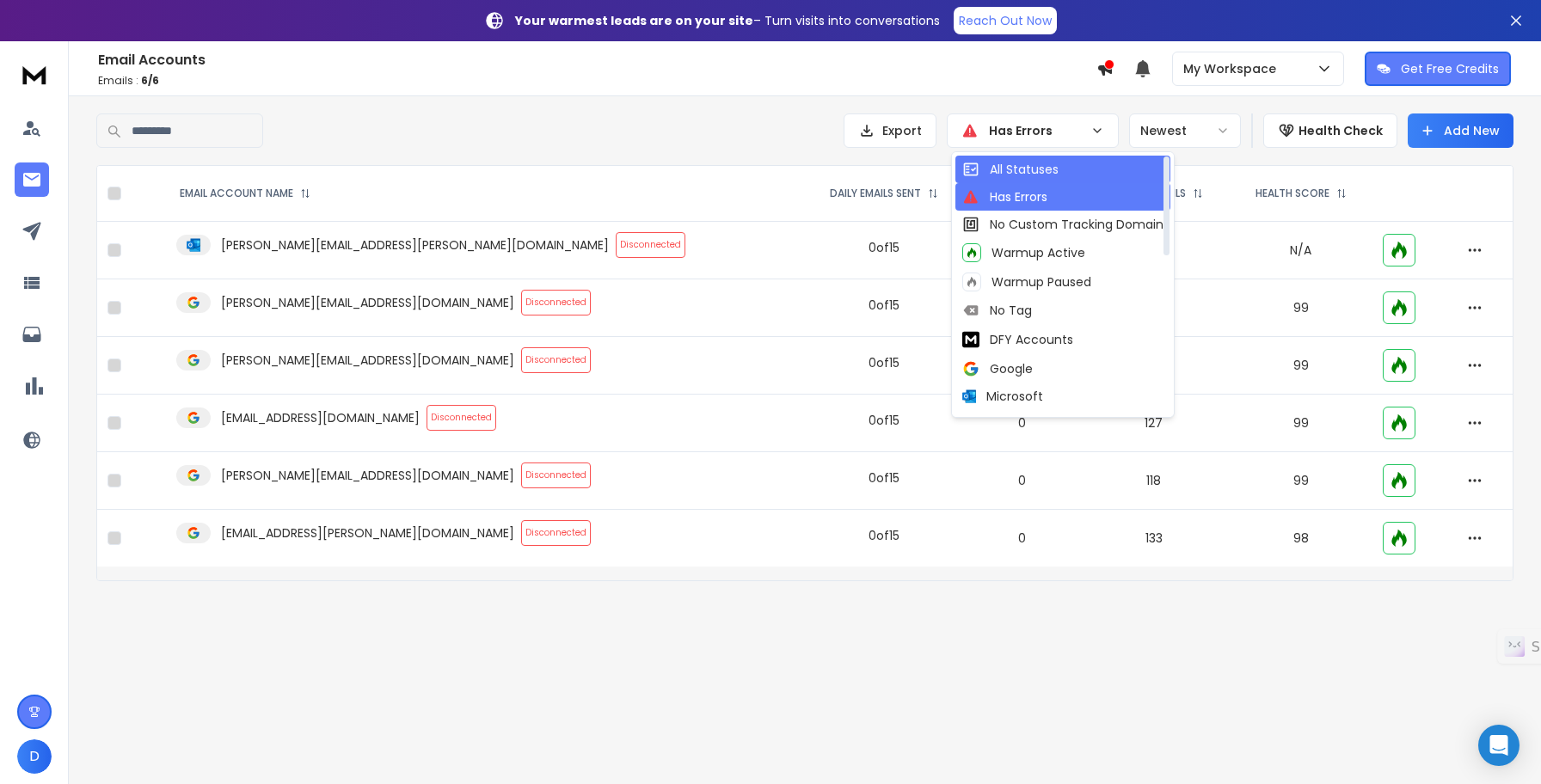
click at [1048, 165] on div "All Statuses" at bounding box center [1010, 169] width 96 height 17
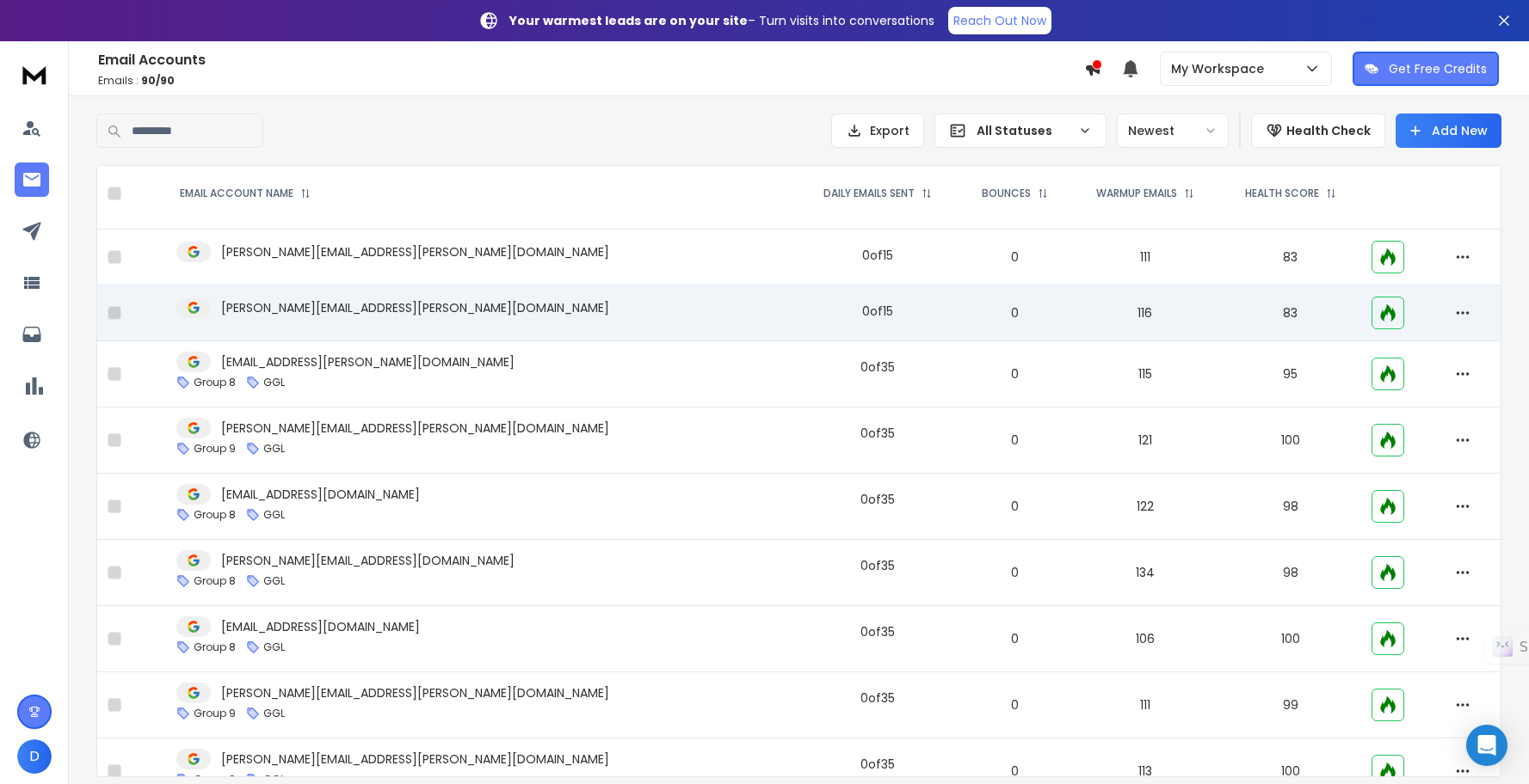
scroll to position [1966, 0]
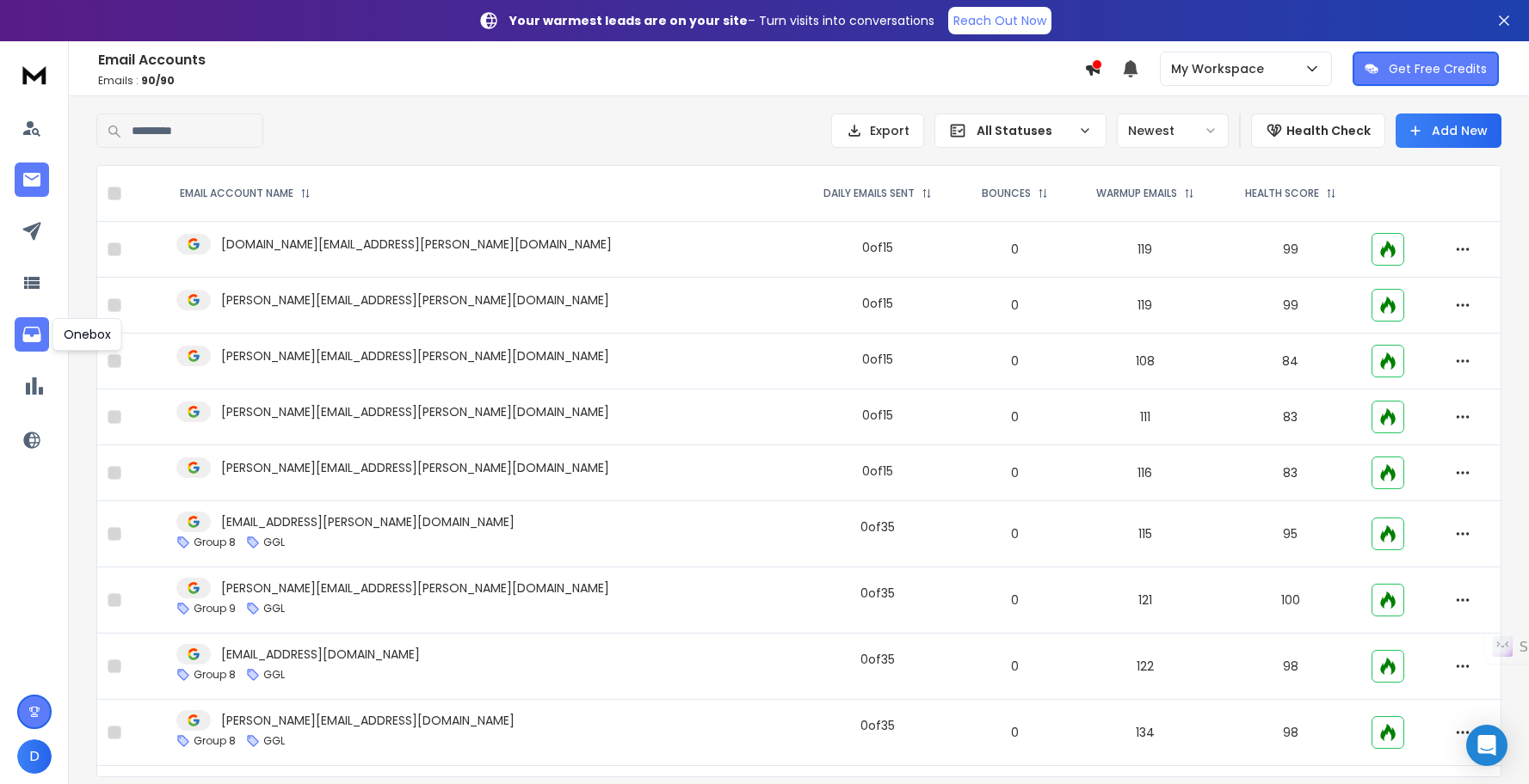
click at [34, 328] on icon at bounding box center [31, 335] width 18 height 16
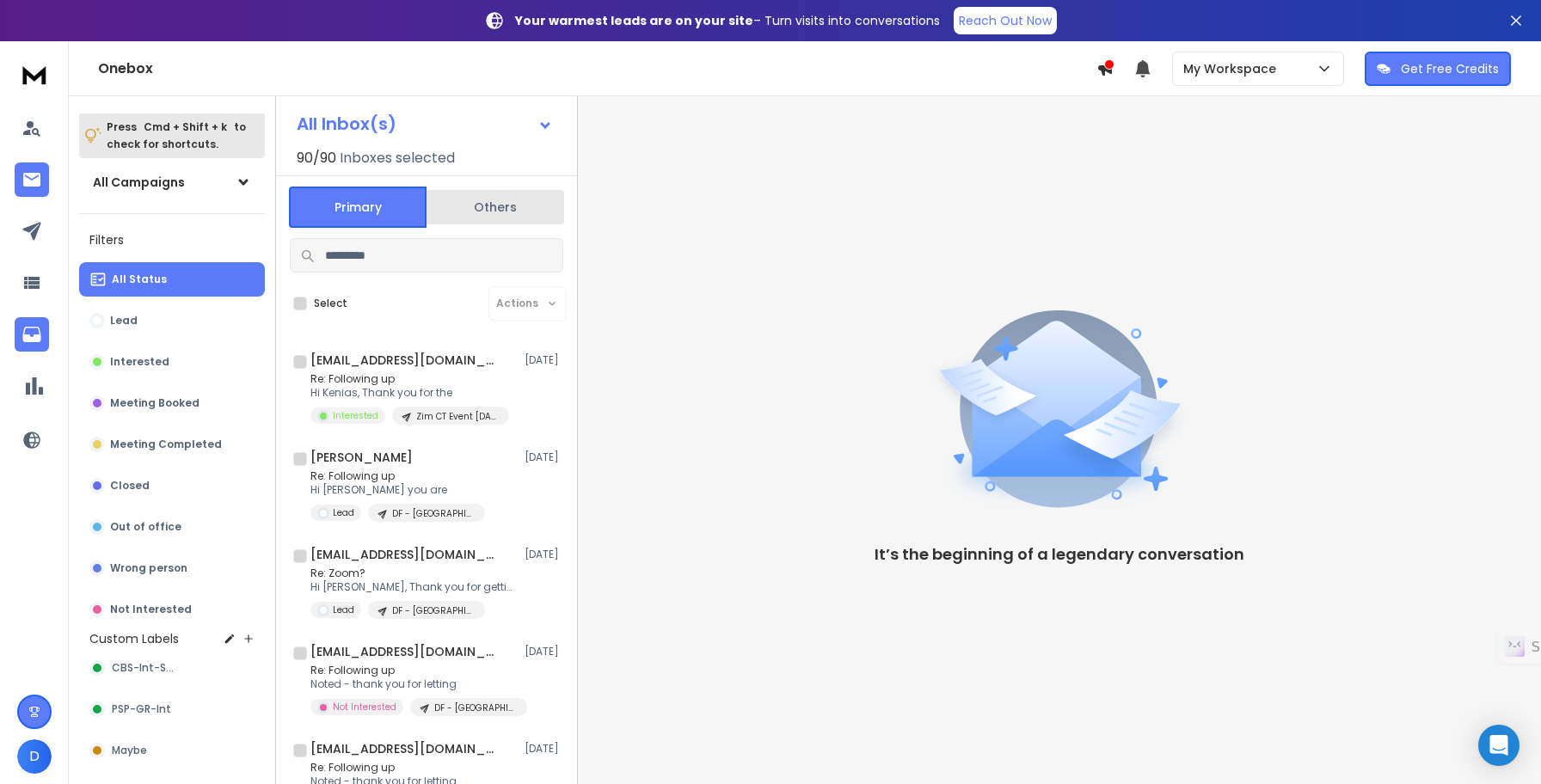
click at [35, 189] on icon at bounding box center [32, 180] width 21 height 21
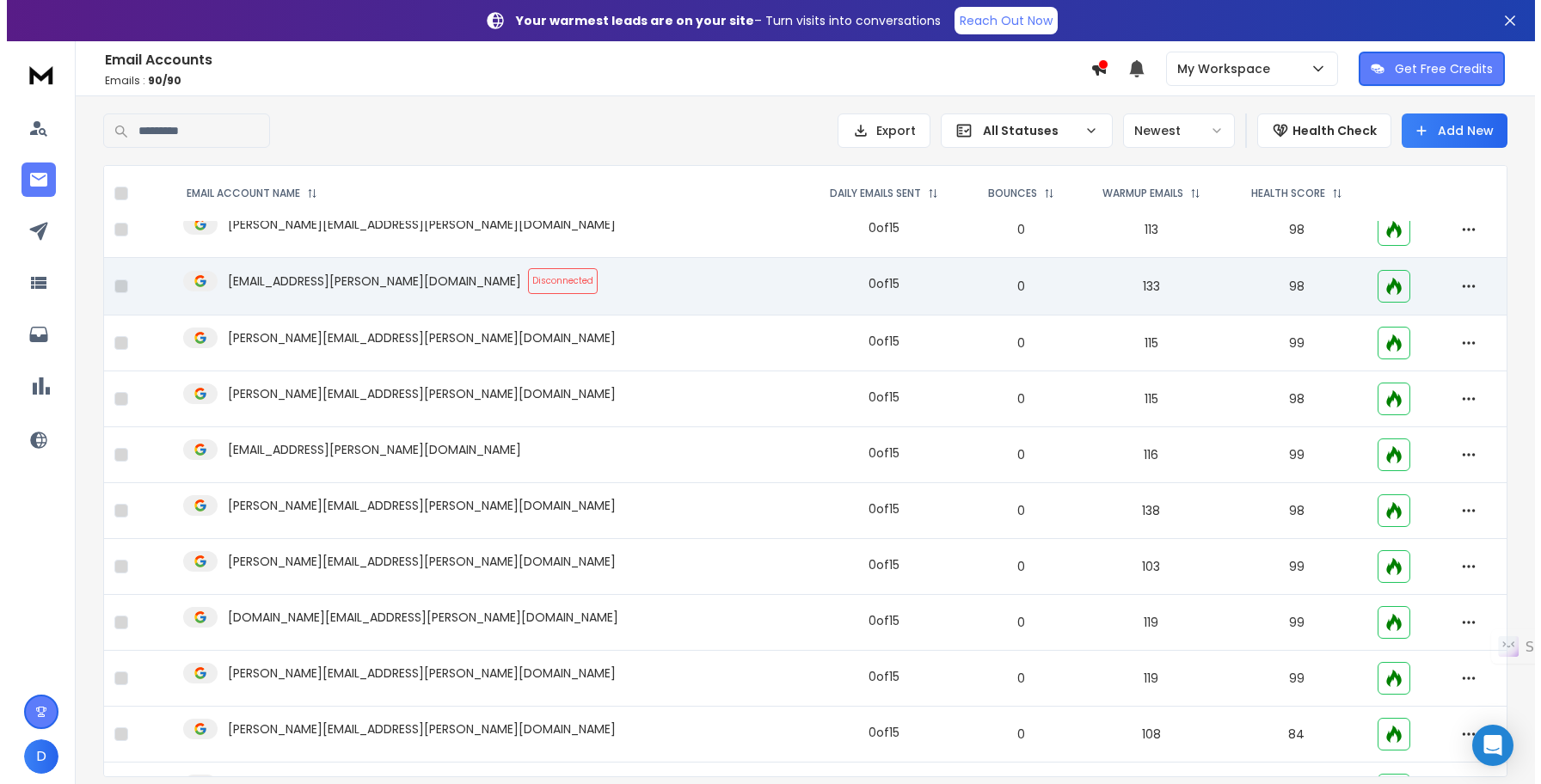
scroll to position [1551, 0]
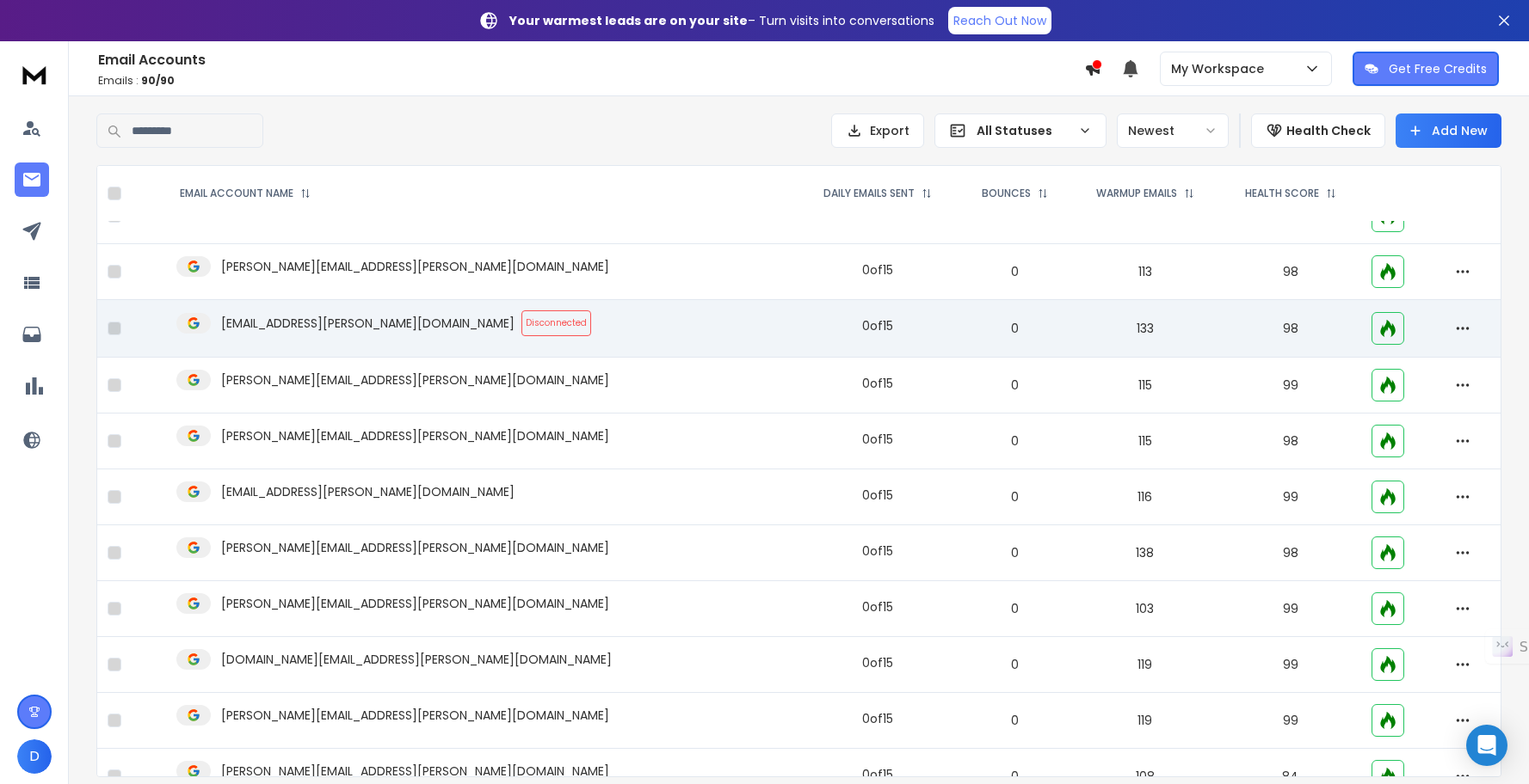
click at [386, 321] on p "luke.marshall@growthpartnershipintroductions.com" at bounding box center [368, 323] width 293 height 17
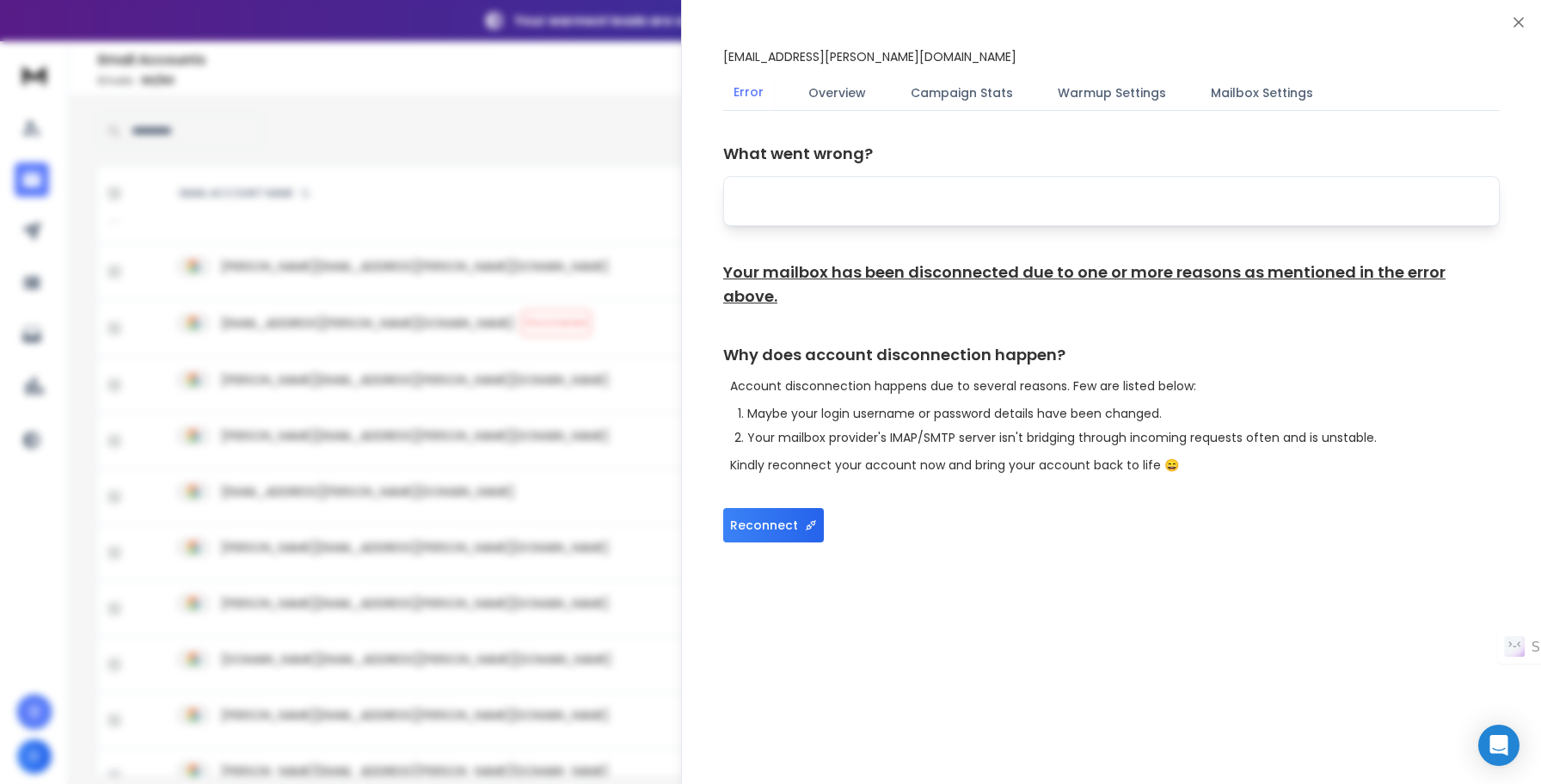
click at [983, 49] on p "luke.marshall@growthpartnershipintroductions.com" at bounding box center [870, 57] width 293 height 17
copy p "luke.marshall@growthpartnershipintroductions.com"
click at [847, 54] on p "luke.marshall@growthpartnershipintroductions.com" at bounding box center [870, 57] width 293 height 17
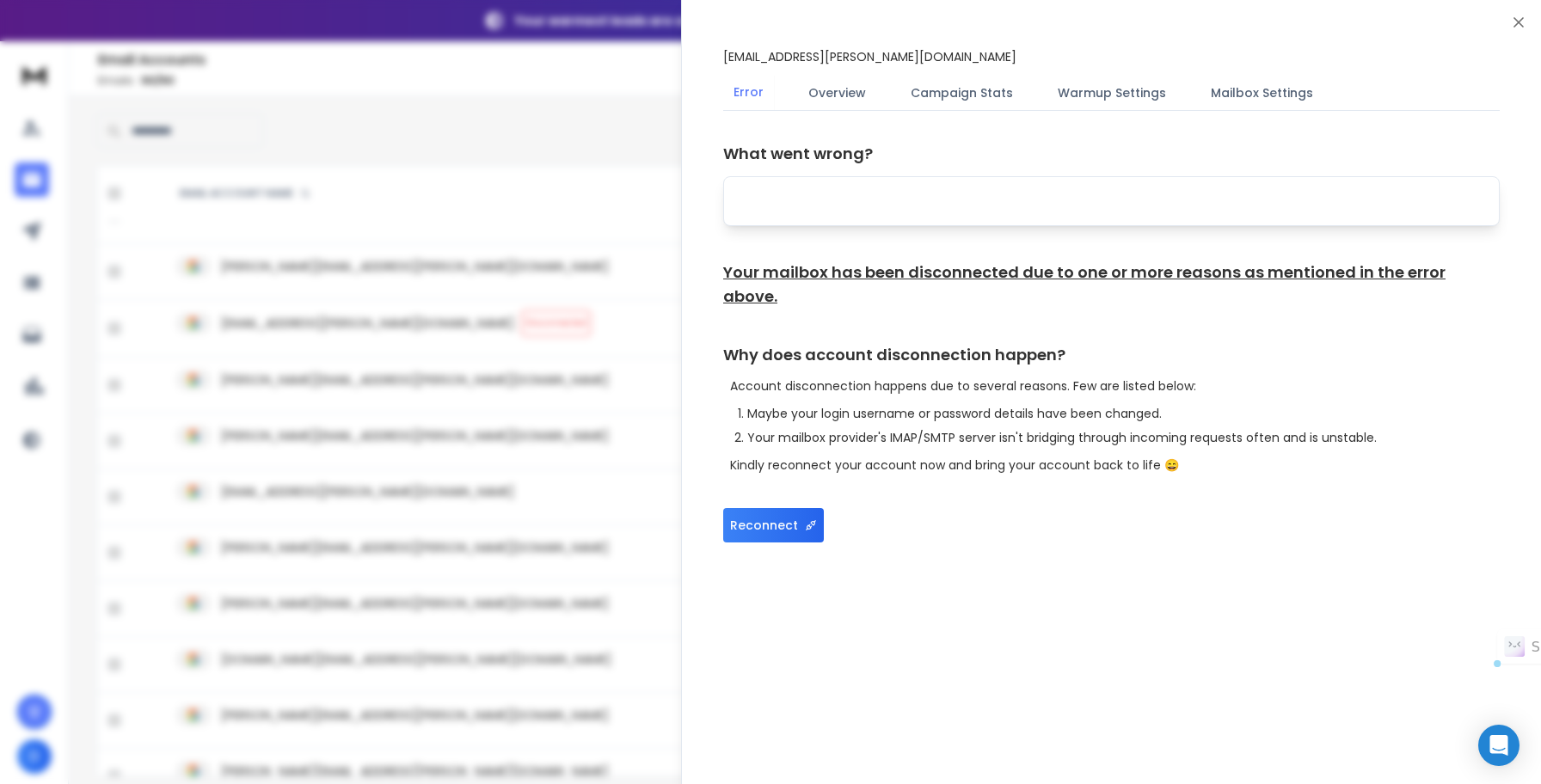
click at [847, 54] on p "luke.marshall@growthpartnershipintroductions.com" at bounding box center [870, 57] width 293 height 17
click at [763, 508] on button "Reconnect" at bounding box center [774, 526] width 101 height 35
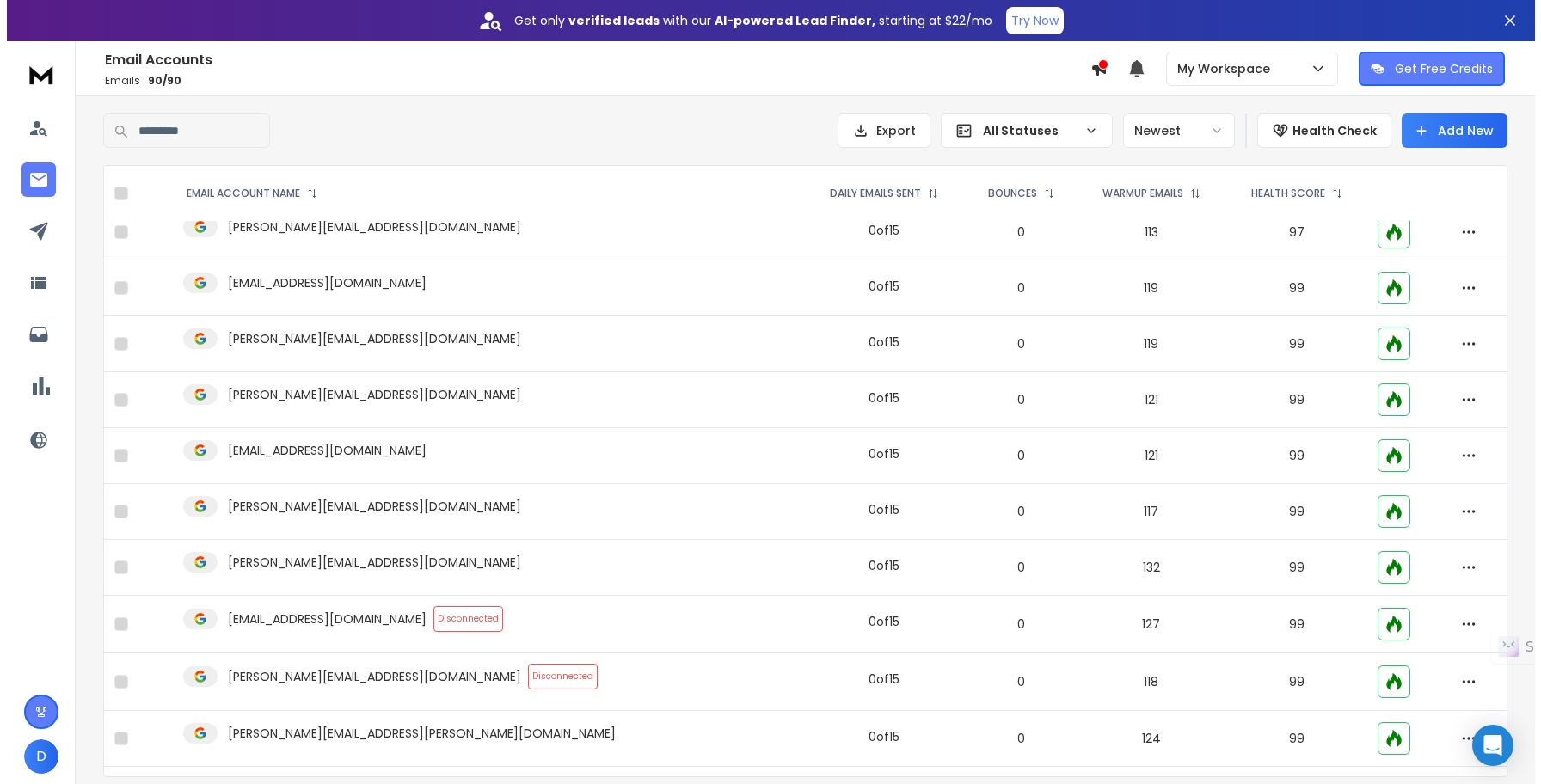
scroll to position [969, 0]
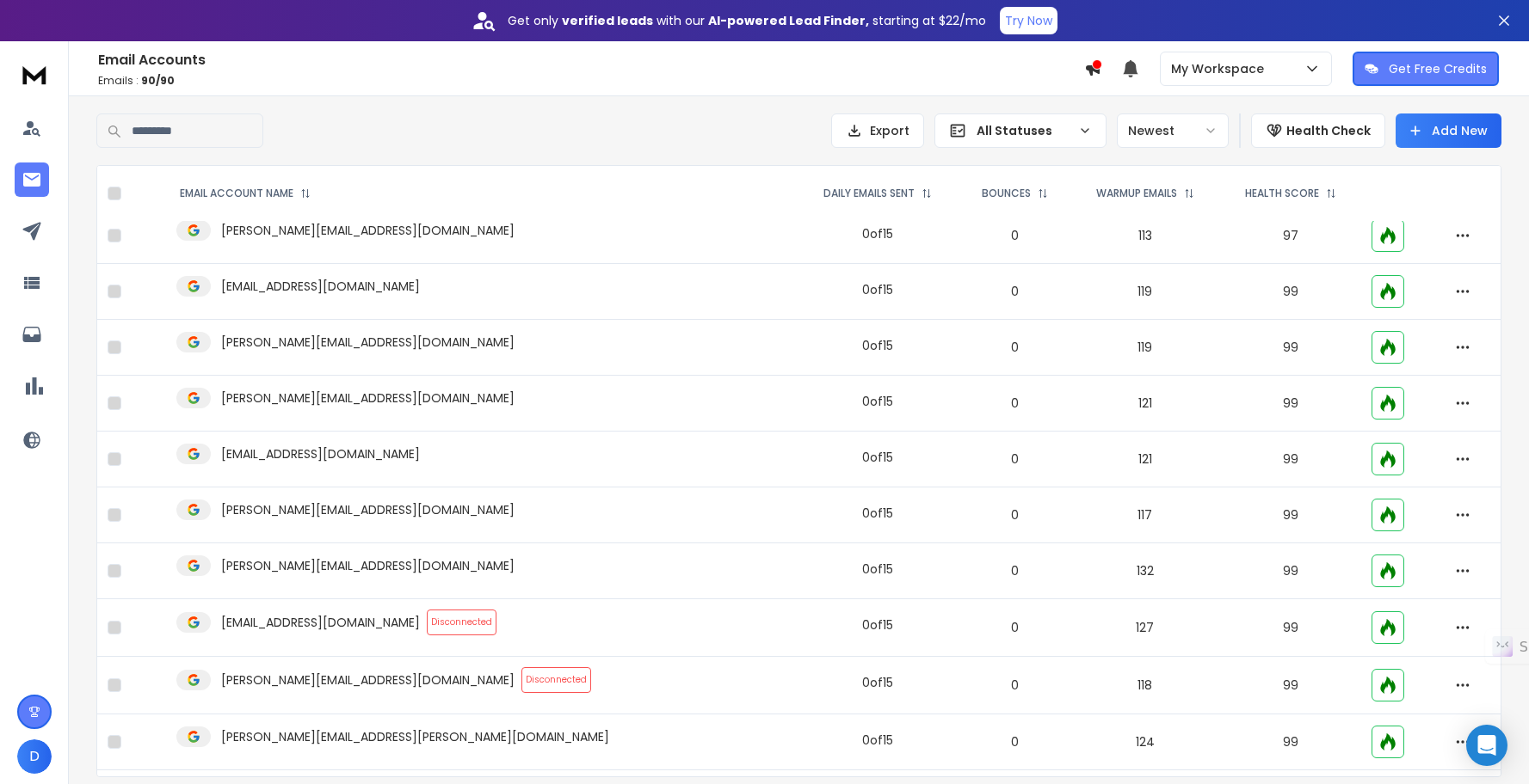
click at [1079, 106] on div "Export All Statuses Newest Health Check Add New EMAIL ACCOUNT NAME DAILY EMAILS…" at bounding box center [798, 445] width 1460 height 698
click at [1067, 133] on p "All Statuses" at bounding box center [1023, 131] width 95 height 17
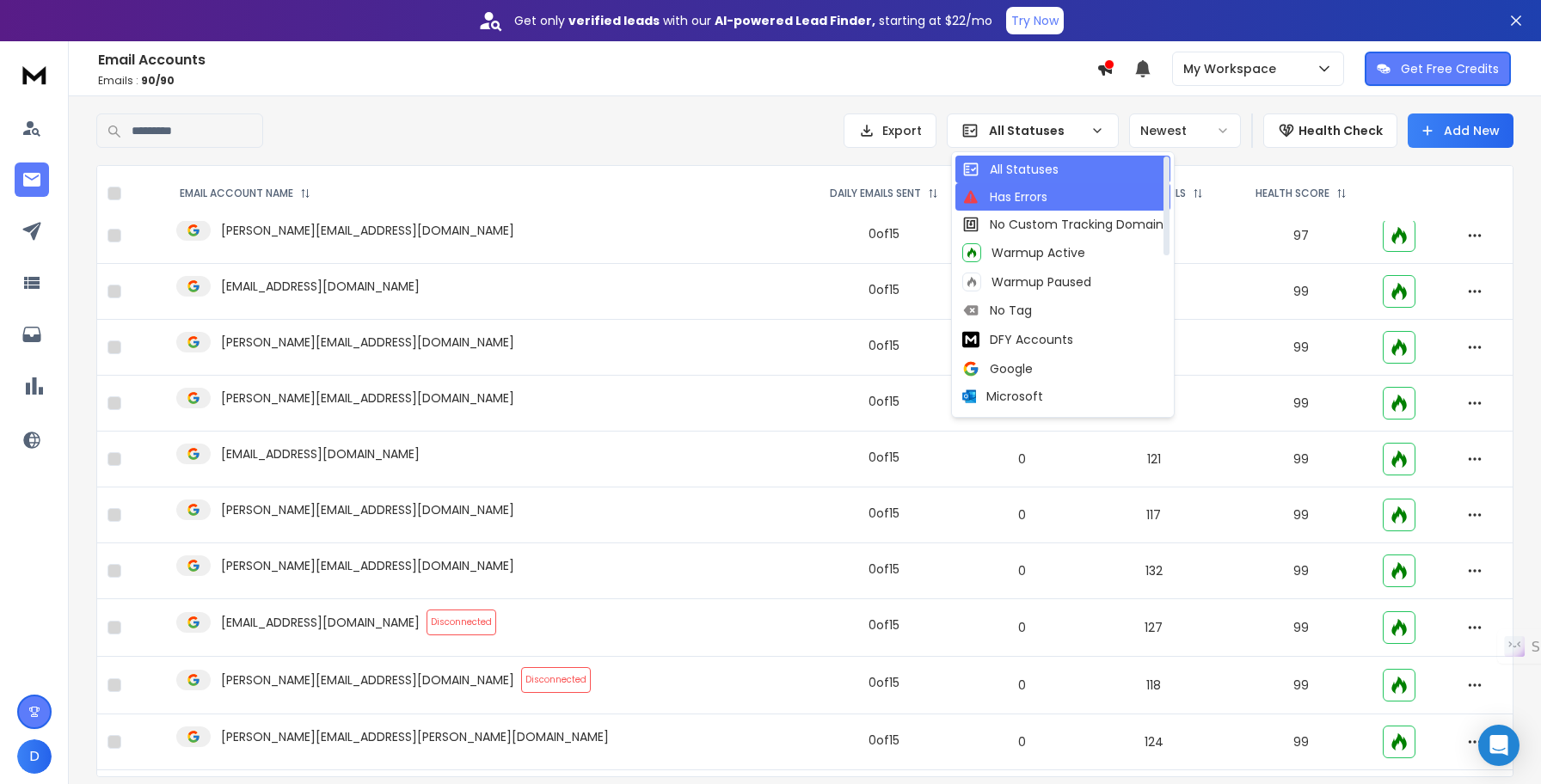
click at [1059, 193] on div "Has Errors" at bounding box center [1063, 197] width 215 height 28
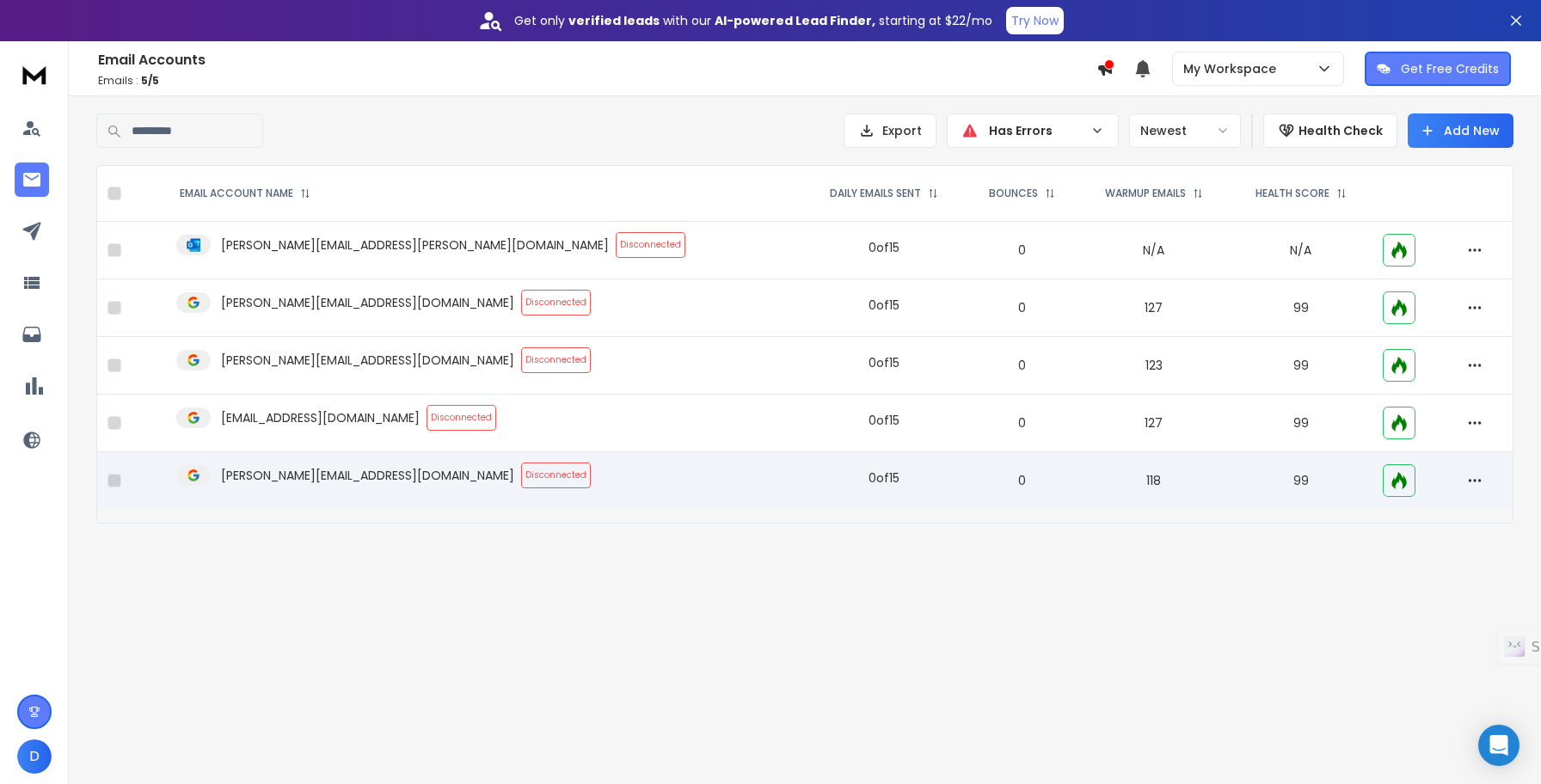
click at [393, 480] on p "[PERSON_NAME][EMAIL_ADDRESS][DOMAIN_NAME]" at bounding box center [368, 475] width 293 height 17
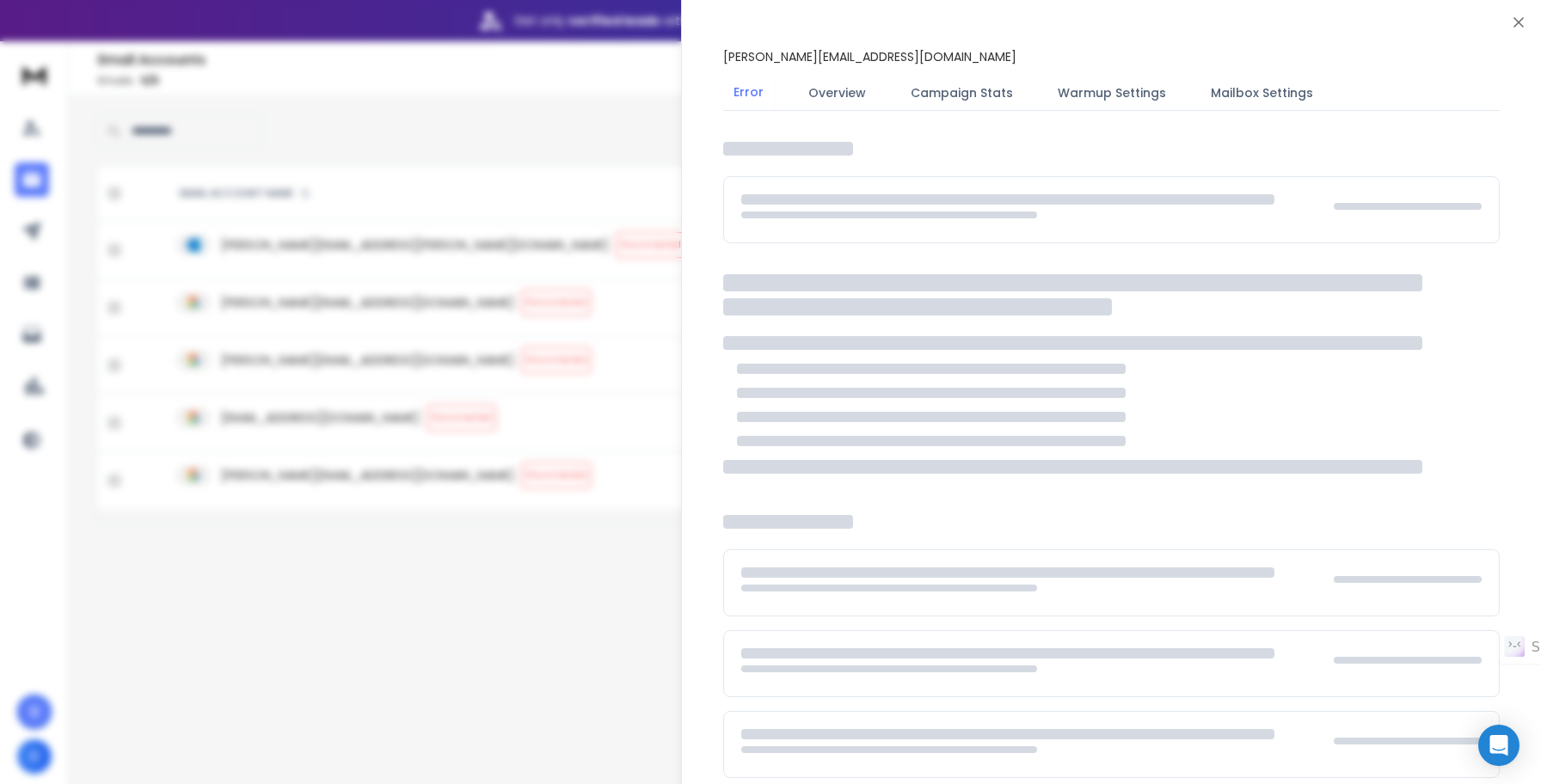
click at [851, 57] on p "[PERSON_NAME][EMAIL_ADDRESS][DOMAIN_NAME]" at bounding box center [870, 57] width 293 height 17
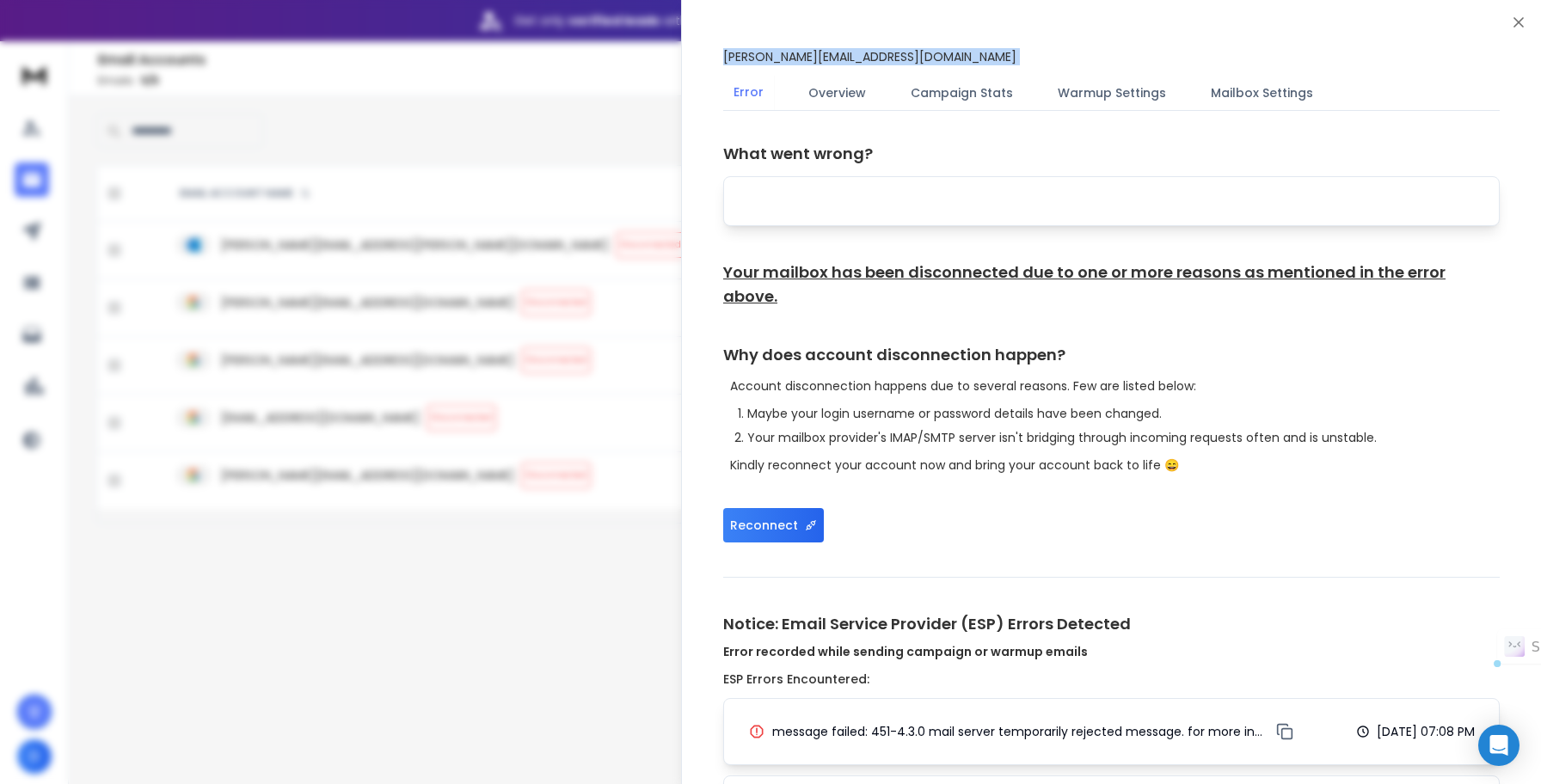
copy p "[PERSON_NAME][EMAIL_ADDRESS][DOMAIN_NAME]"
click at [788, 508] on button "Reconnect" at bounding box center [774, 526] width 101 height 35
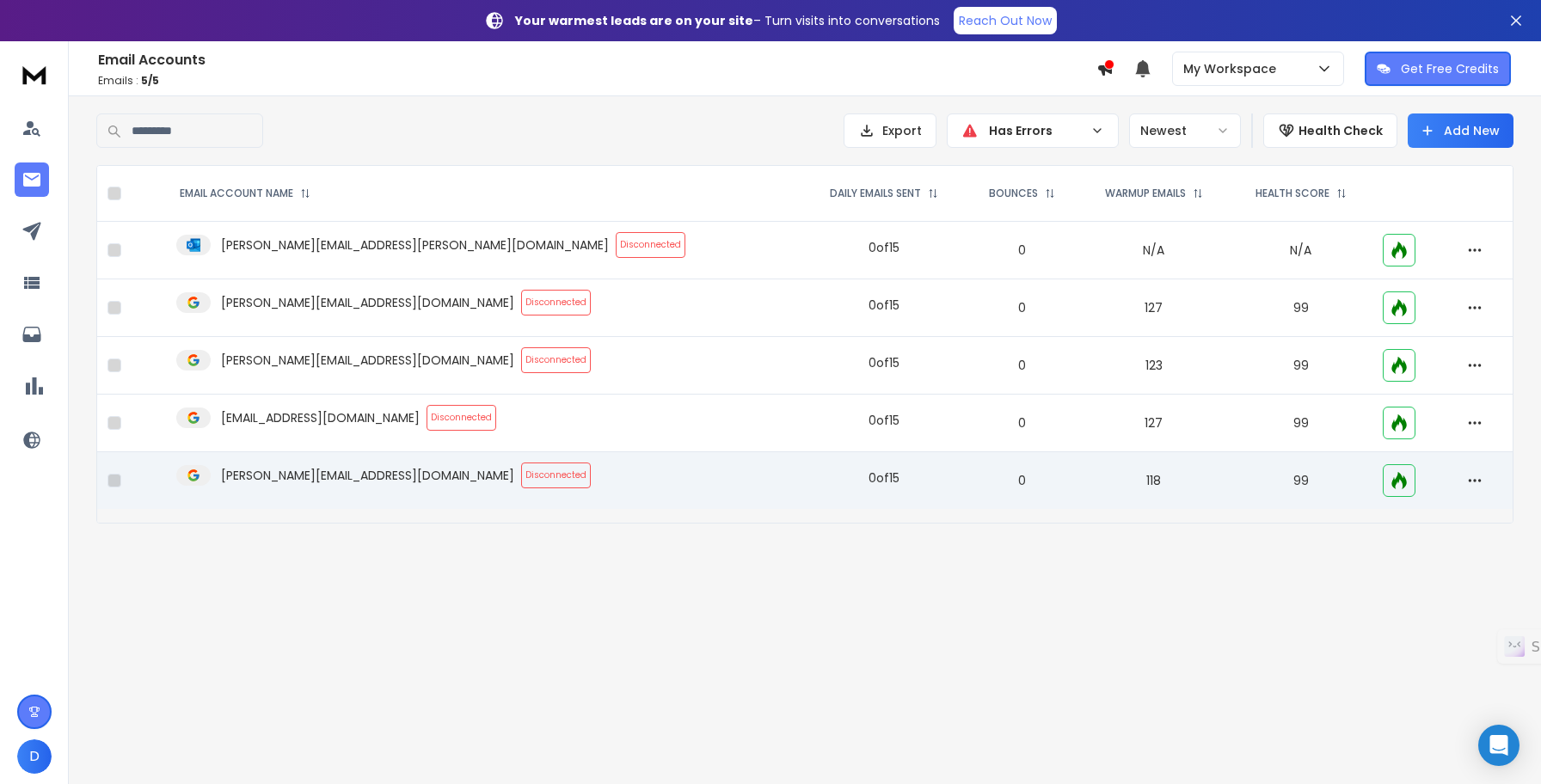
click at [325, 478] on p "[PERSON_NAME][EMAIL_ADDRESS][DOMAIN_NAME]" at bounding box center [368, 475] width 293 height 17
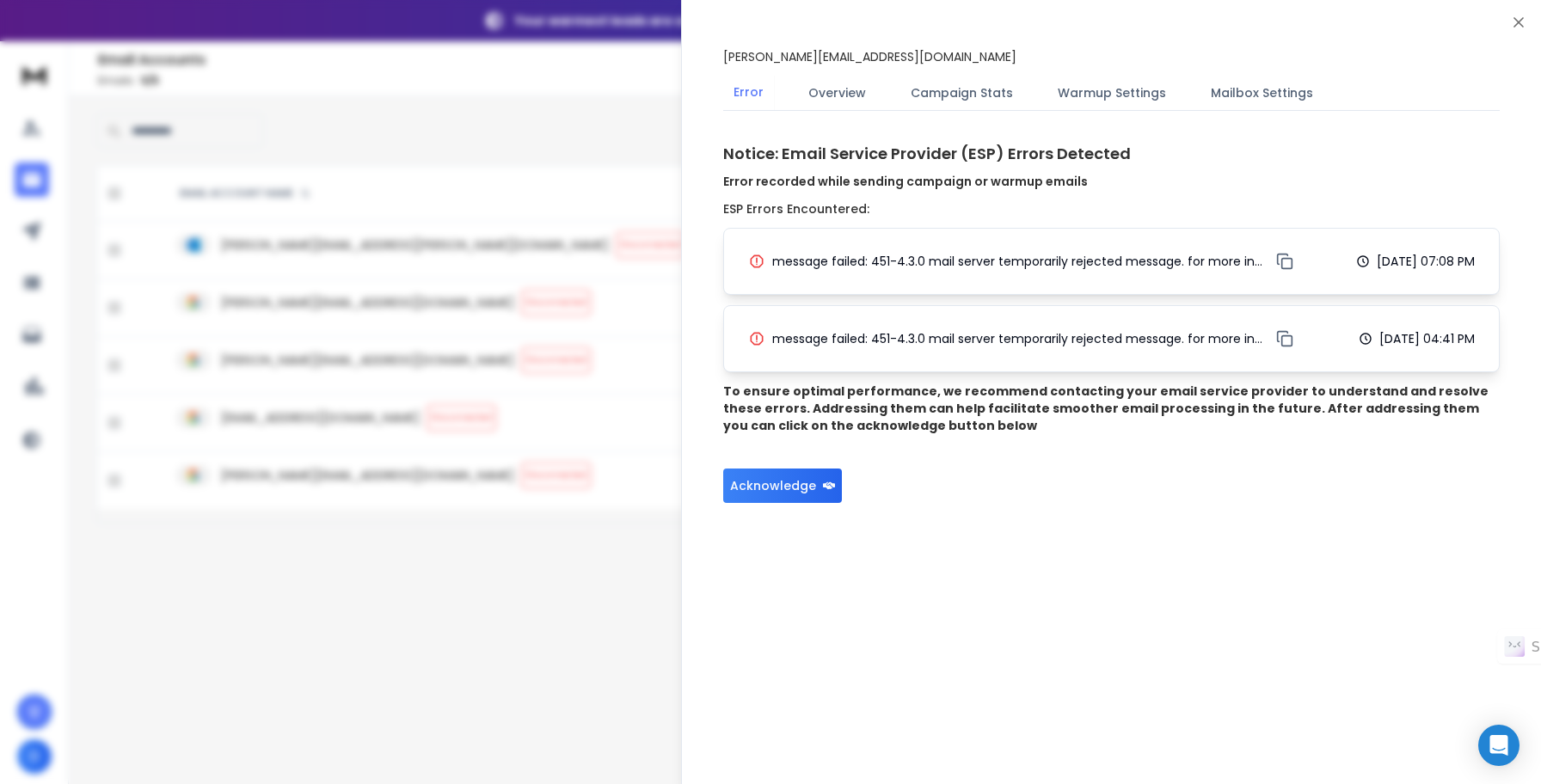
click at [836, 56] on p "[PERSON_NAME][EMAIL_ADDRESS][DOMAIN_NAME]" at bounding box center [870, 57] width 293 height 17
copy p "[PERSON_NAME][EMAIL_ADDRESS][DOMAIN_NAME]"
click at [803, 482] on button "Acknowledge" at bounding box center [783, 486] width 119 height 35
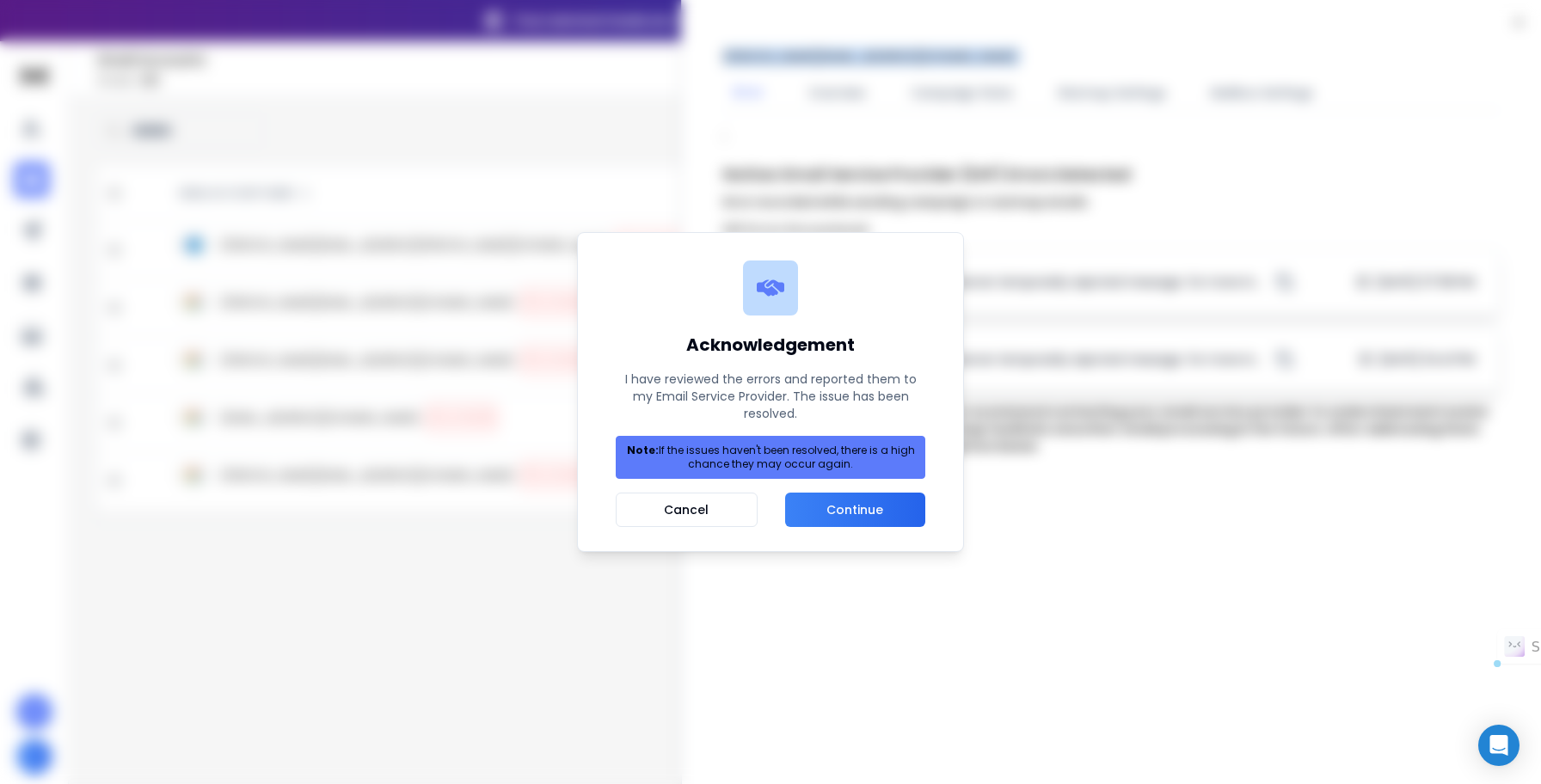
click at [863, 507] on button "Continue" at bounding box center [856, 510] width 141 height 35
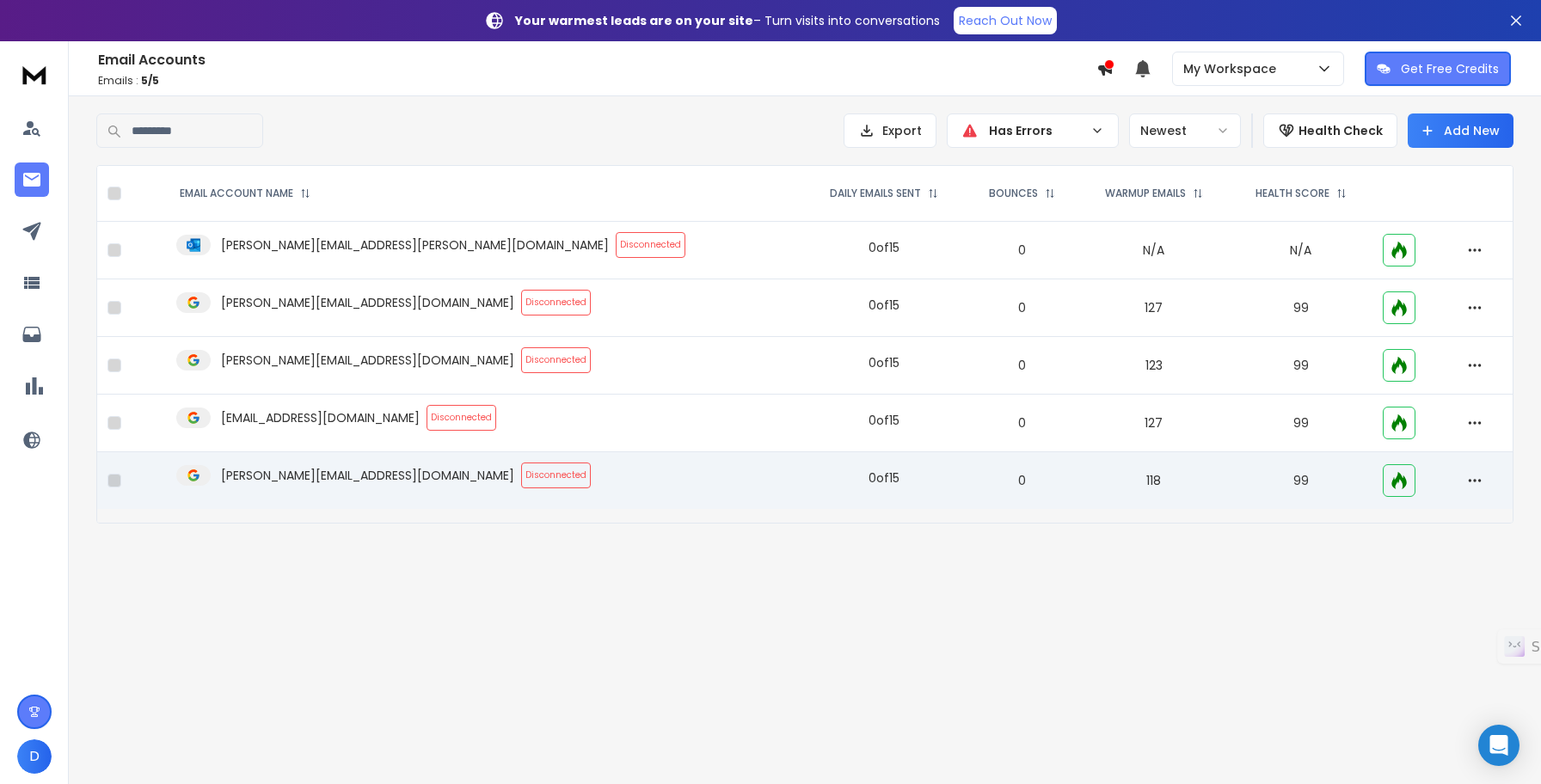
click at [353, 479] on p "david@connectgrowthpartner.com" at bounding box center [368, 475] width 293 height 17
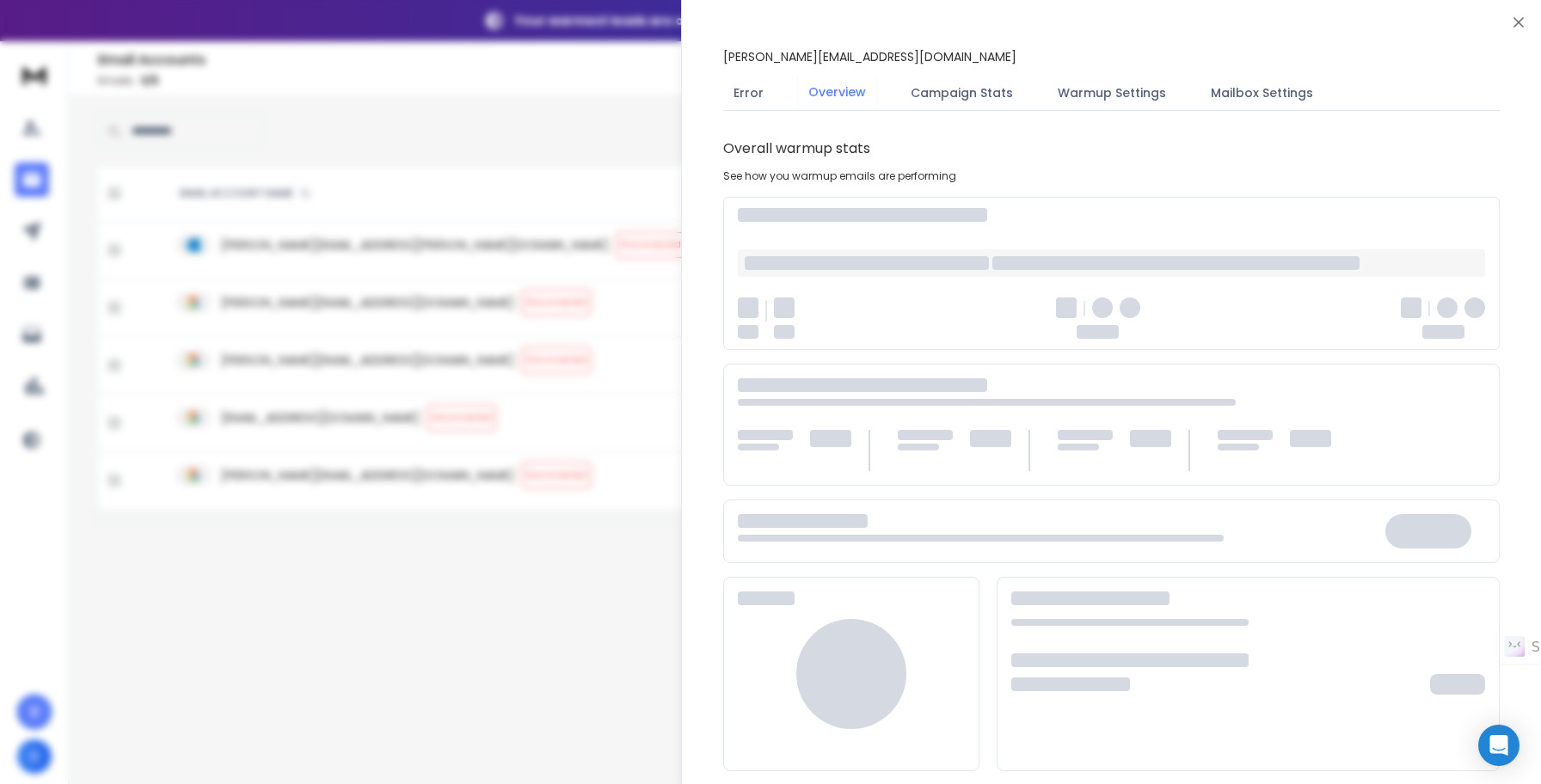
click at [370, 546] on div at bounding box center [770, 392] width 1541 height 784
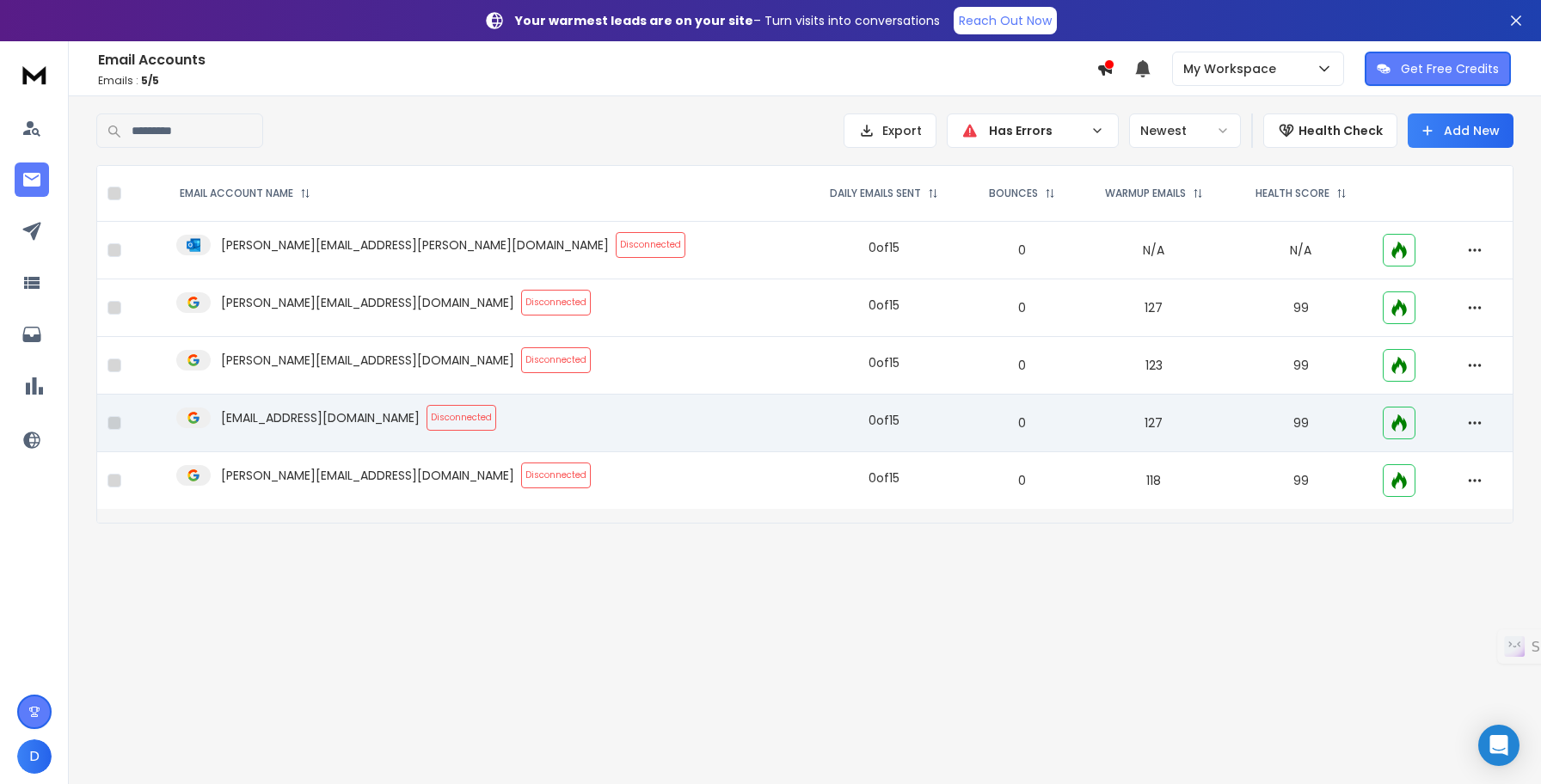
click at [361, 421] on p "davidh@connectgrowthpartner.com" at bounding box center [320, 418] width 199 height 17
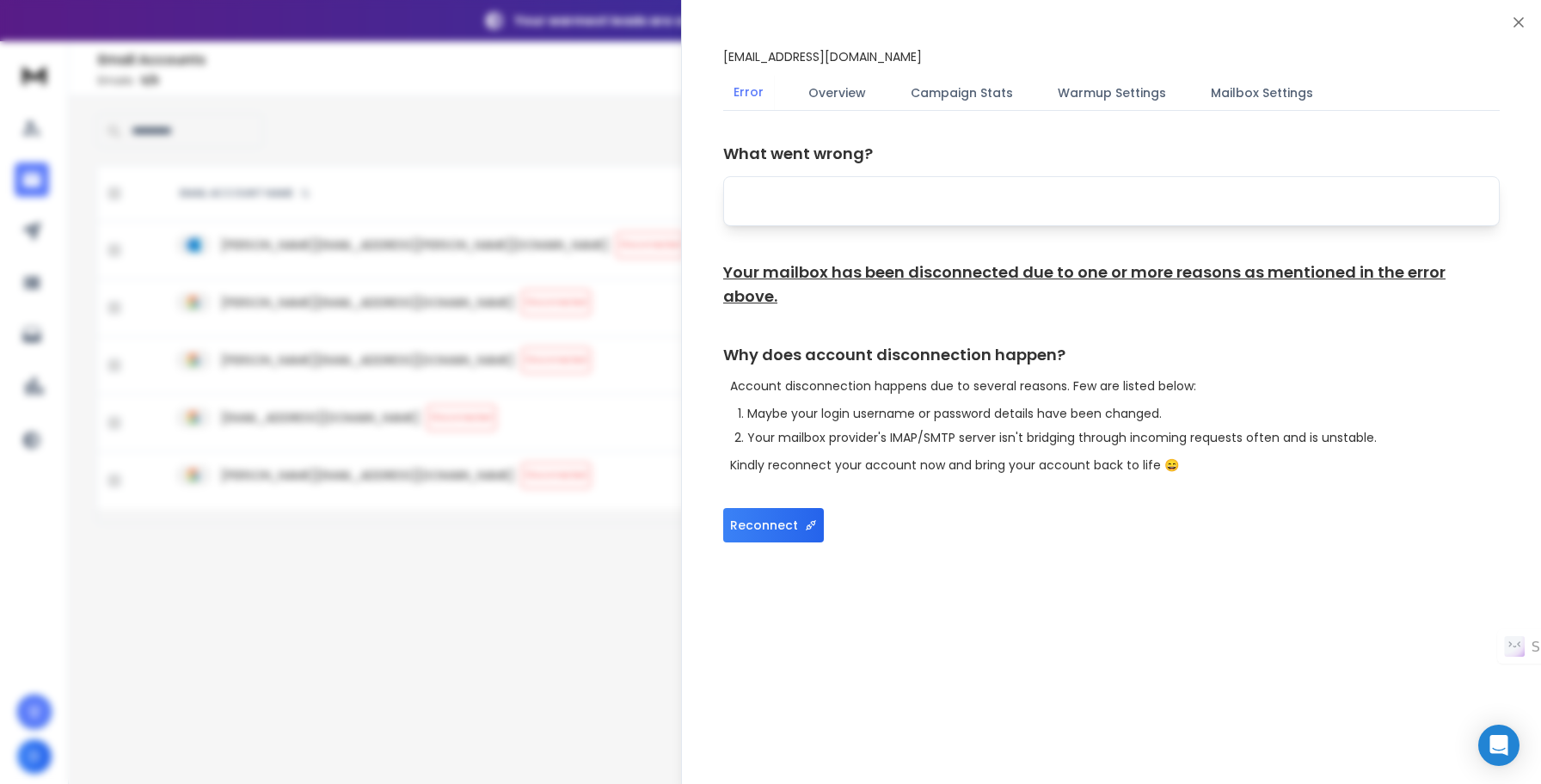
click at [763, 508] on button "Reconnect" at bounding box center [774, 526] width 101 height 35
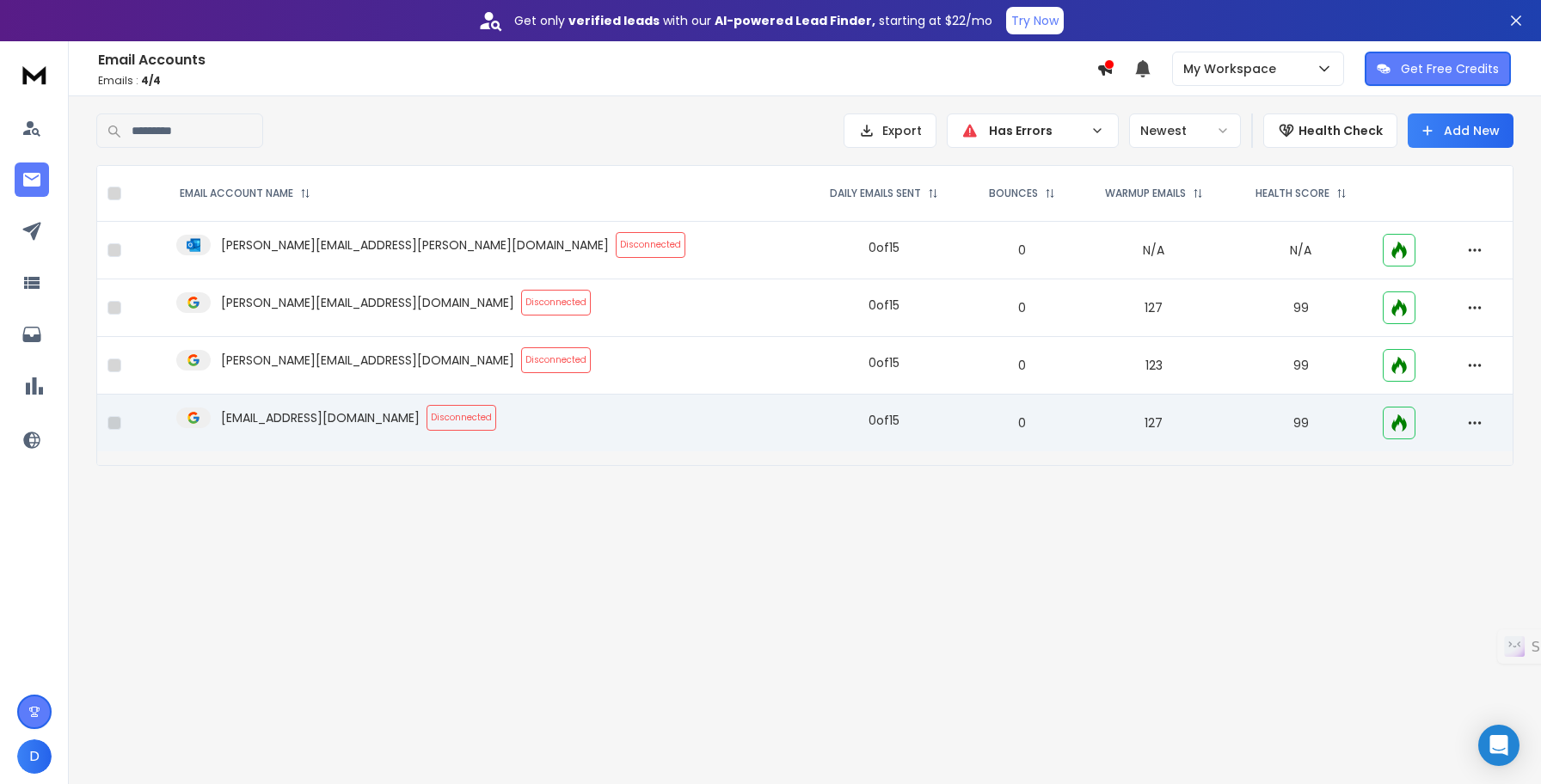
click at [391, 421] on p "[EMAIL_ADDRESS][DOMAIN_NAME]" at bounding box center [320, 418] width 199 height 17
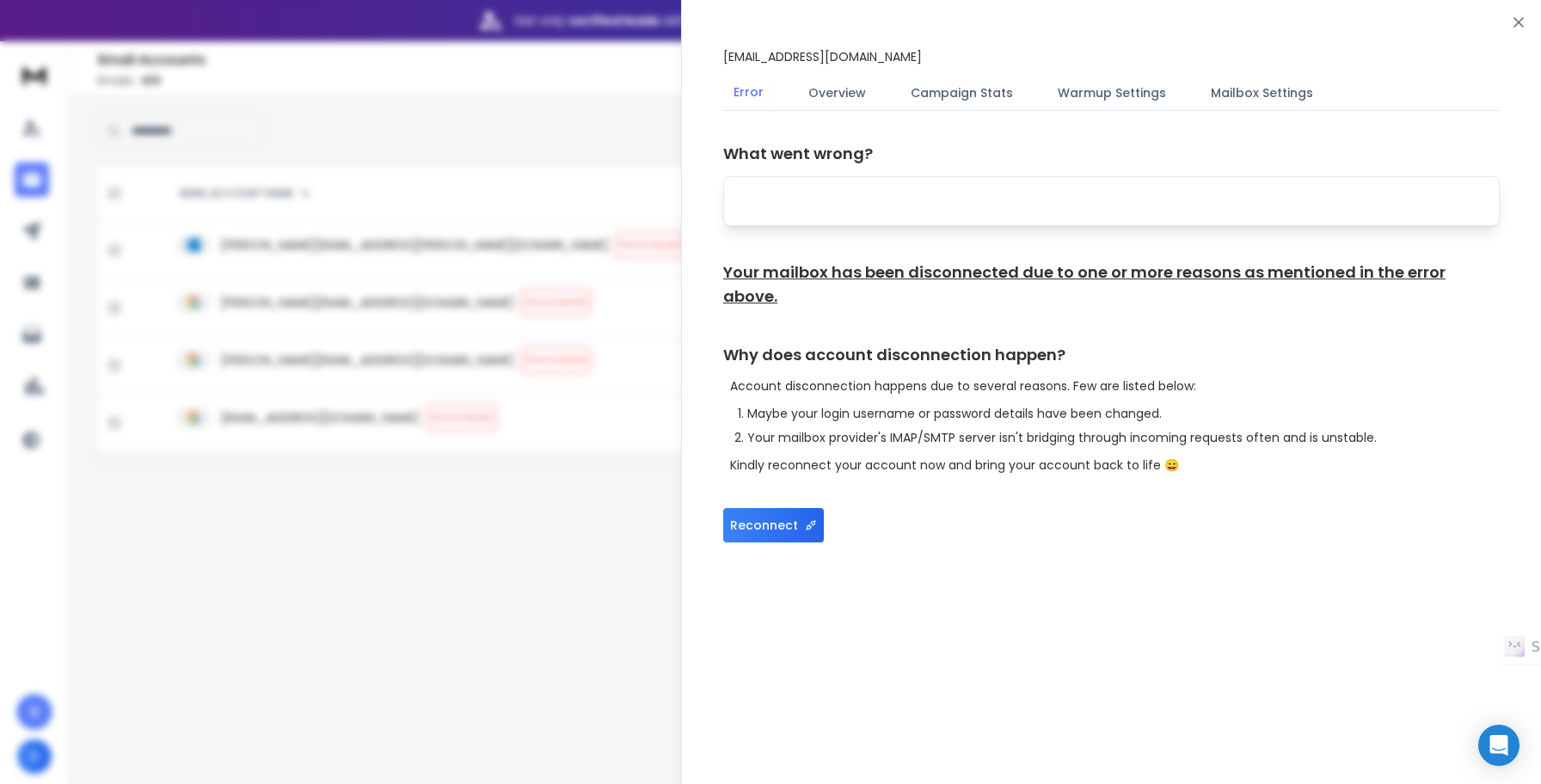
click at [785, 508] on button "Reconnect" at bounding box center [774, 526] width 101 height 35
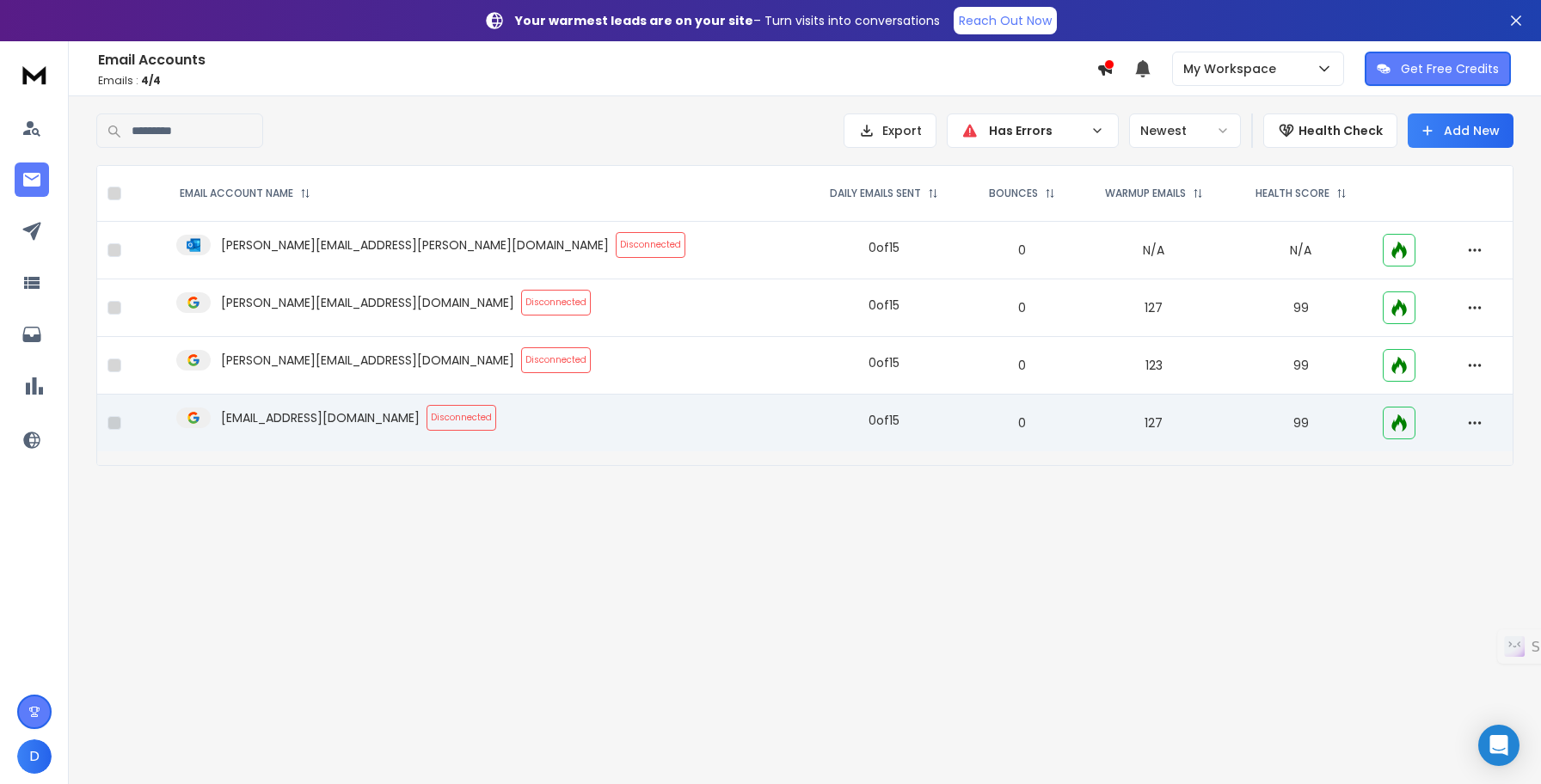
click at [344, 421] on p "[EMAIL_ADDRESS][DOMAIN_NAME]" at bounding box center [320, 418] width 199 height 17
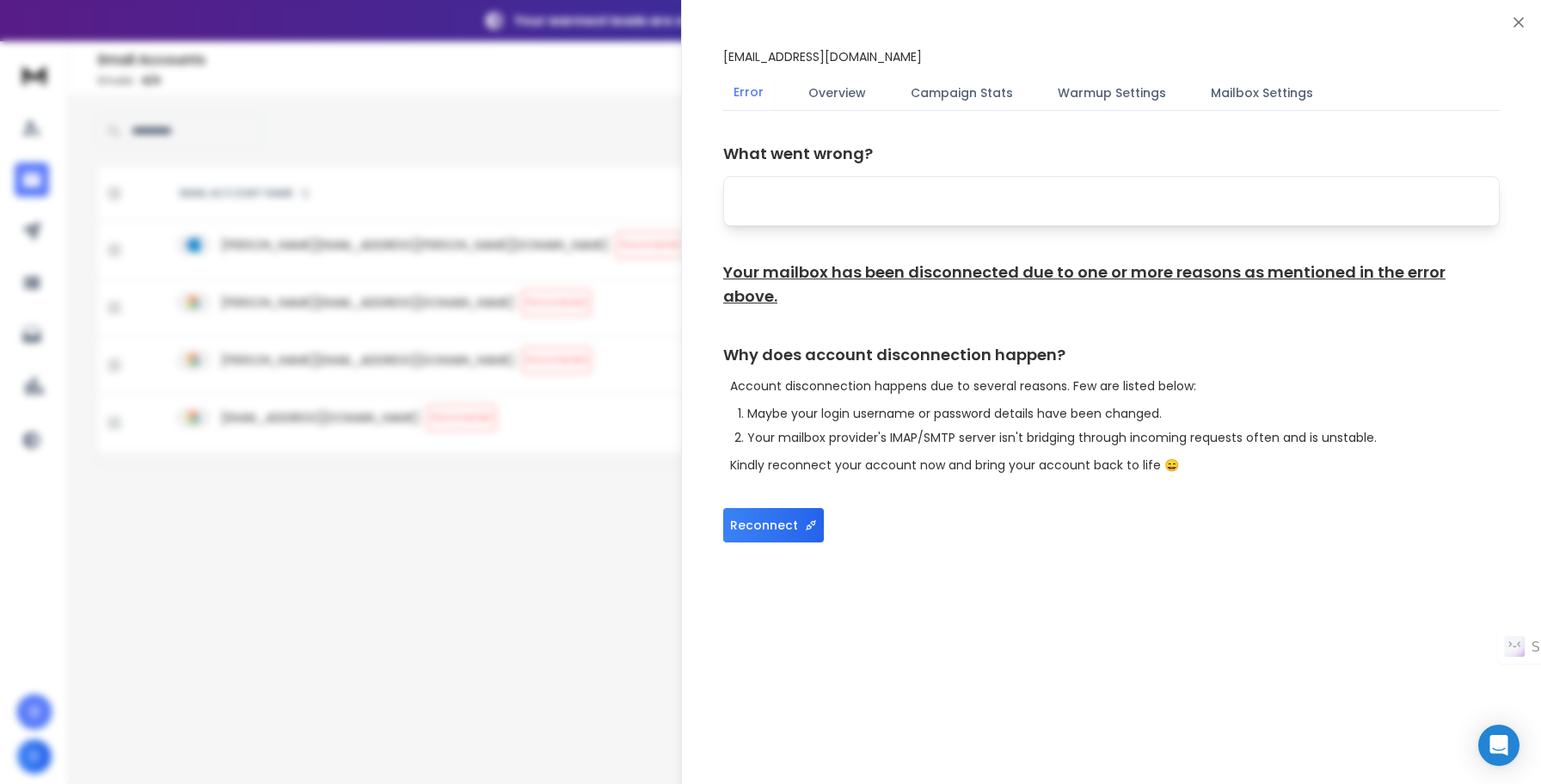
click at [922, 59] on p "[EMAIL_ADDRESS][DOMAIN_NAME]" at bounding box center [823, 57] width 199 height 17
copy p "[EMAIL_ADDRESS][DOMAIN_NAME]"
click at [788, 508] on button "Reconnect" at bounding box center [774, 526] width 101 height 35
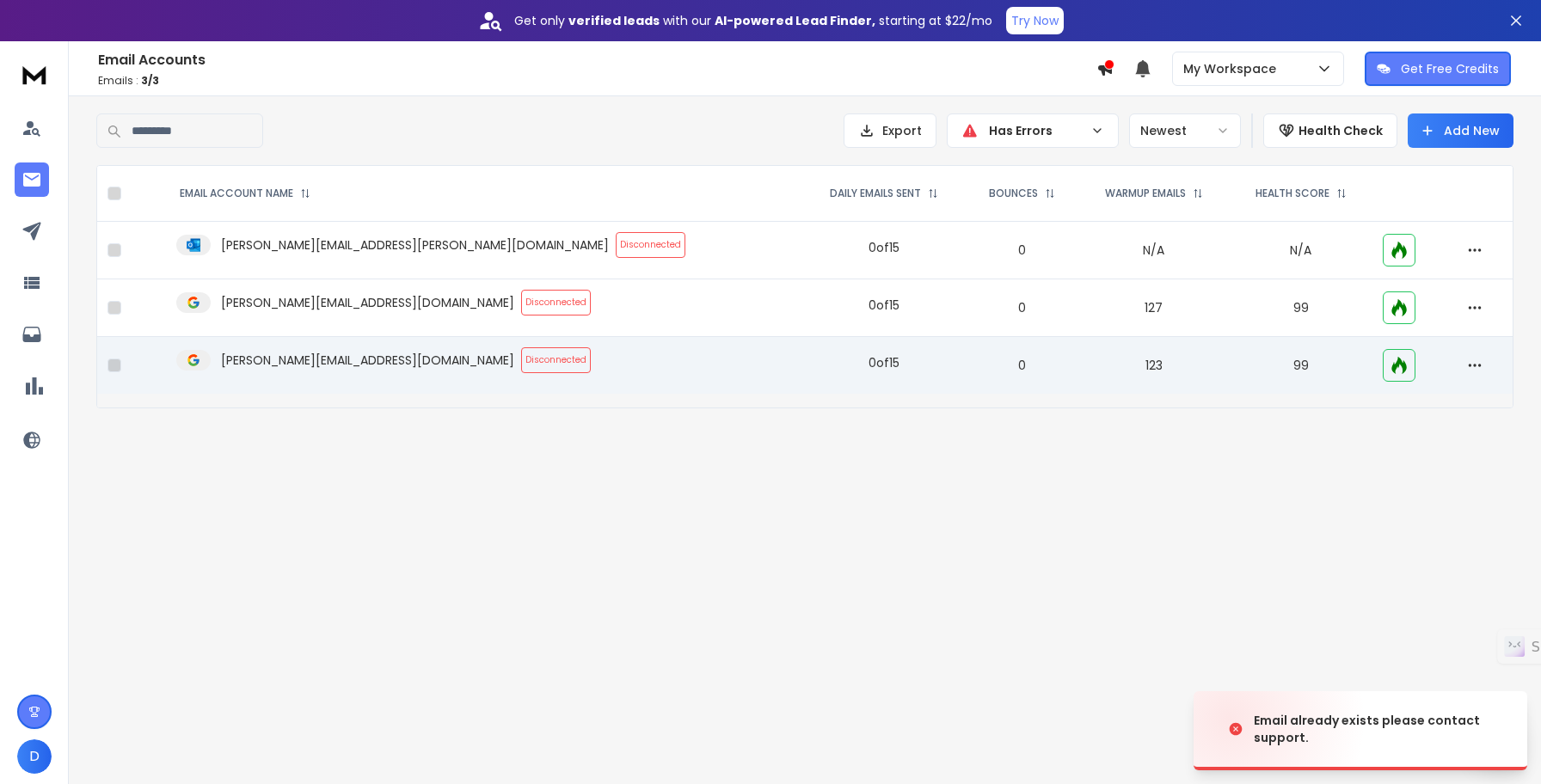
click at [370, 357] on p "david@elitegrowthpartnership.com" at bounding box center [368, 360] width 293 height 17
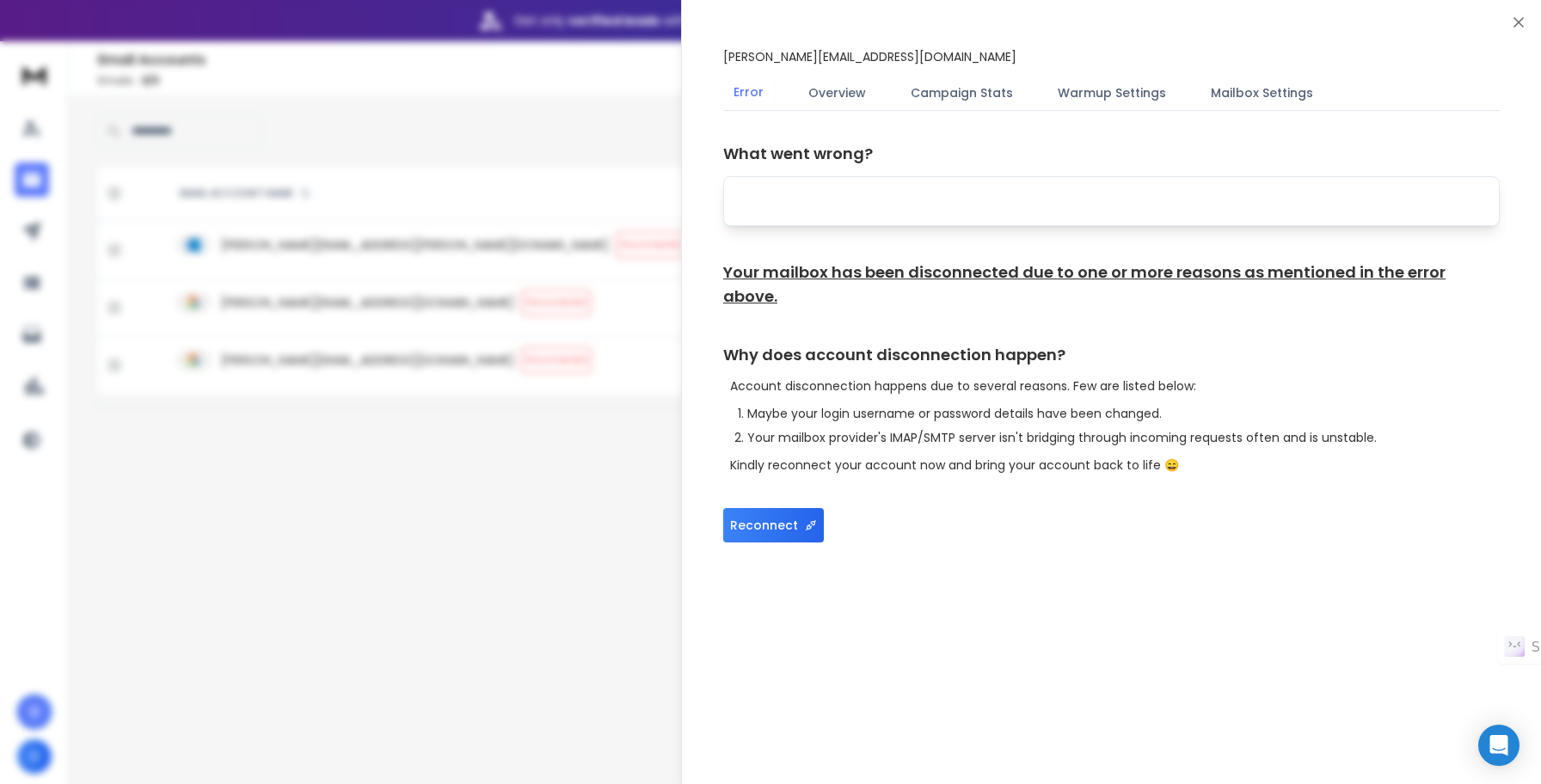
click at [885, 54] on p "david@elitegrowthpartnership.com" at bounding box center [870, 57] width 293 height 17
click at [885, 54] on p "[PERSON_NAME][EMAIL_ADDRESS][DOMAIN_NAME]" at bounding box center [870, 57] width 293 height 17
copy p "[PERSON_NAME][EMAIL_ADDRESS][DOMAIN_NAME]"
click at [781, 508] on button "Reconnect" at bounding box center [774, 526] width 101 height 35
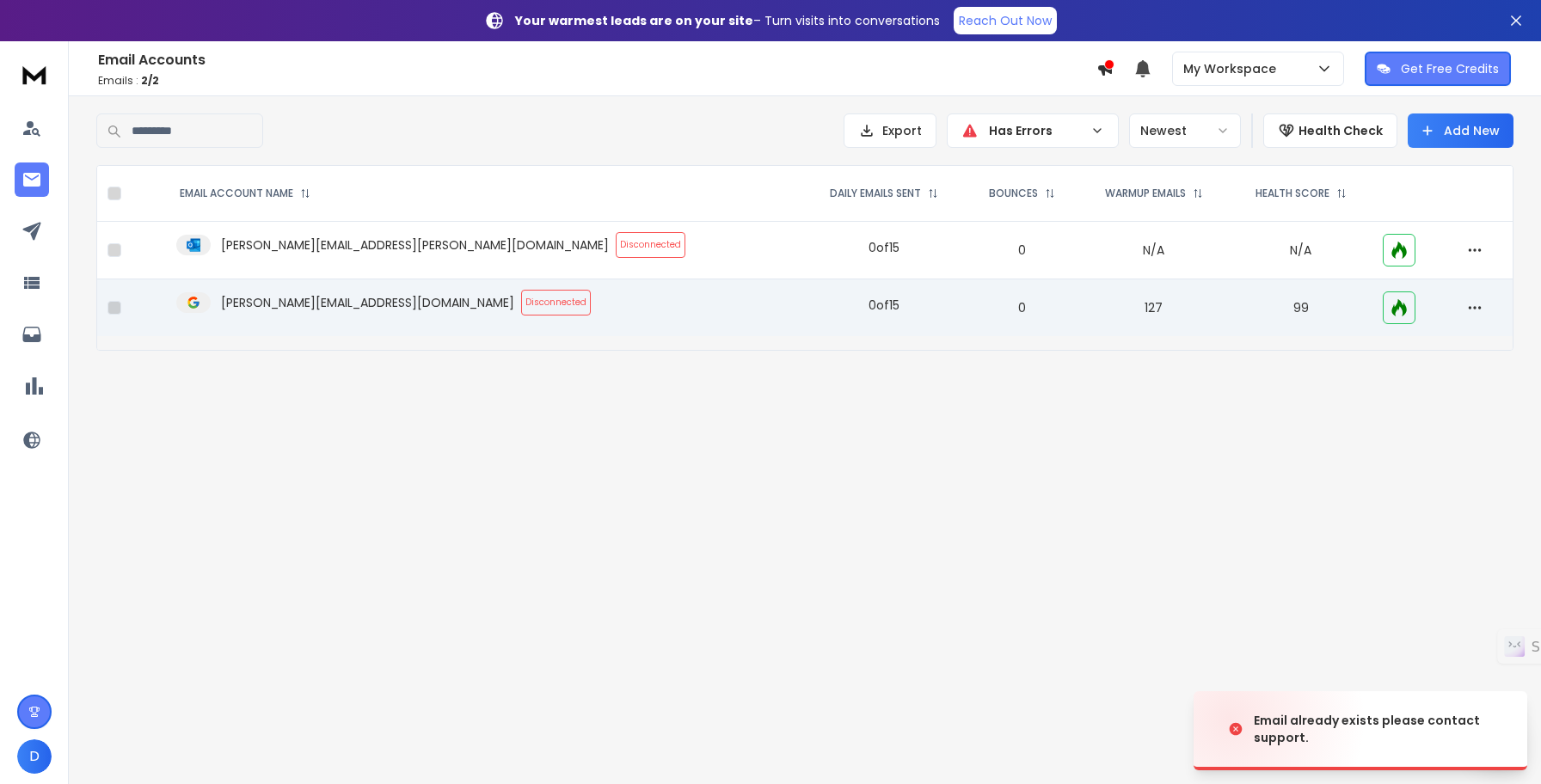
click at [324, 299] on p "[PERSON_NAME][EMAIL_ADDRESS][DOMAIN_NAME]" at bounding box center [368, 303] width 293 height 17
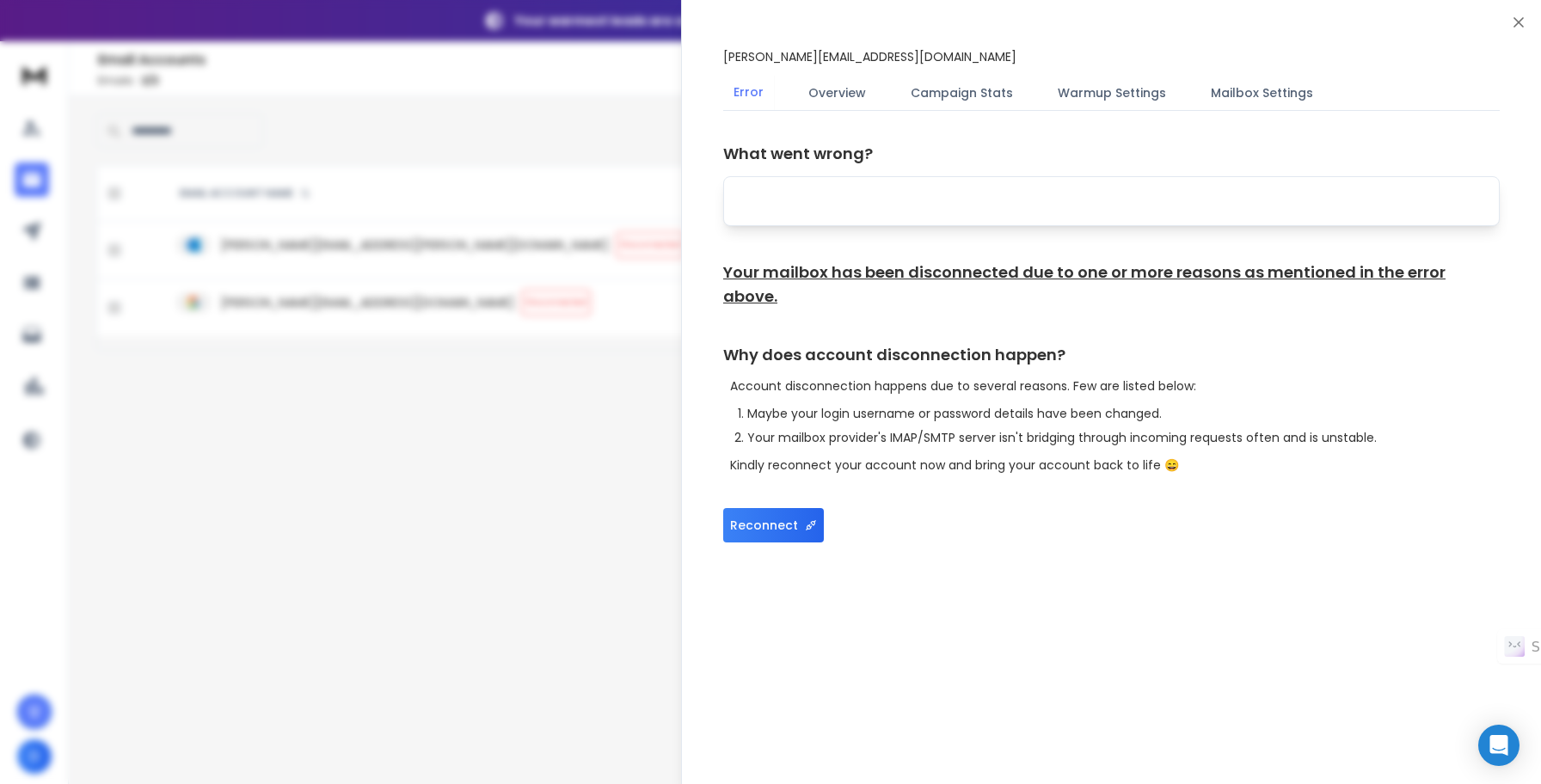
click at [787, 59] on p "[PERSON_NAME][EMAIL_ADDRESS][DOMAIN_NAME]" at bounding box center [870, 57] width 293 height 17
copy p "[PERSON_NAME][EMAIL_ADDRESS][DOMAIN_NAME]"
click at [758, 508] on button "Reconnect" at bounding box center [774, 526] width 101 height 35
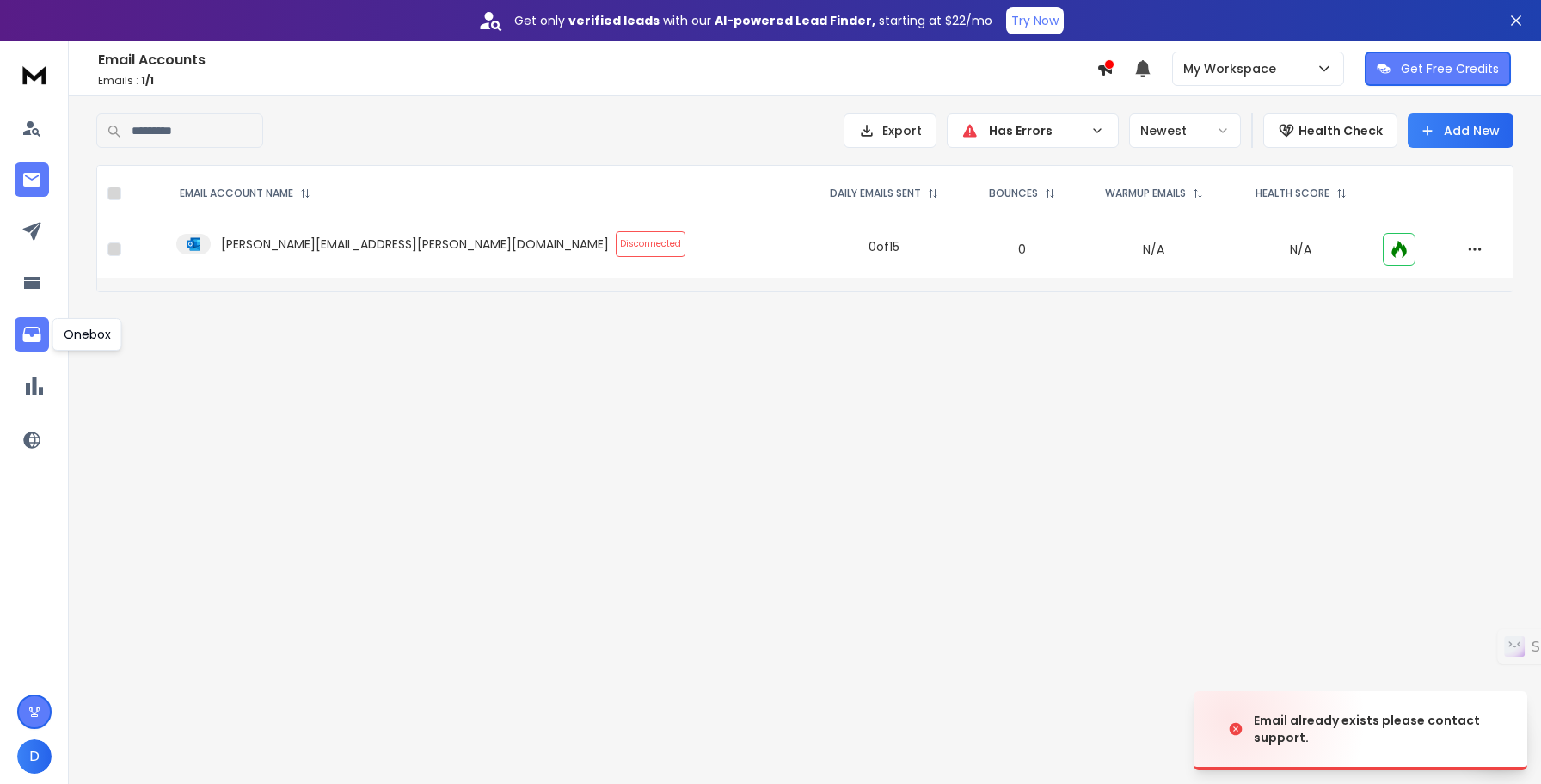
click at [30, 341] on icon at bounding box center [31, 335] width 18 height 16
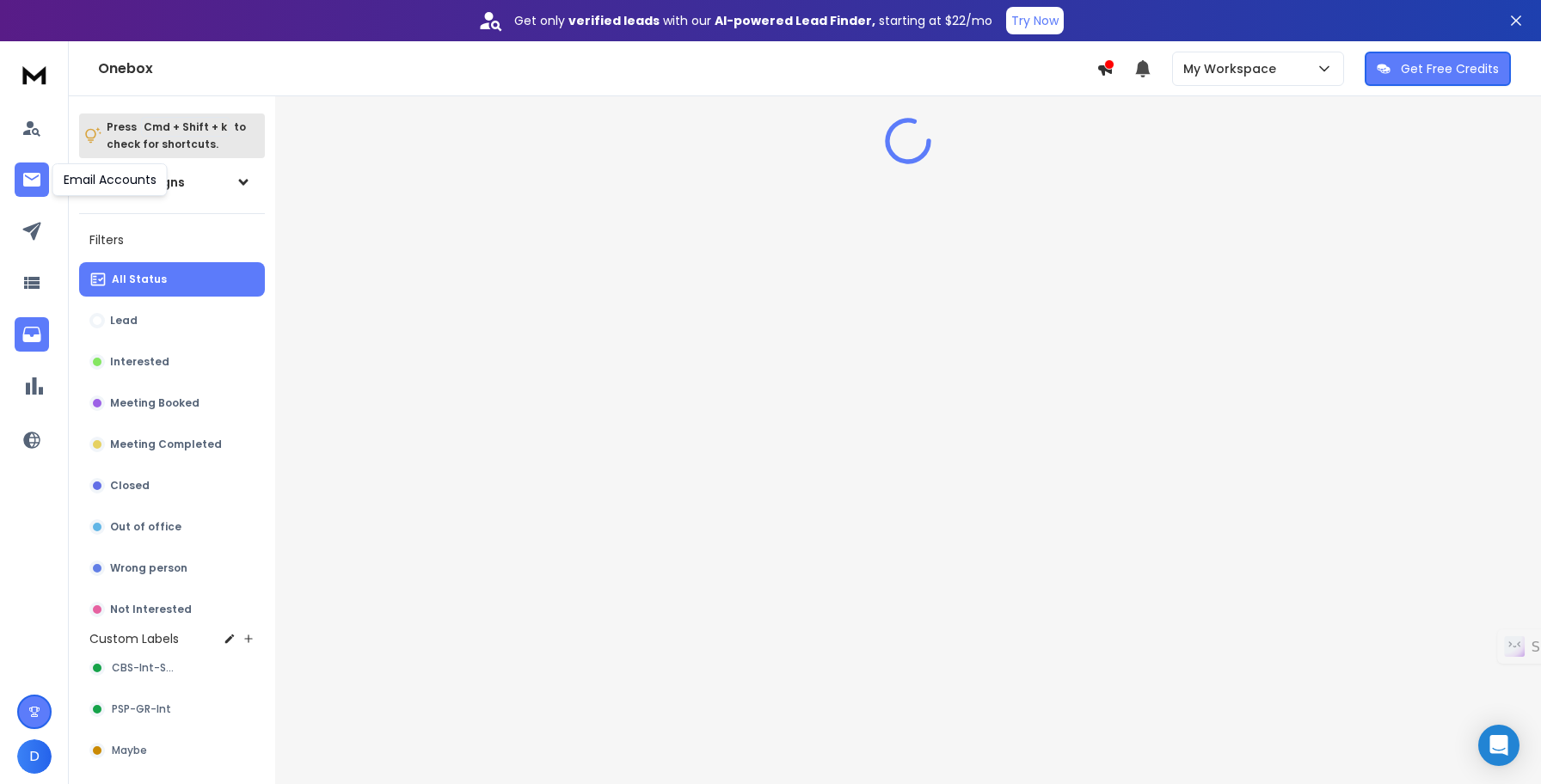
click at [31, 184] on icon at bounding box center [32, 180] width 17 height 14
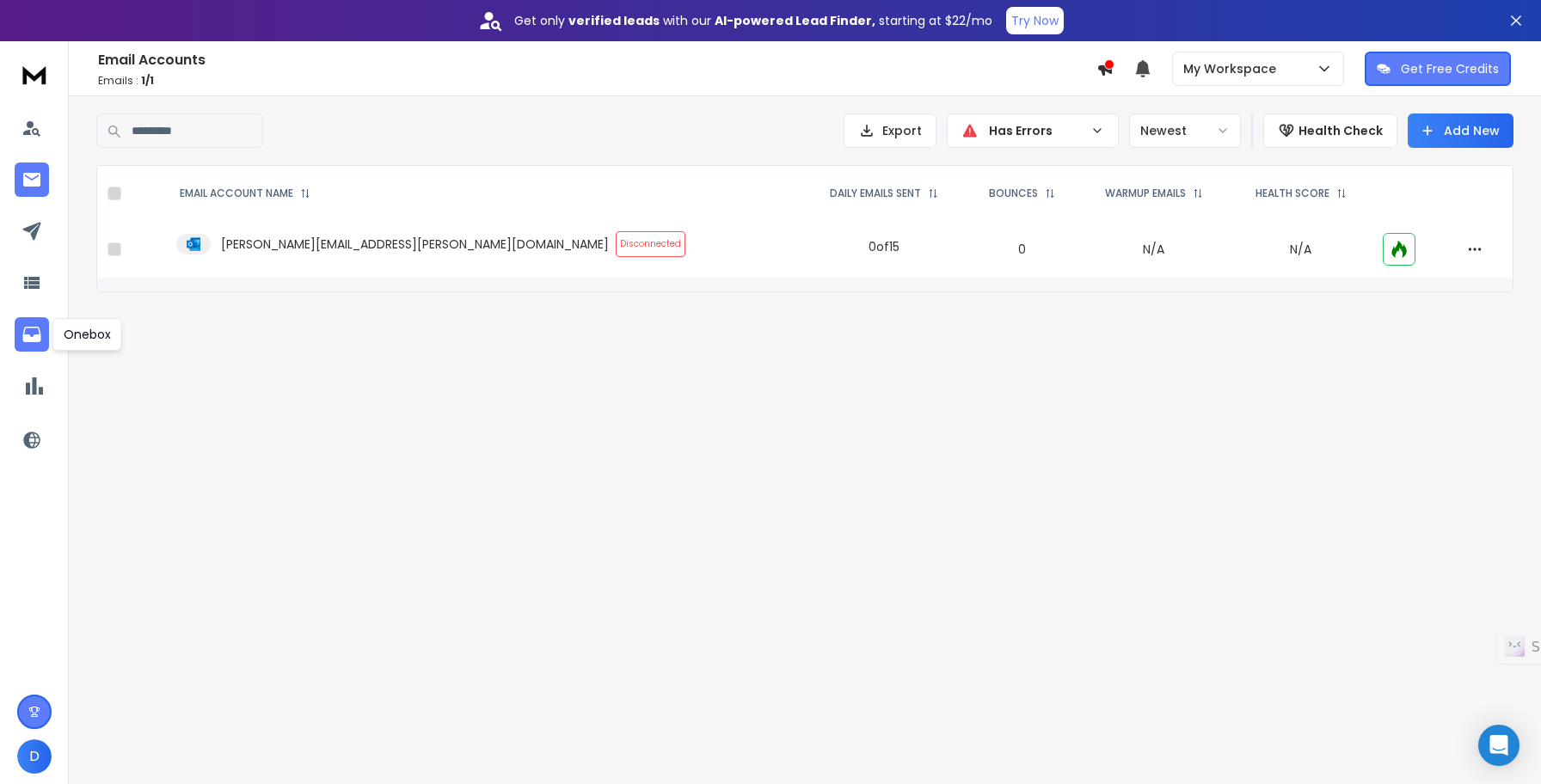
click at [27, 328] on icon at bounding box center [32, 335] width 21 height 21
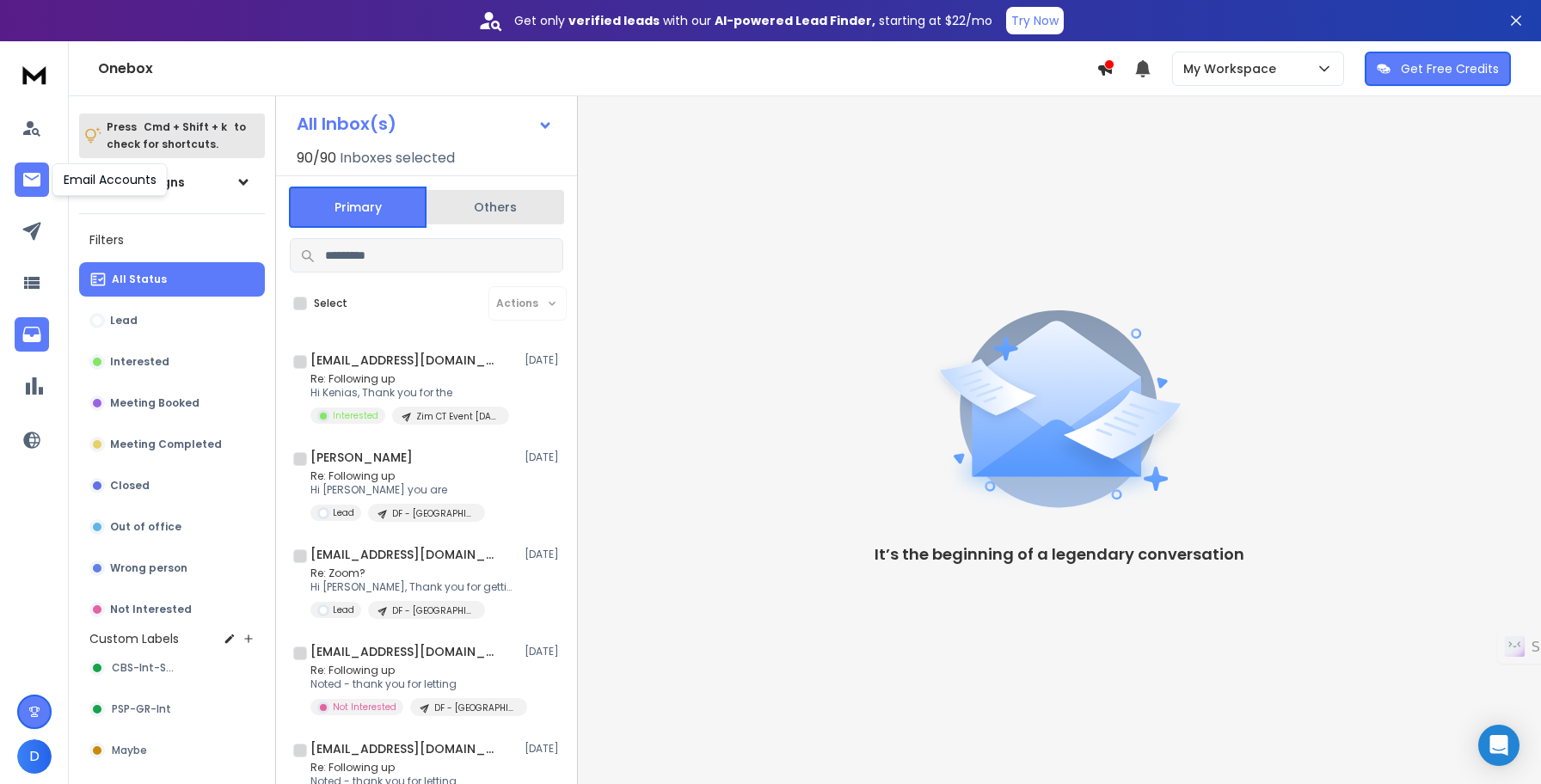
click at [36, 186] on icon at bounding box center [32, 180] width 17 height 14
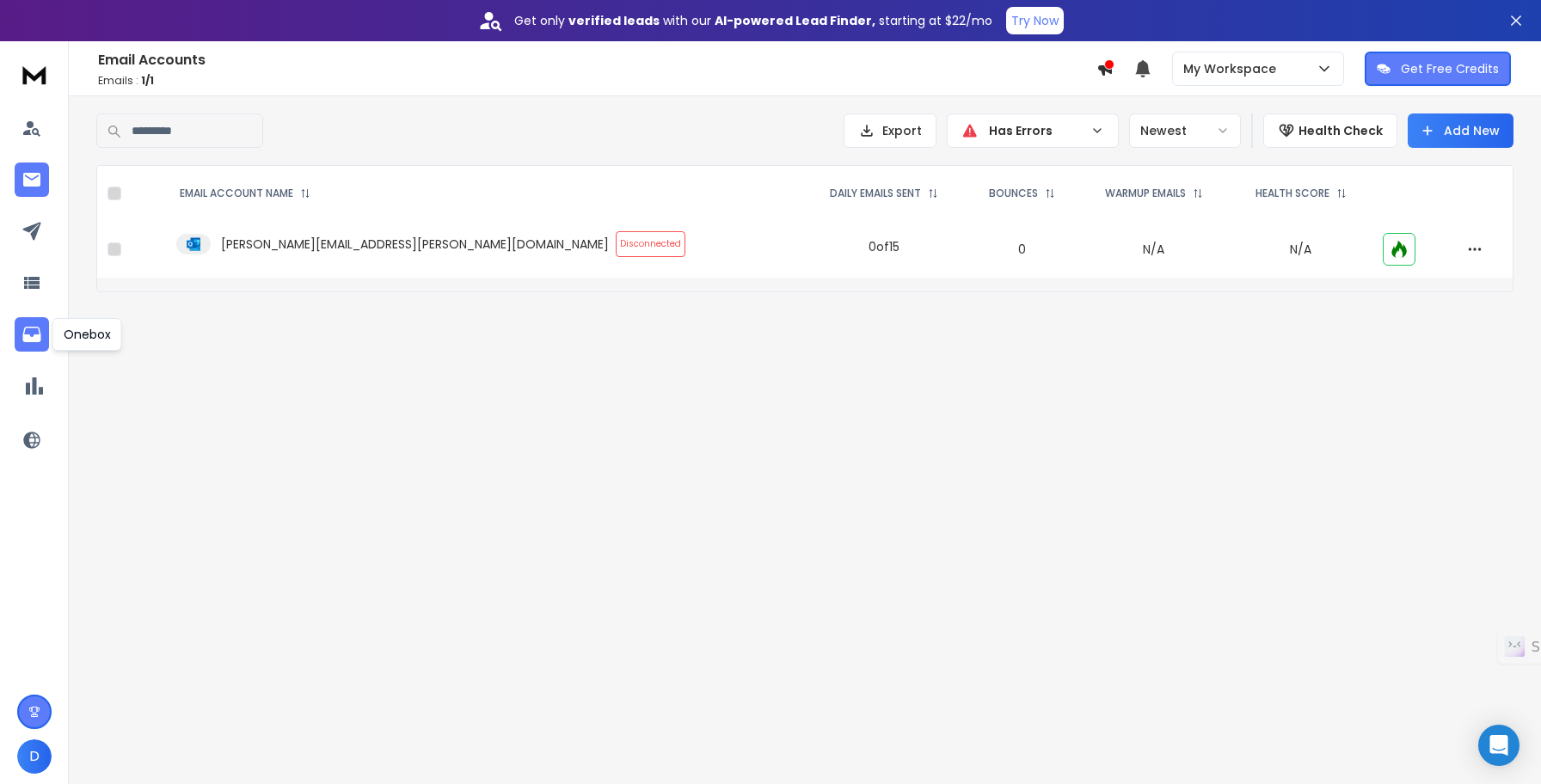
click at [36, 333] on icon at bounding box center [32, 335] width 21 height 21
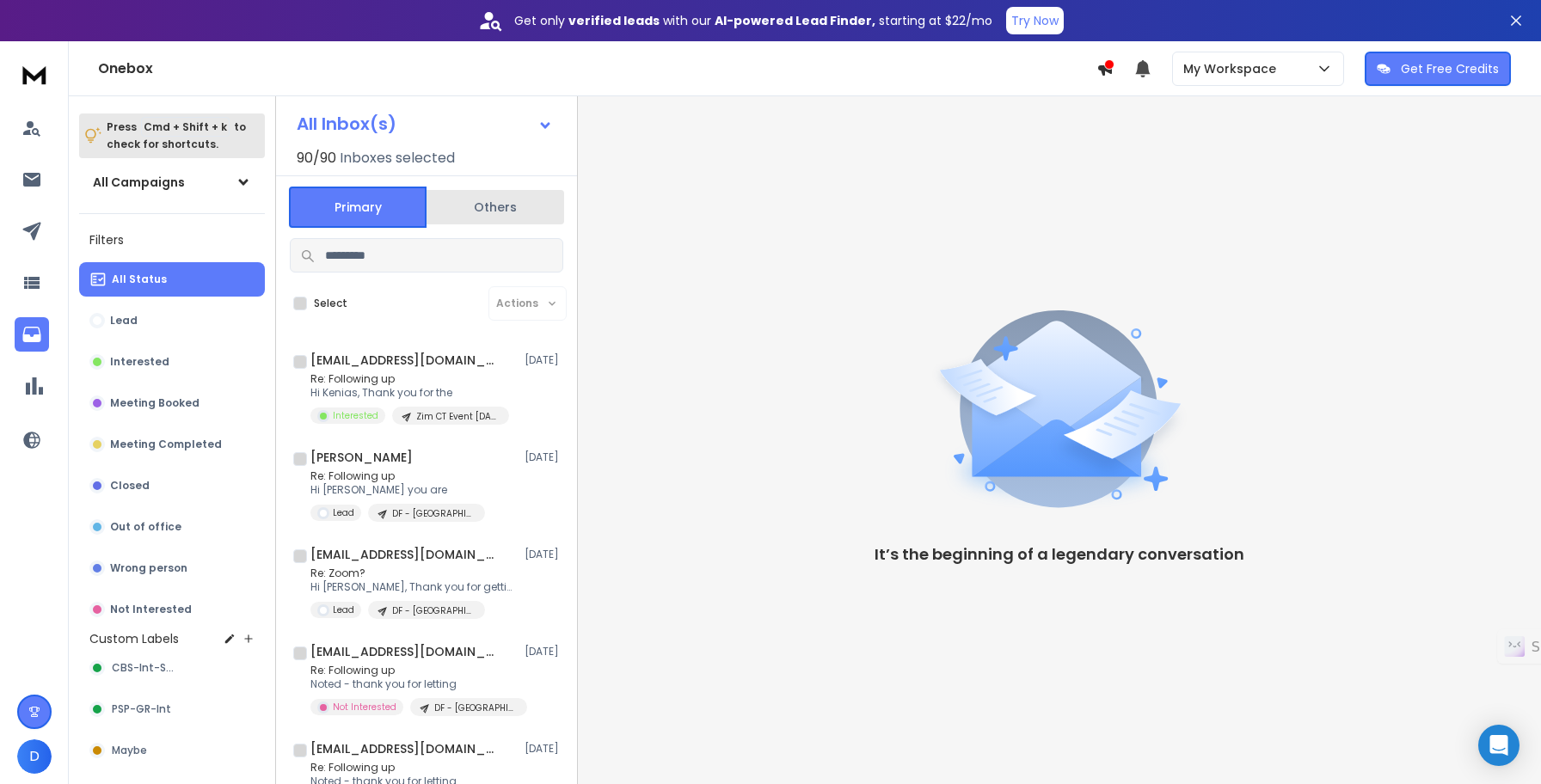
click at [41, 355] on div at bounding box center [35, 338] width 40 height 42
click at [32, 186] on icon at bounding box center [32, 180] width 21 height 21
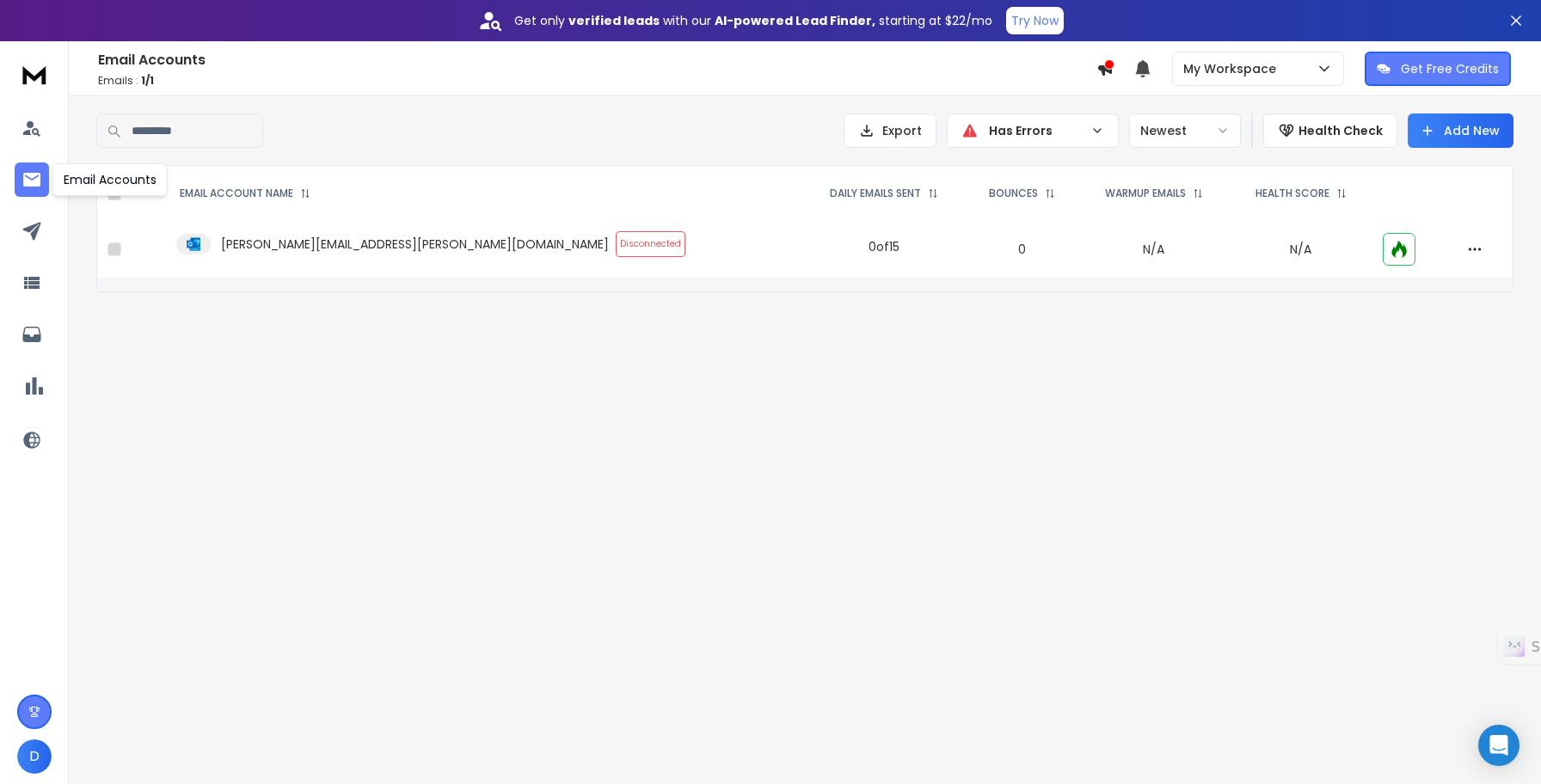
click at [30, 186] on icon at bounding box center [32, 180] width 21 height 21
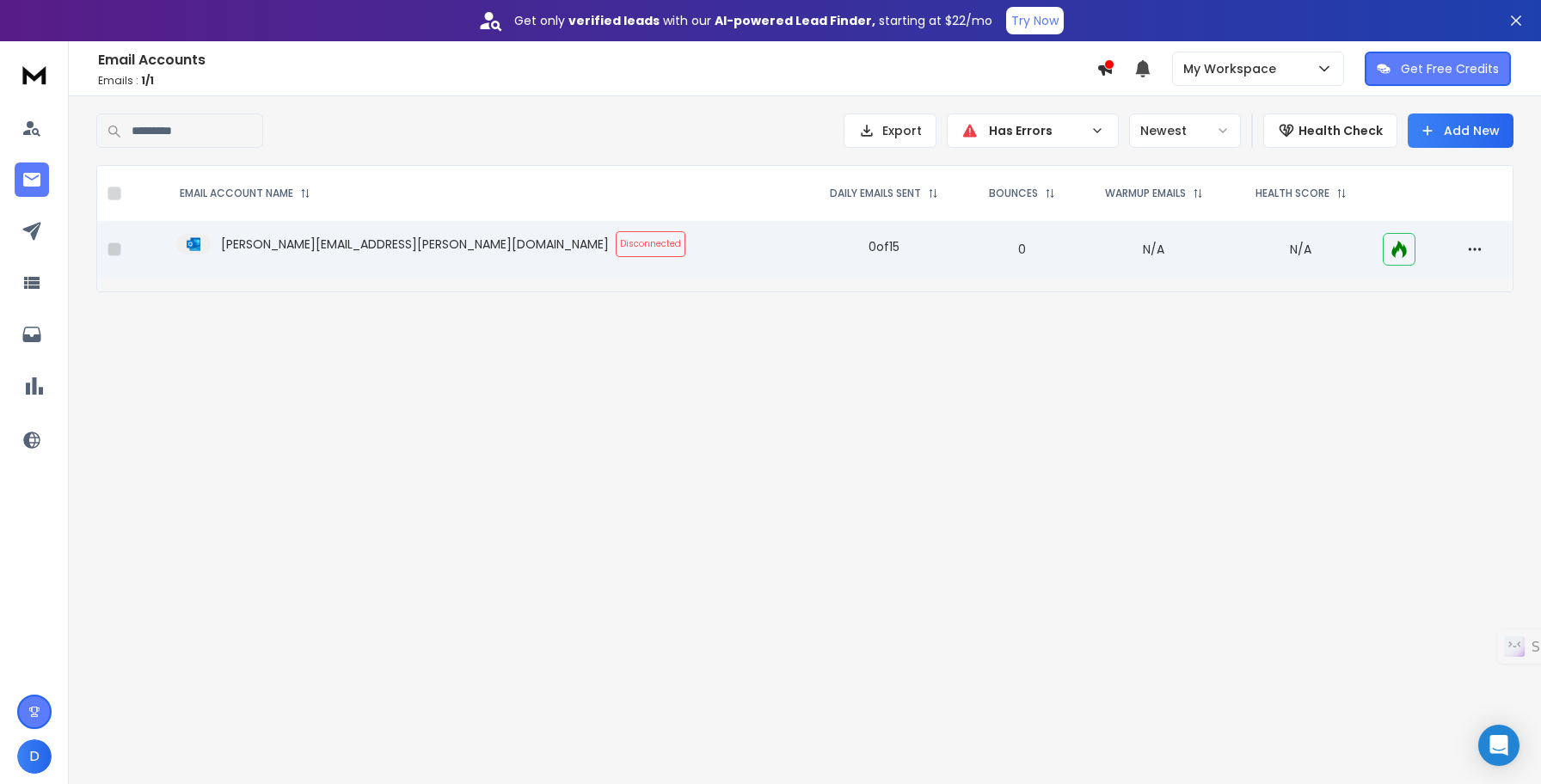
click at [297, 250] on p "[PERSON_NAME][EMAIL_ADDRESS][PERSON_NAME][DOMAIN_NAME]" at bounding box center [415, 245] width 388 height 17
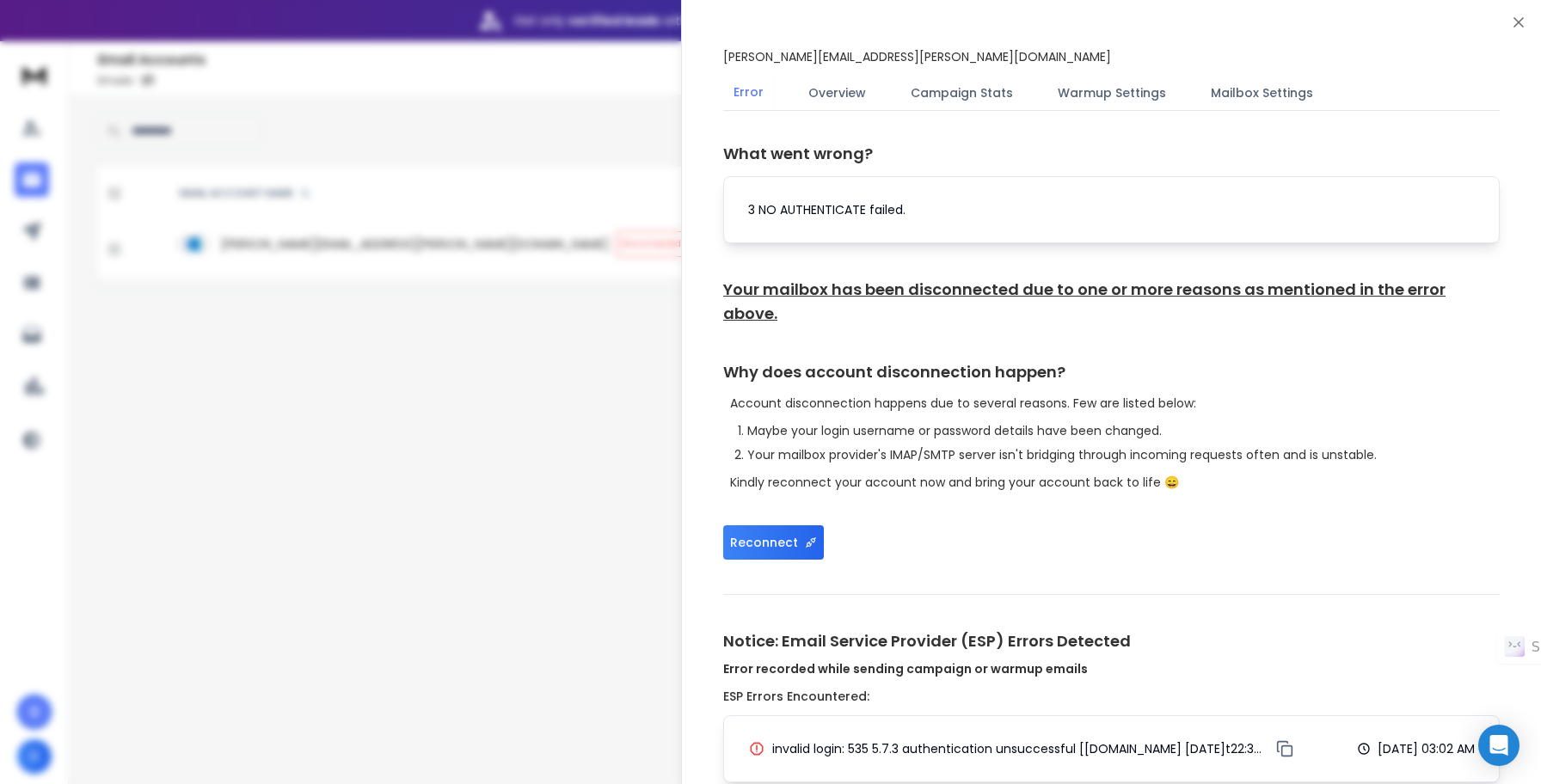
click at [488, 480] on div at bounding box center [770, 392] width 1541 height 784
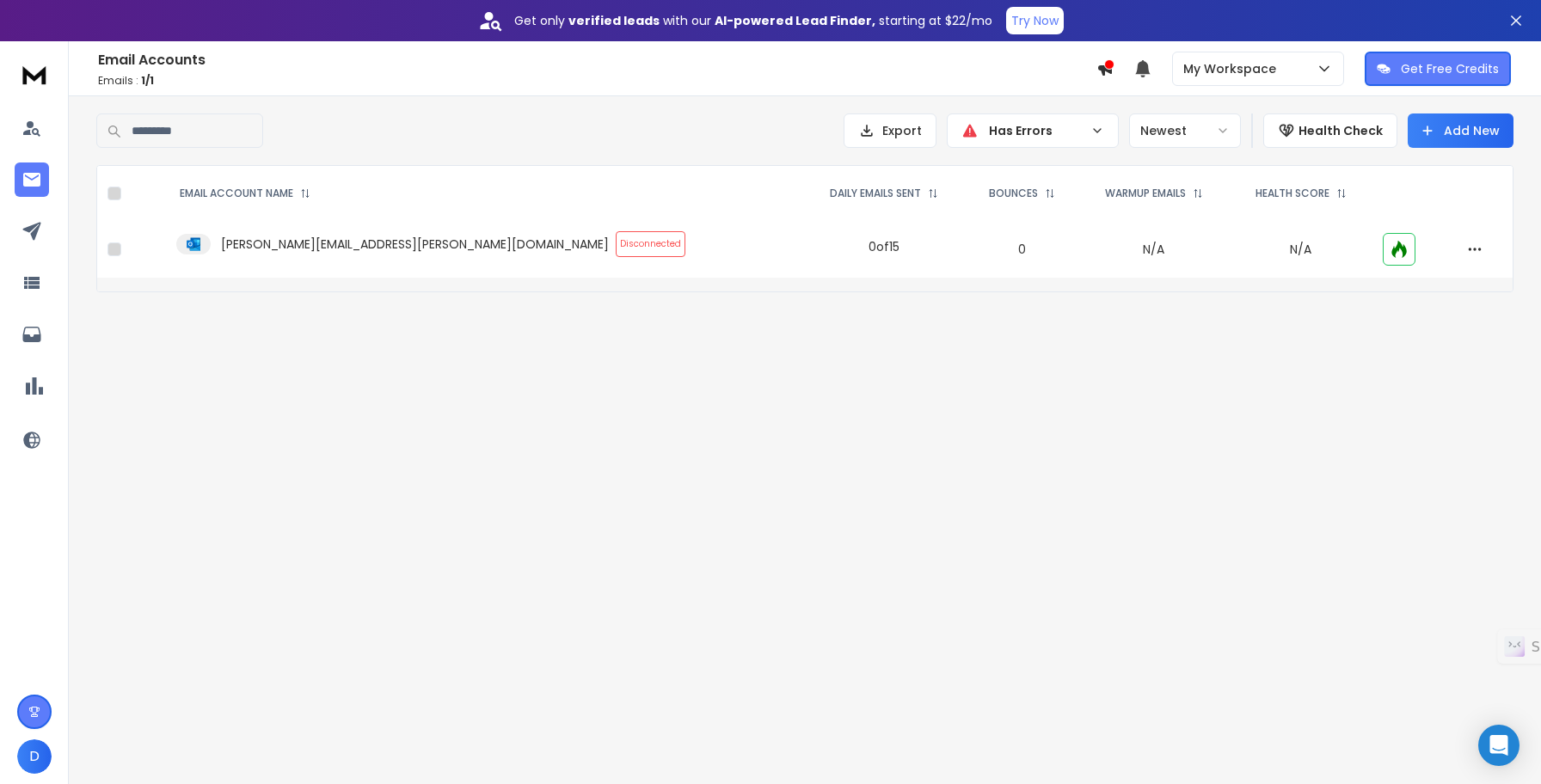
click at [1036, 133] on p "Has Errors" at bounding box center [1036, 131] width 95 height 17
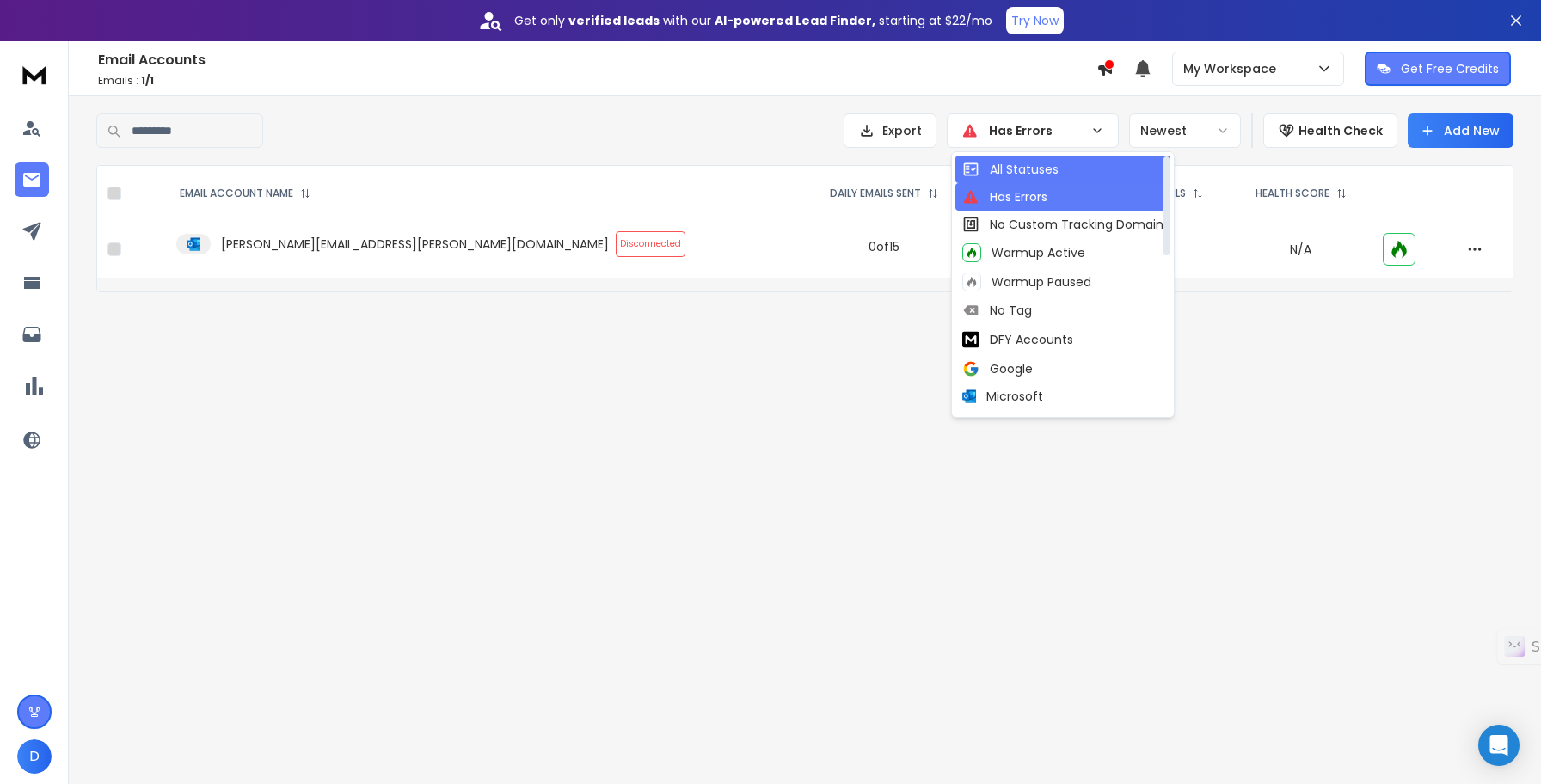
click at [1001, 176] on div "All Statuses" at bounding box center [1010, 169] width 96 height 17
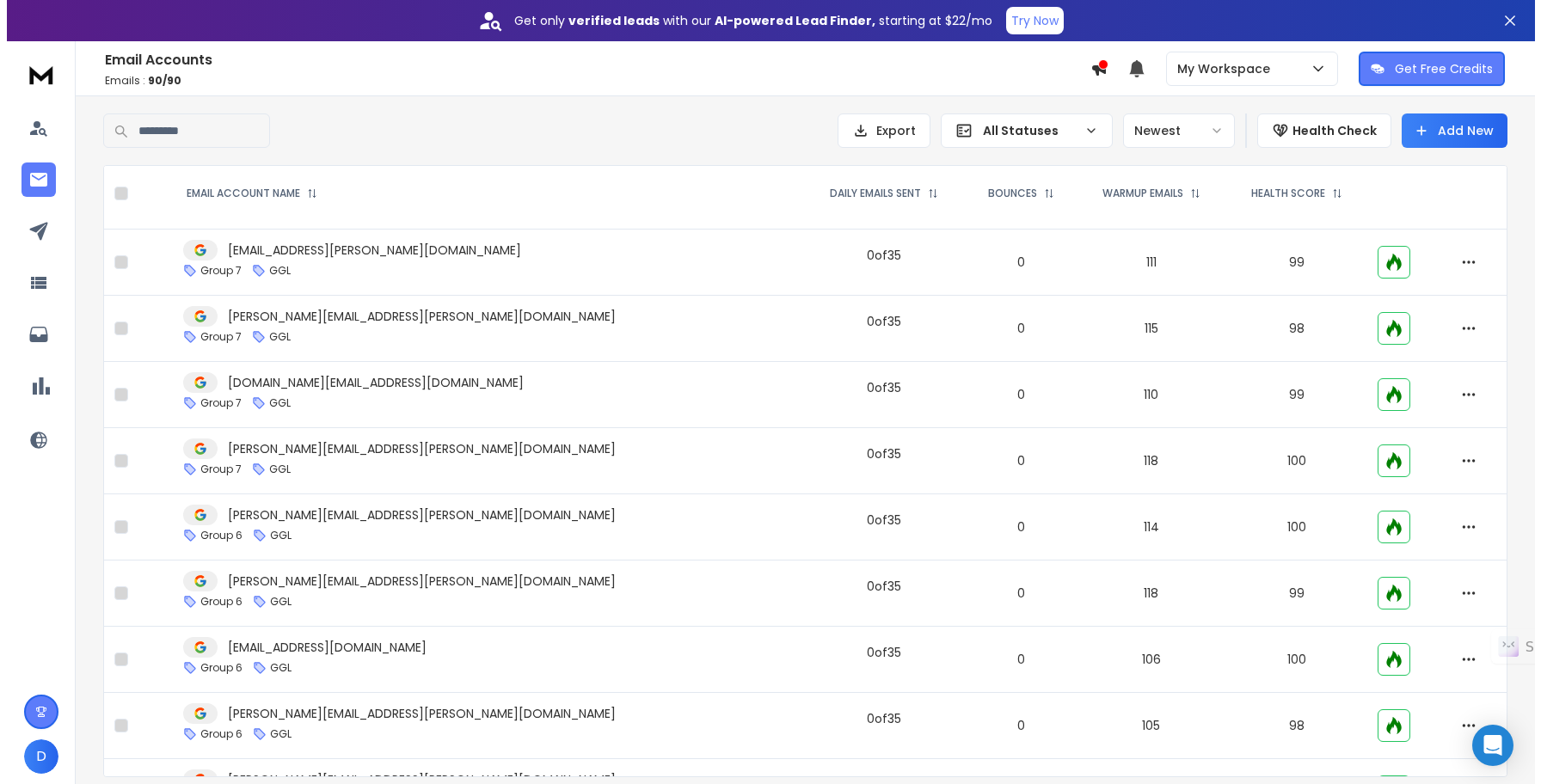
scroll to position [5005, 0]
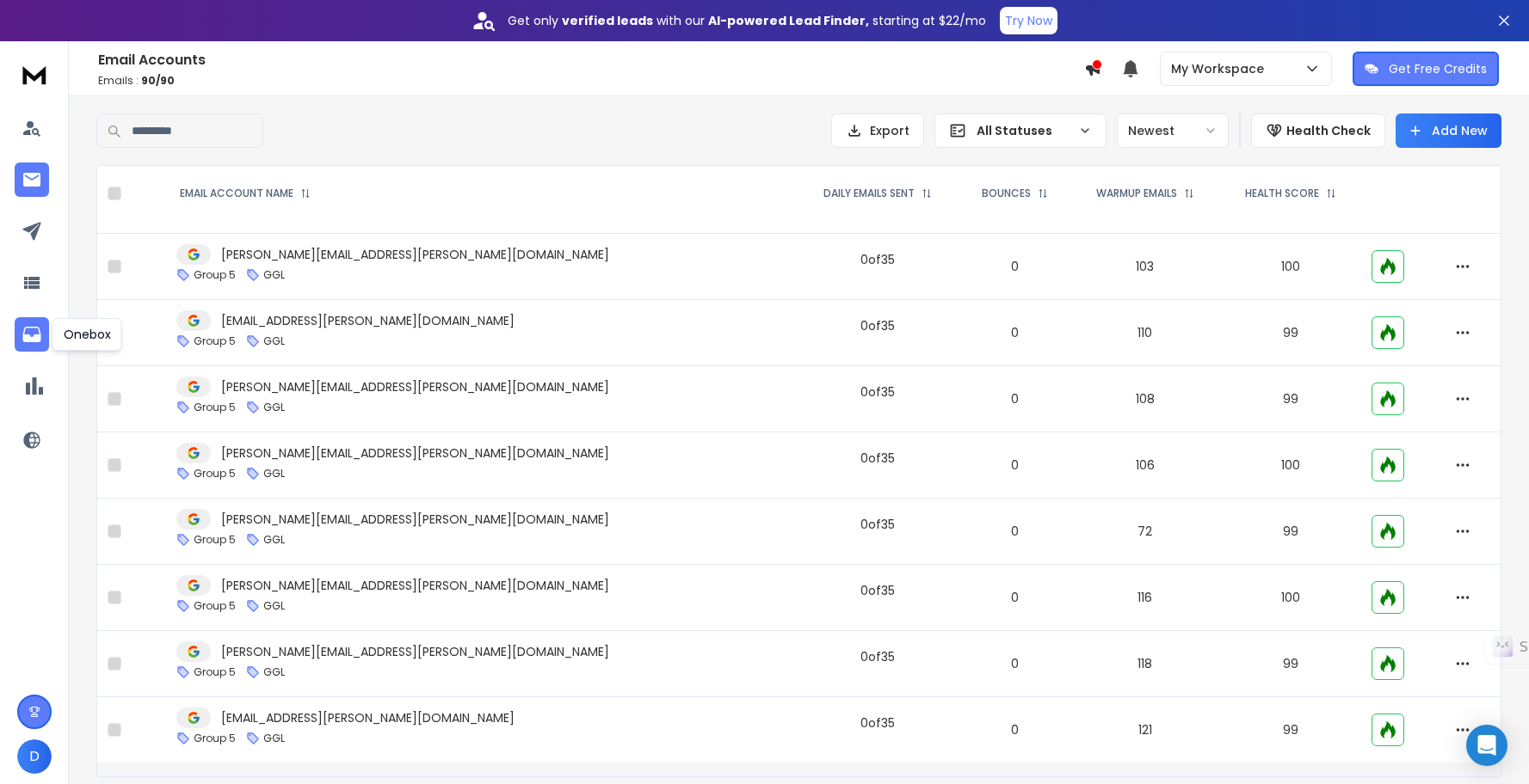
click at [39, 336] on icon at bounding box center [31, 335] width 18 height 16
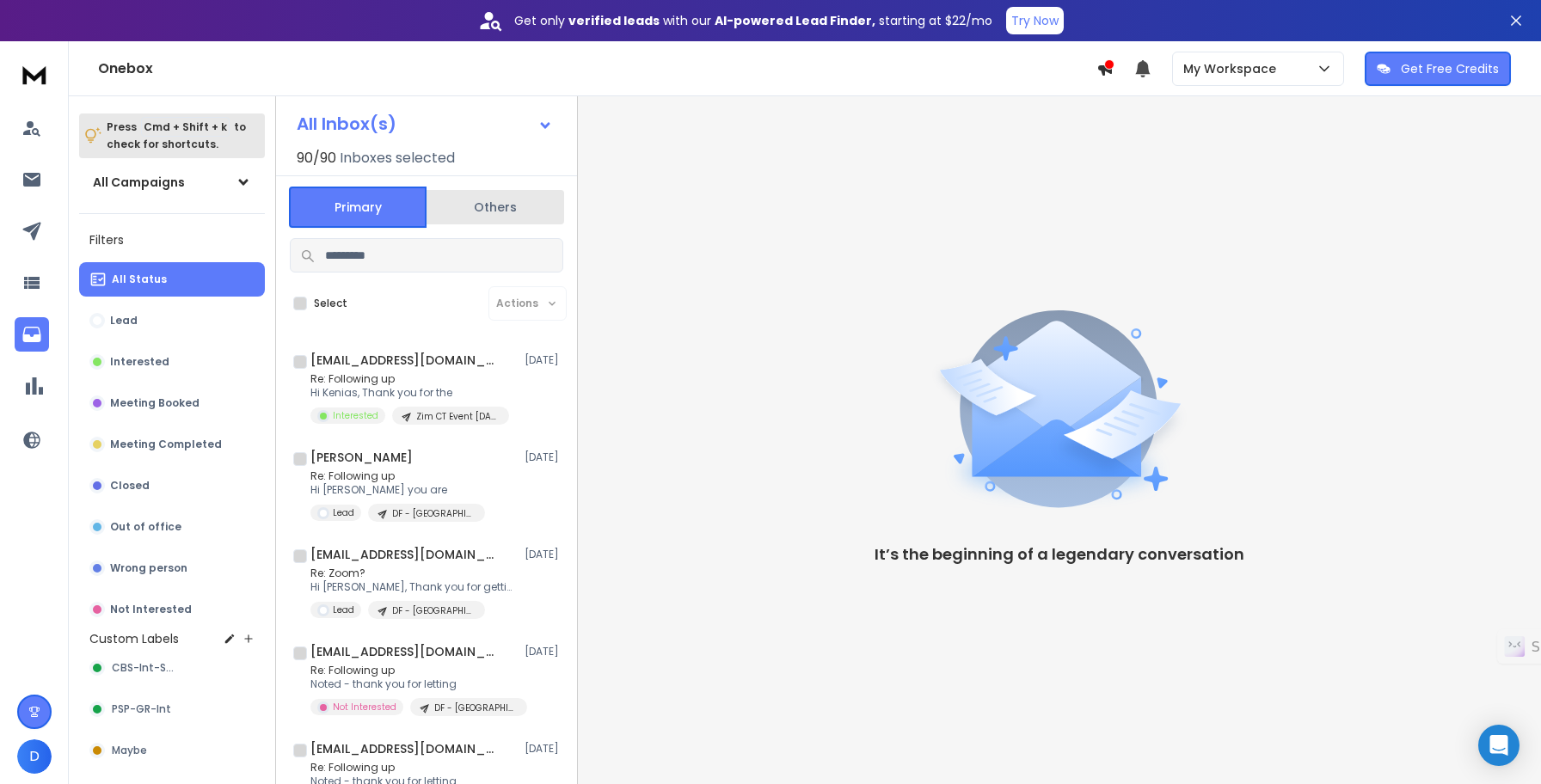
click at [1520, 22] on icon at bounding box center [1517, 21] width 16 height 16
